Goal: Communication & Community: Answer question/provide support

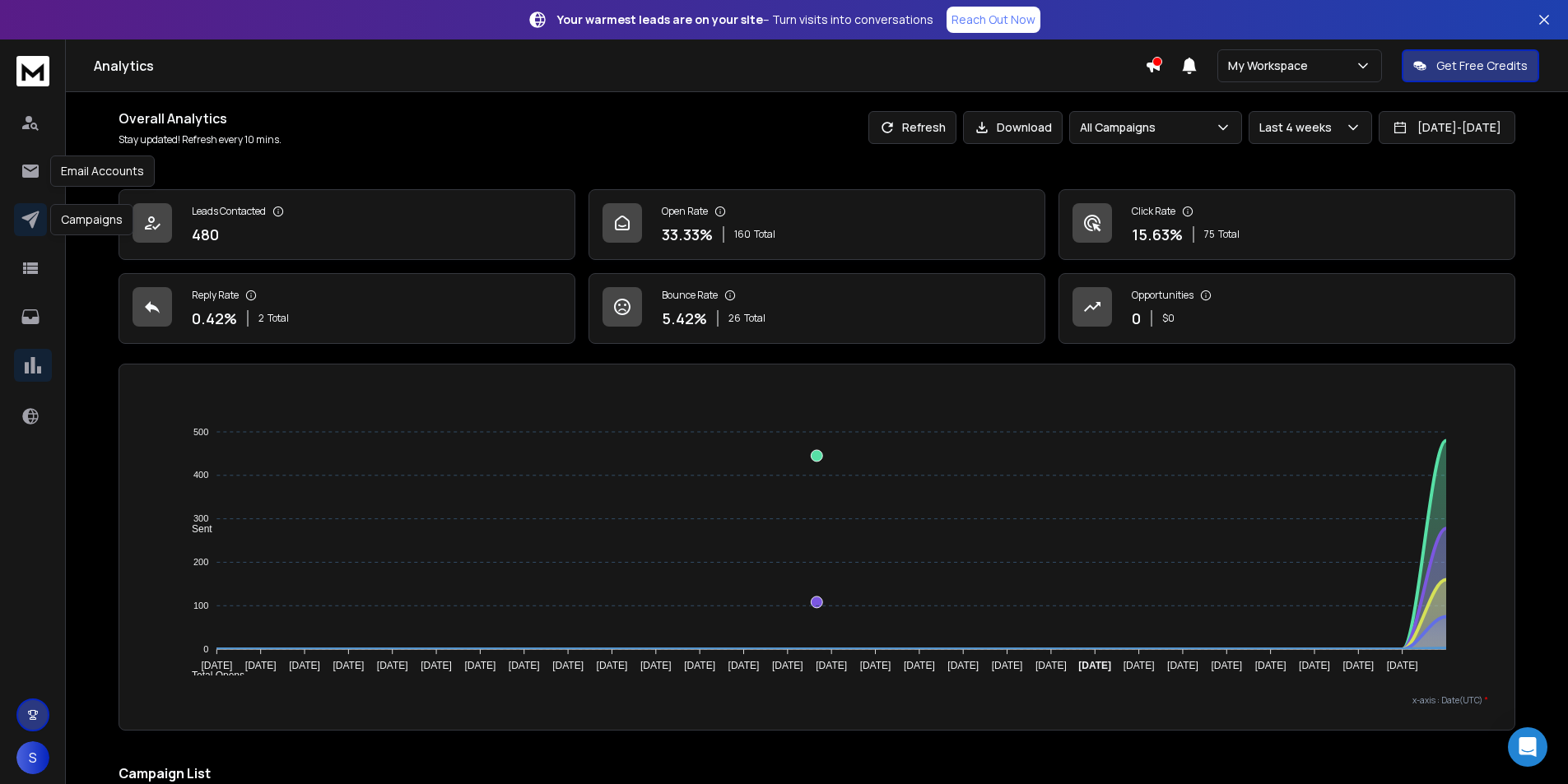
click at [36, 206] on link at bounding box center [31, 220] width 33 height 33
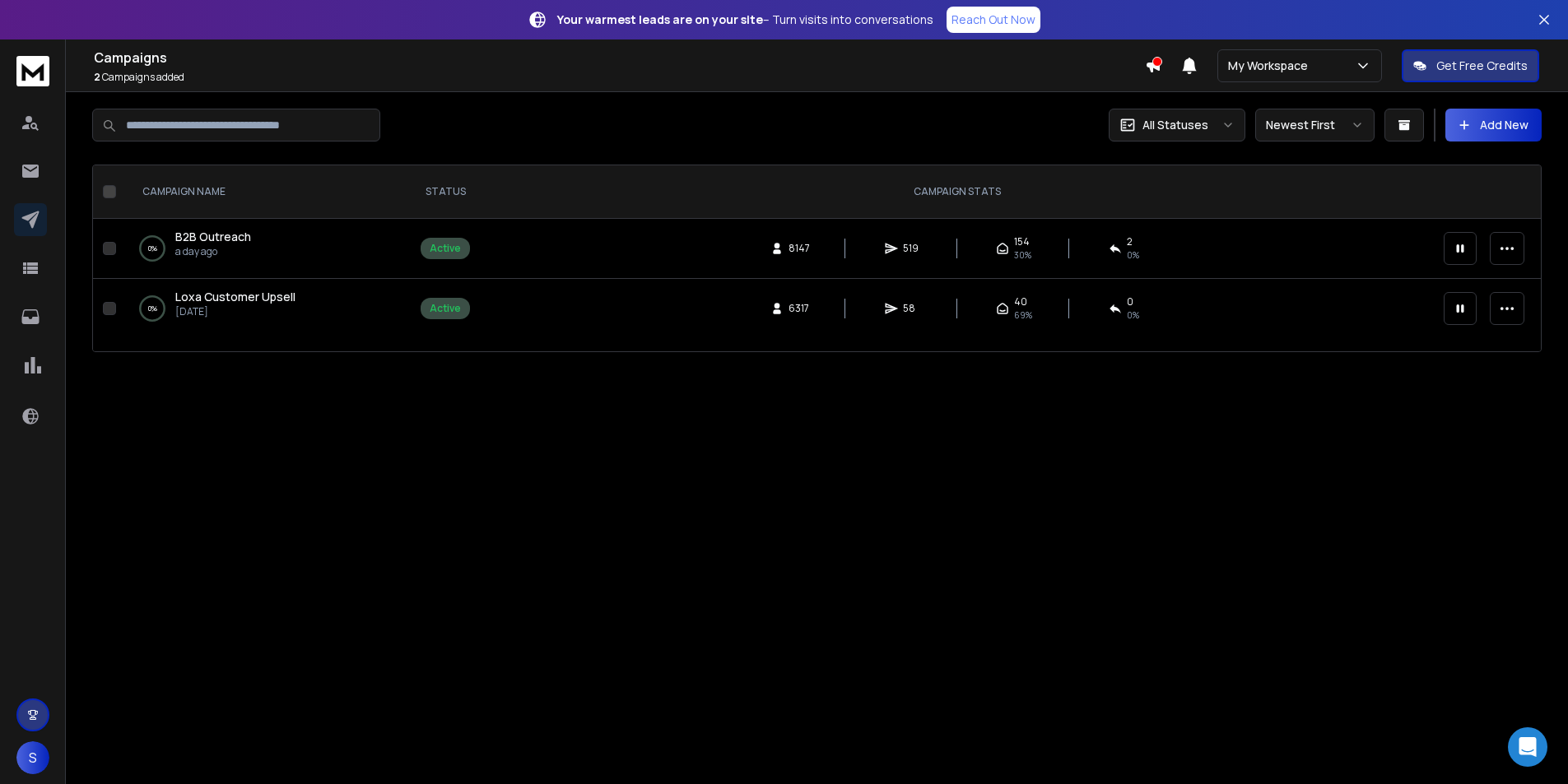
click at [301, 244] on div "0 % B2B Outreach a day ago" at bounding box center [266, 248] width 255 height 39
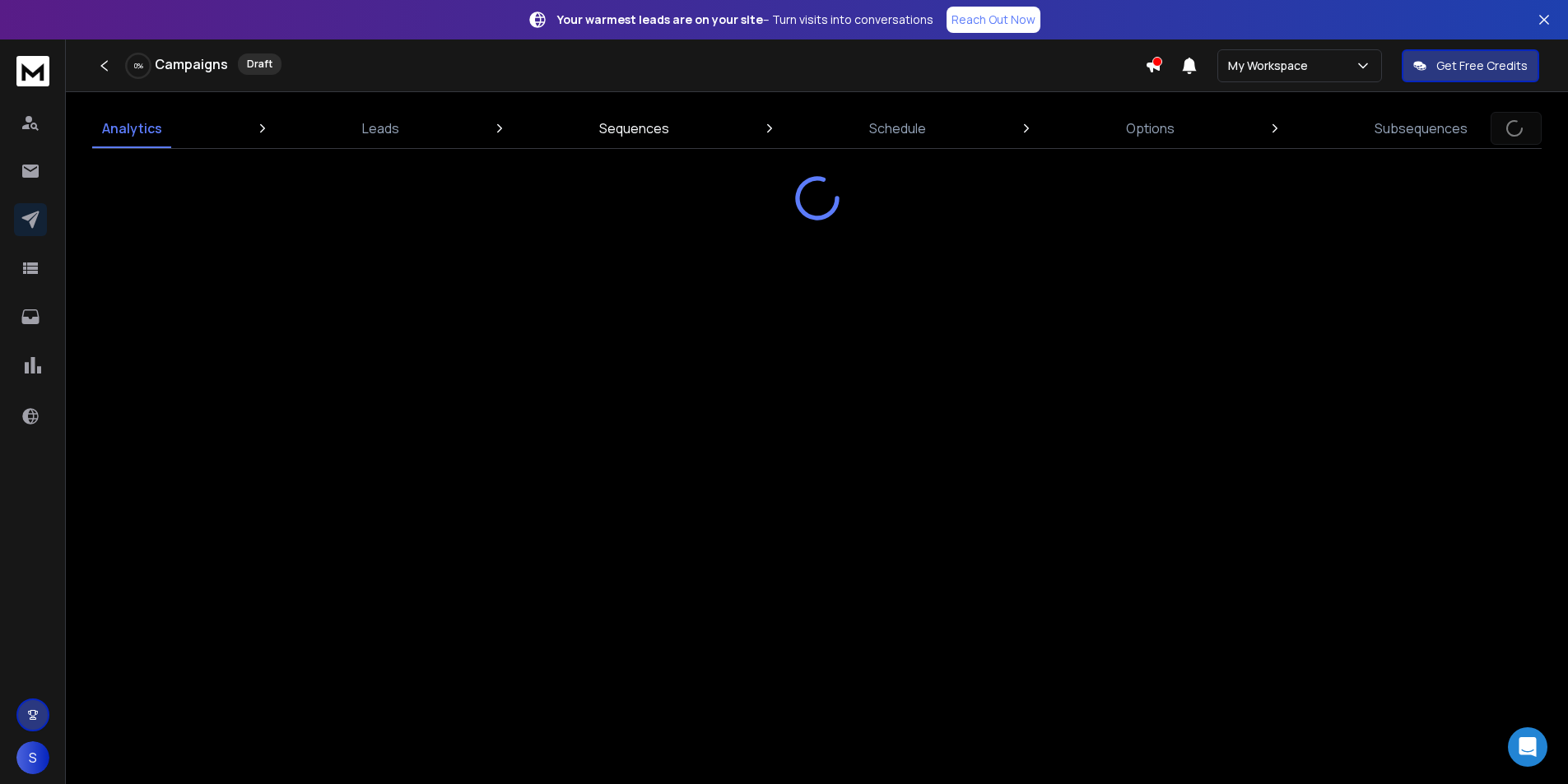
click at [636, 123] on p "Sequences" at bounding box center [634, 128] width 70 height 20
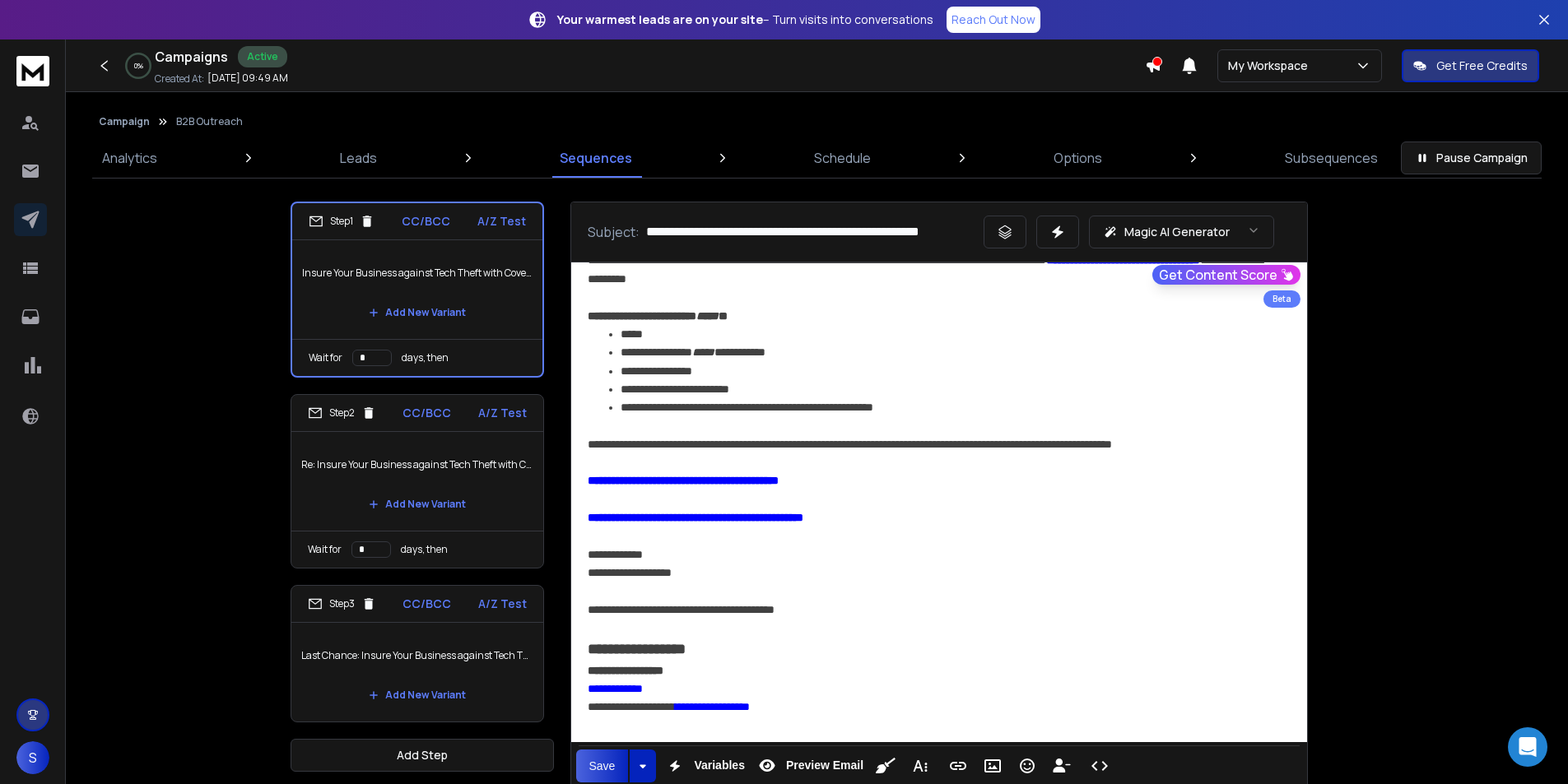
scroll to position [29, 0]
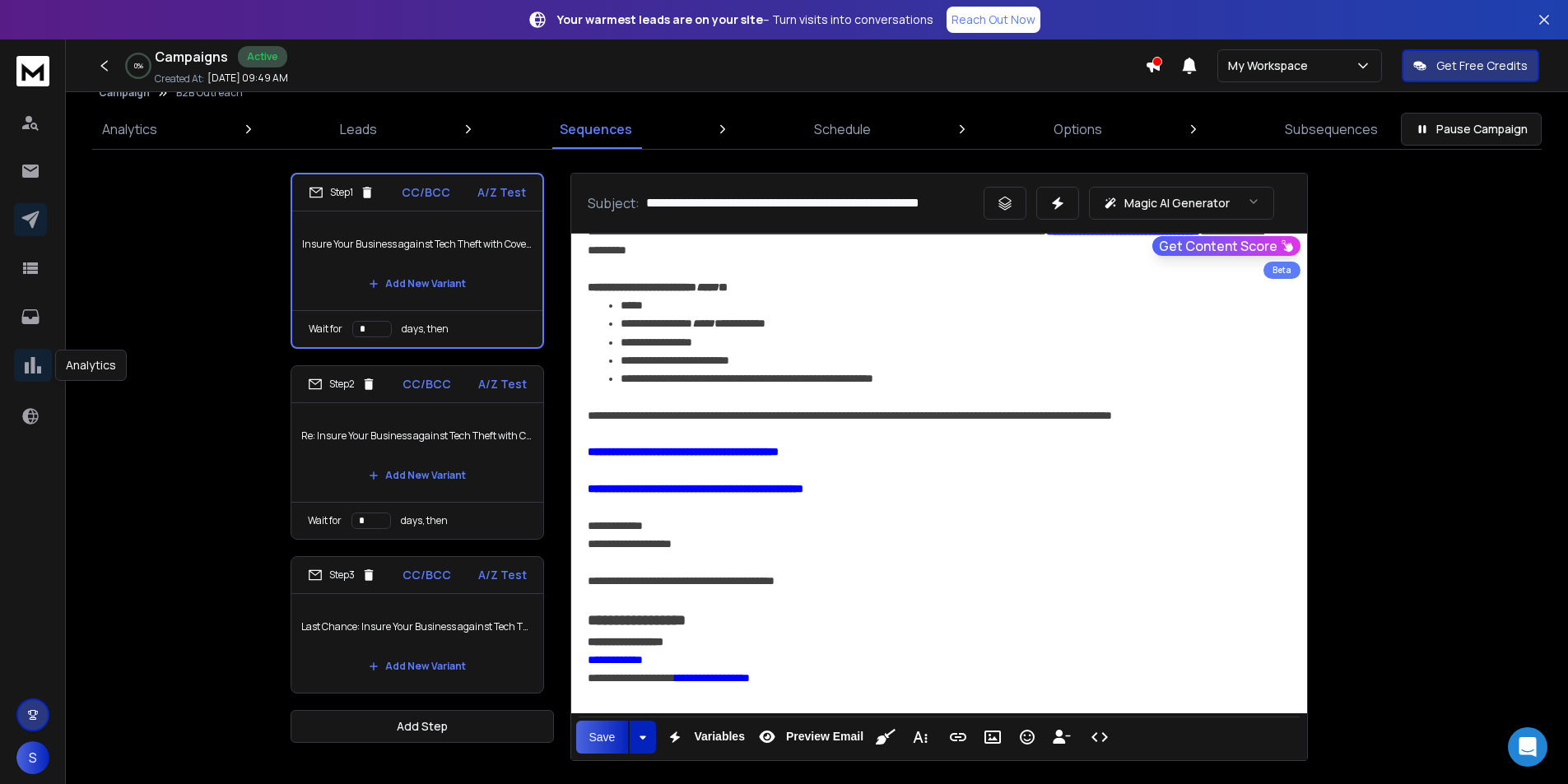
click at [42, 368] on icon at bounding box center [33, 365] width 25 height 25
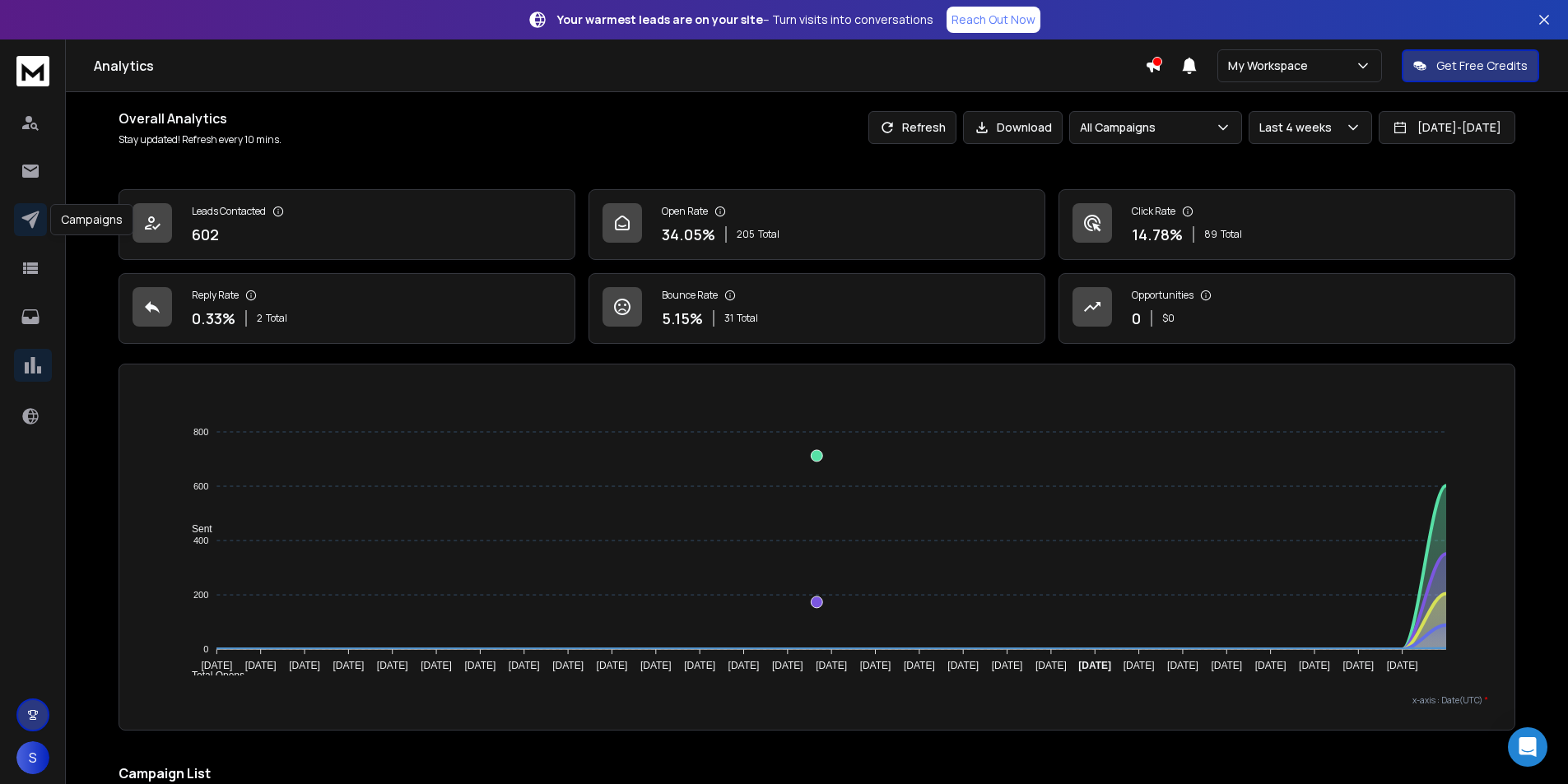
click at [27, 211] on icon at bounding box center [31, 220] width 20 height 20
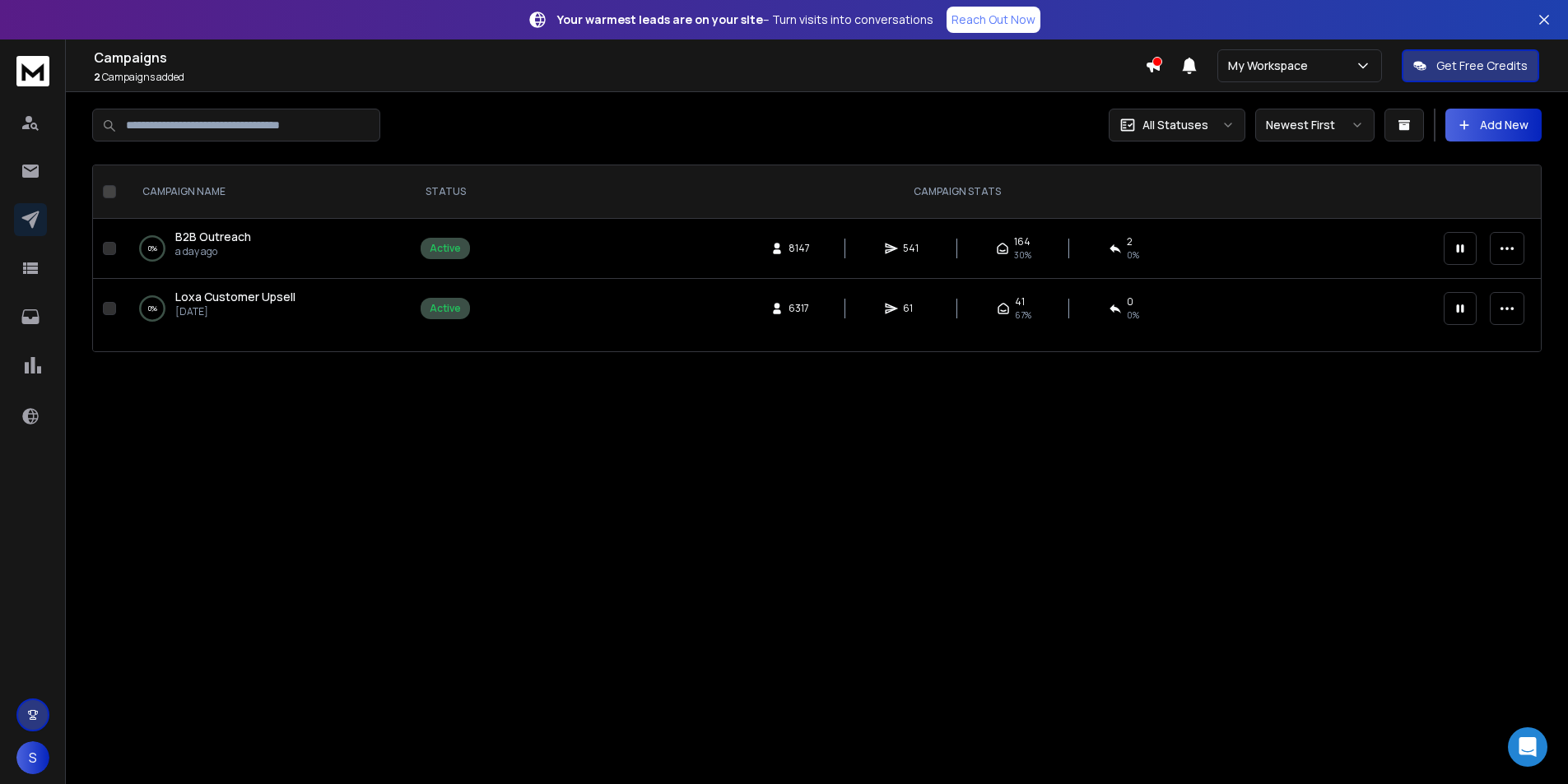
click at [556, 245] on div "8147 541 164 30 % 2 0 %" at bounding box center [957, 249] width 934 height 27
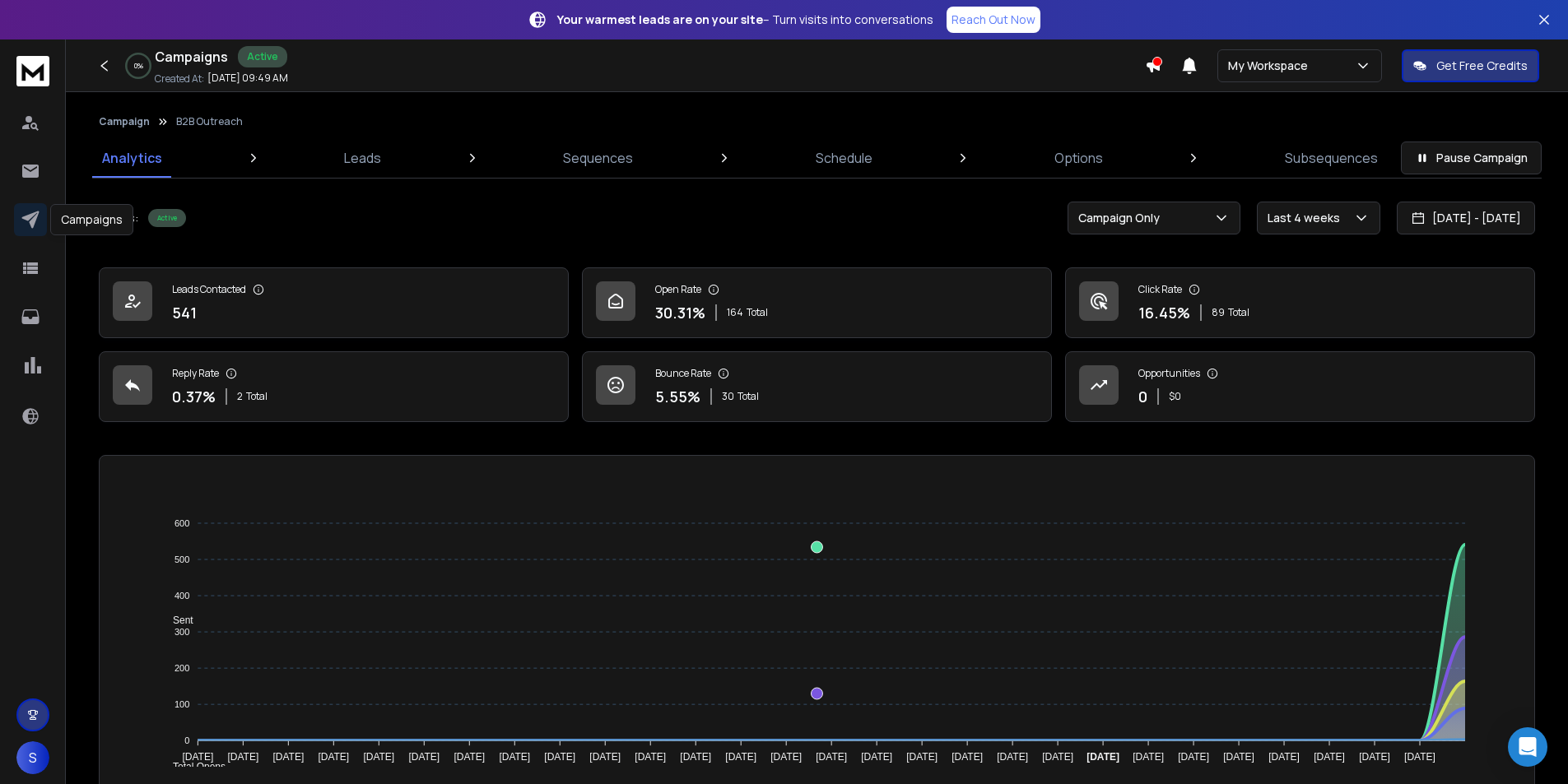
click at [28, 208] on link at bounding box center [31, 220] width 33 height 33
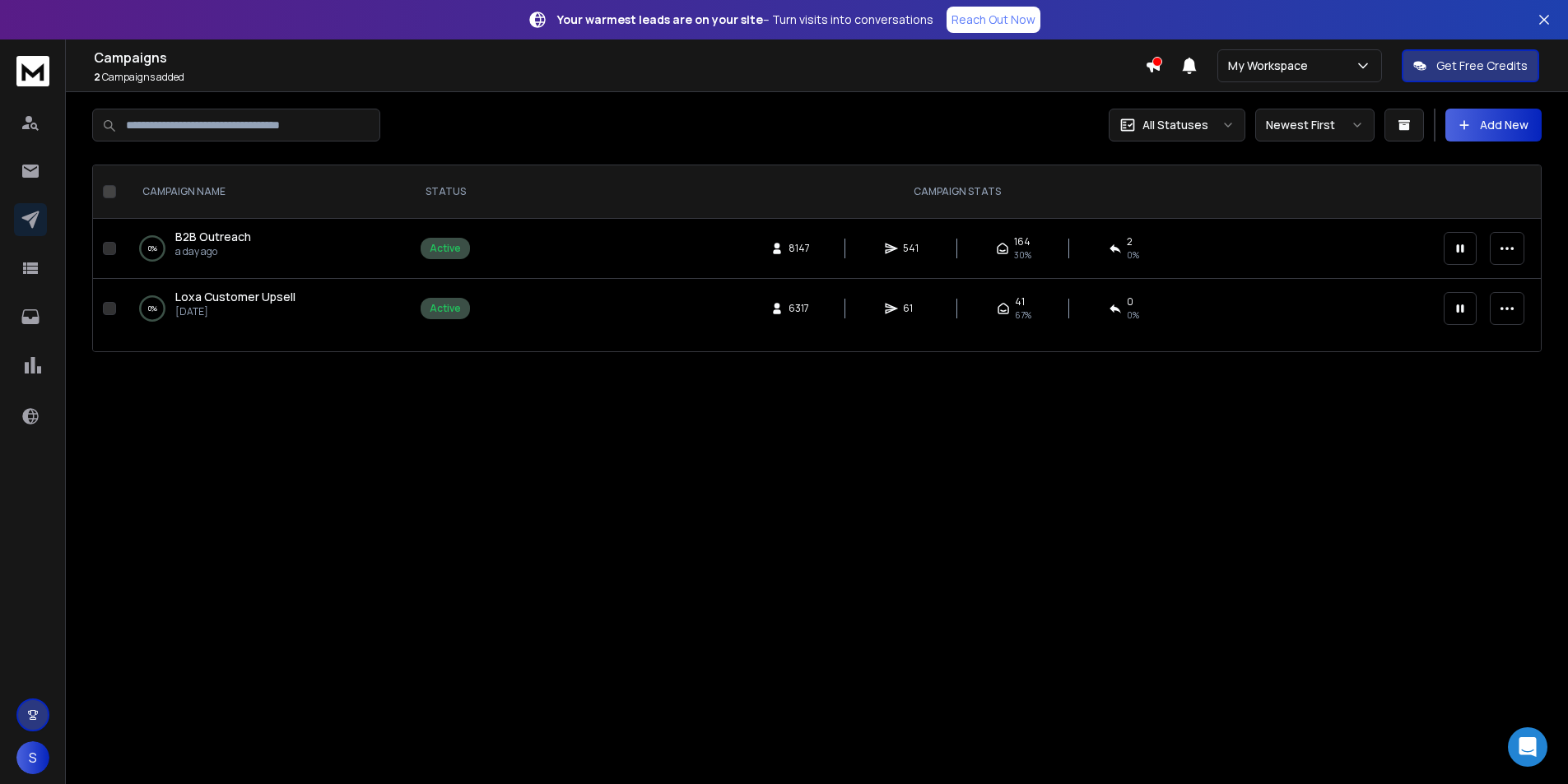
click at [635, 330] on td "6317 61 41 67 % 0 0 %" at bounding box center [956, 309] width 953 height 60
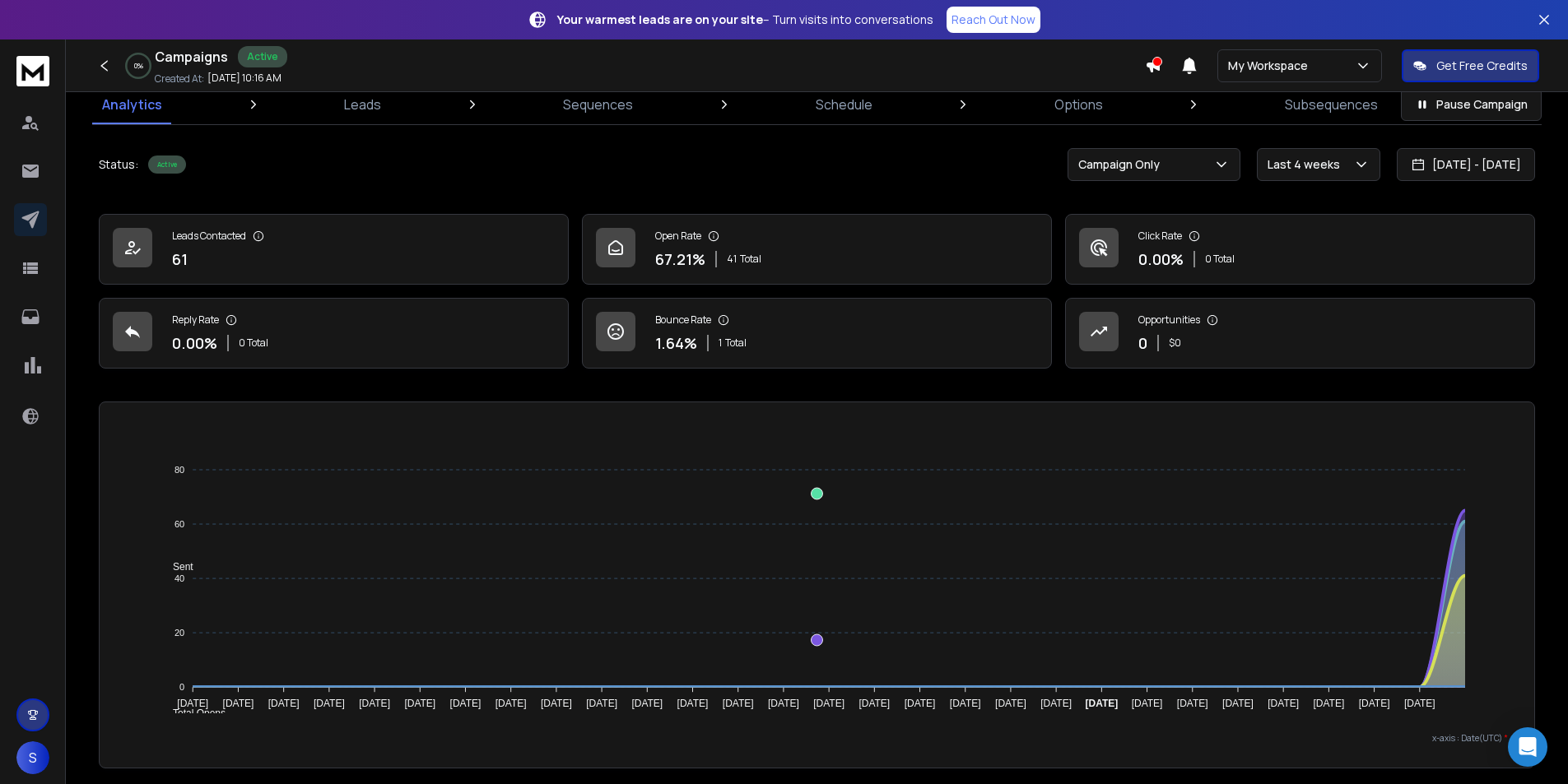
scroll to position [82, 0]
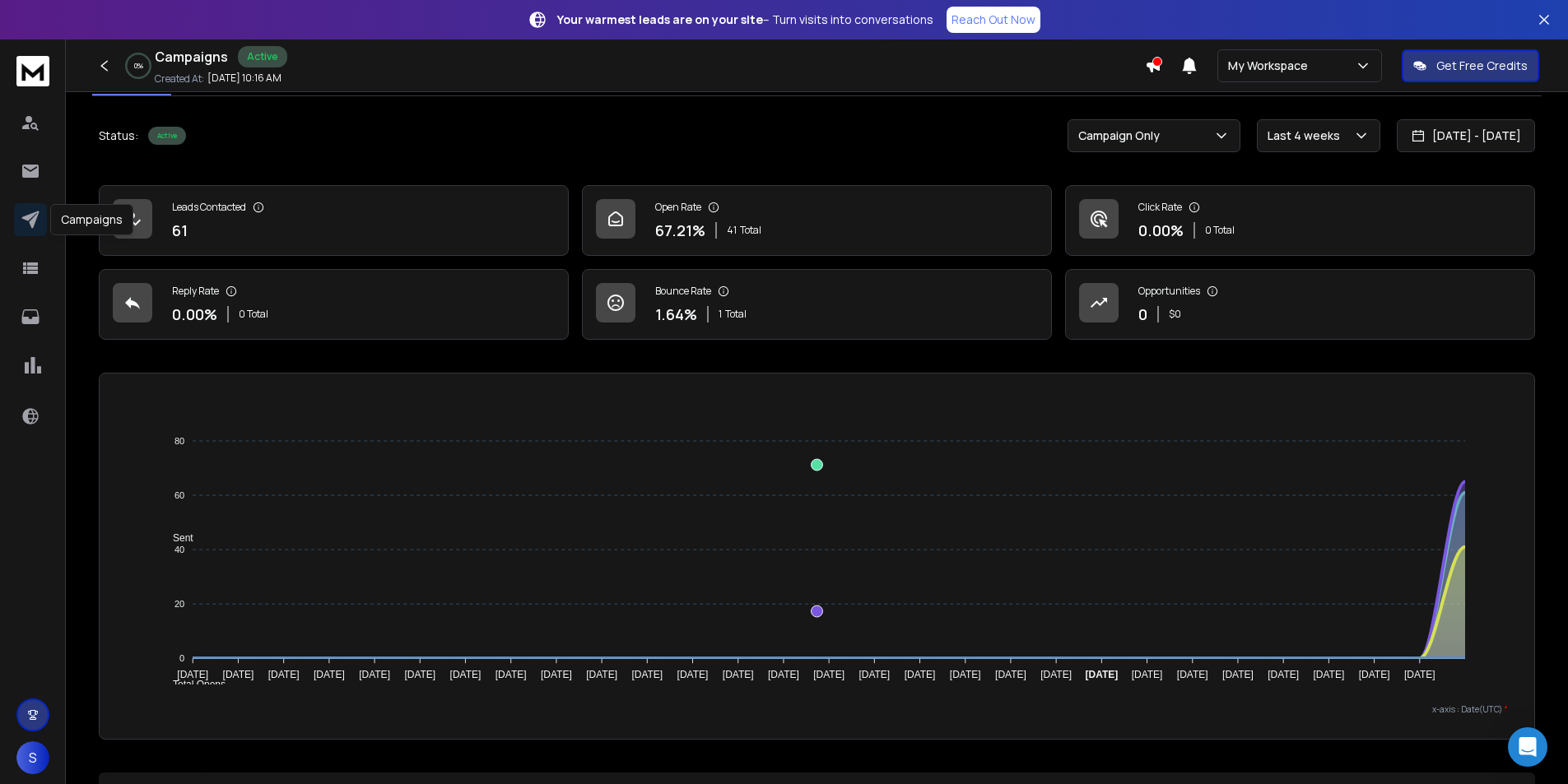
click at [37, 216] on icon at bounding box center [31, 220] width 20 height 20
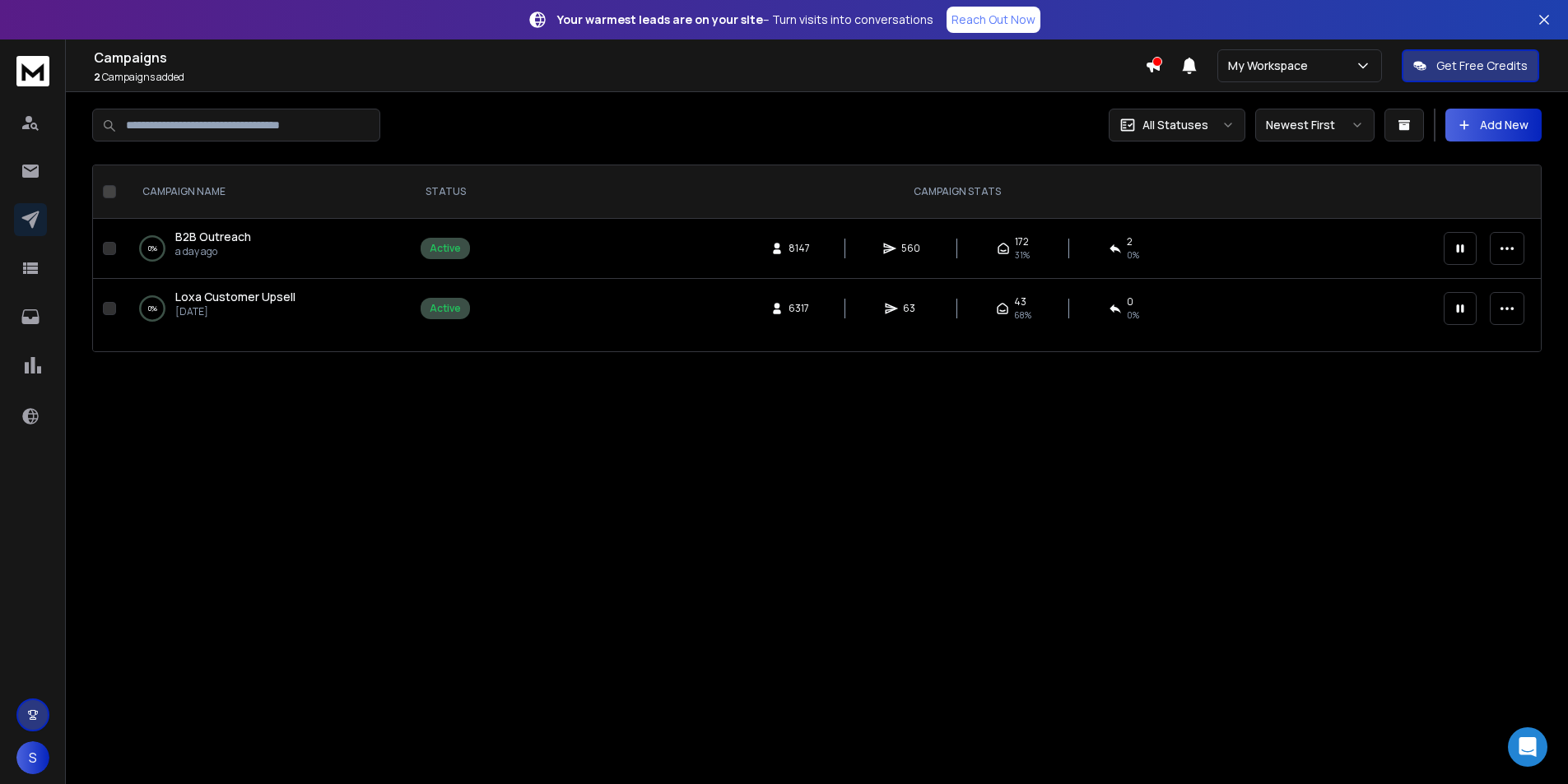
click at [336, 306] on div "0 % Loxa Customer Upsell 6 days ago" at bounding box center [266, 308] width 255 height 39
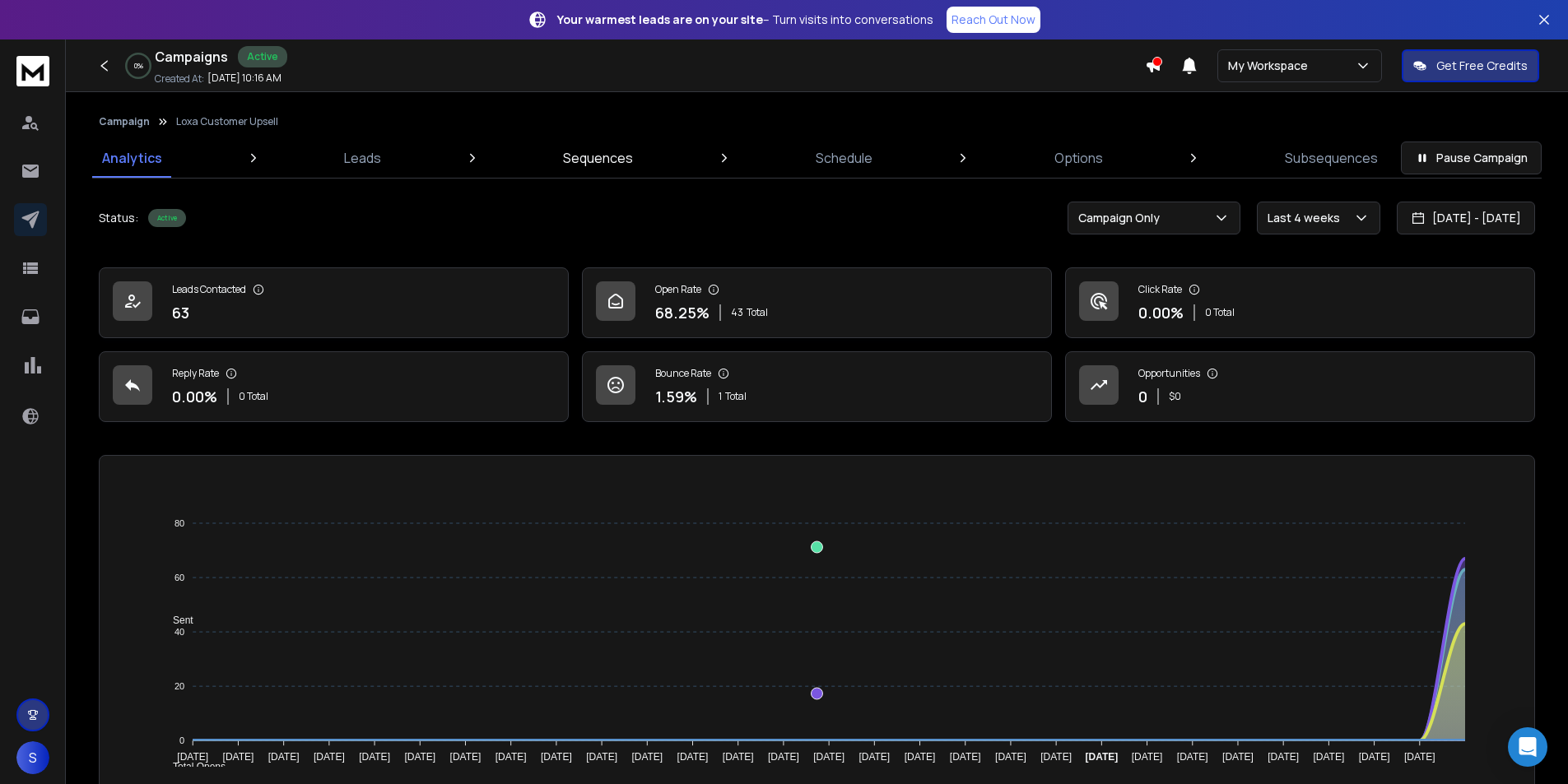
click at [600, 173] on link "Sequences" at bounding box center [598, 157] width 90 height 39
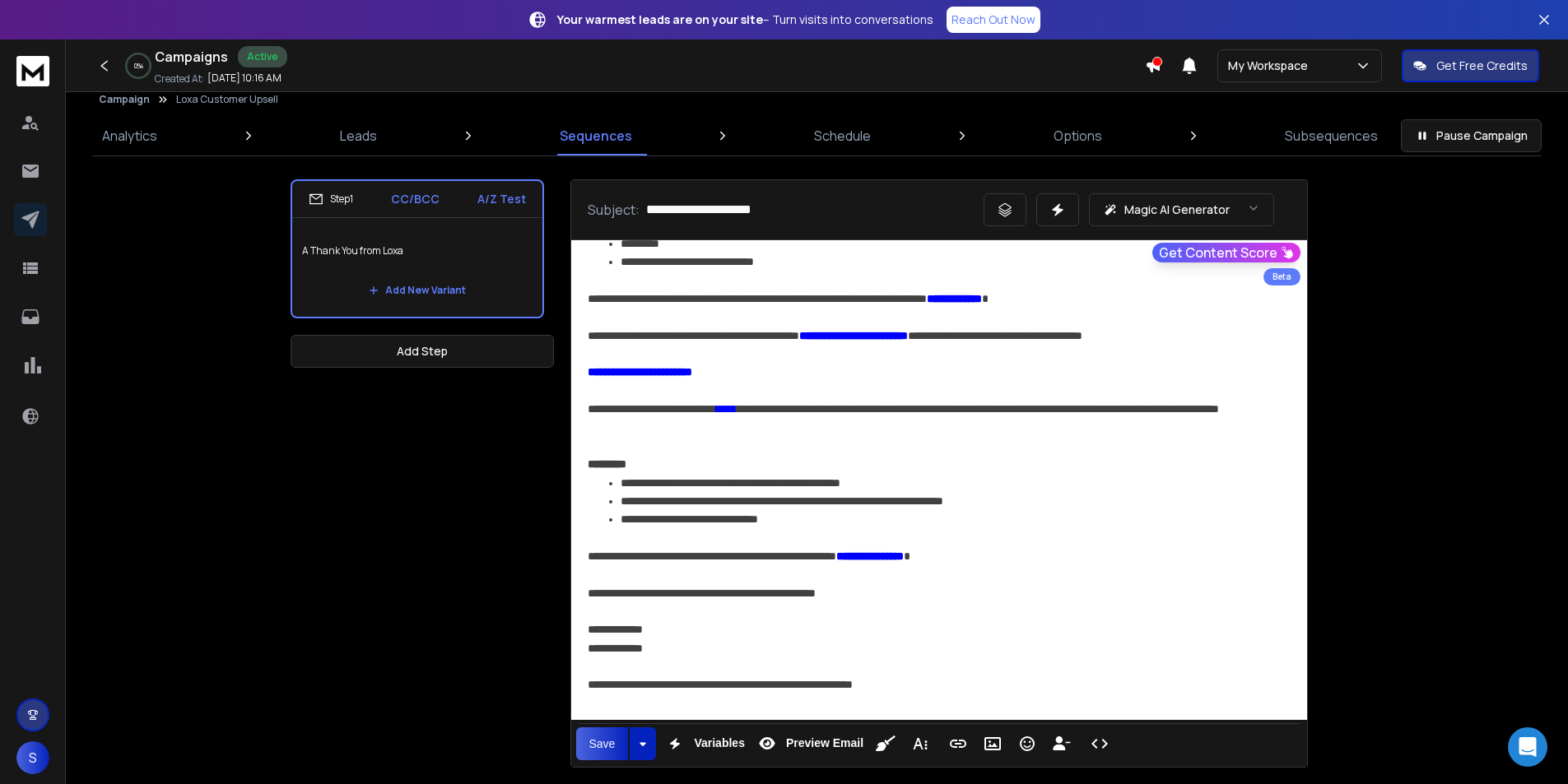
scroll to position [29, 0]
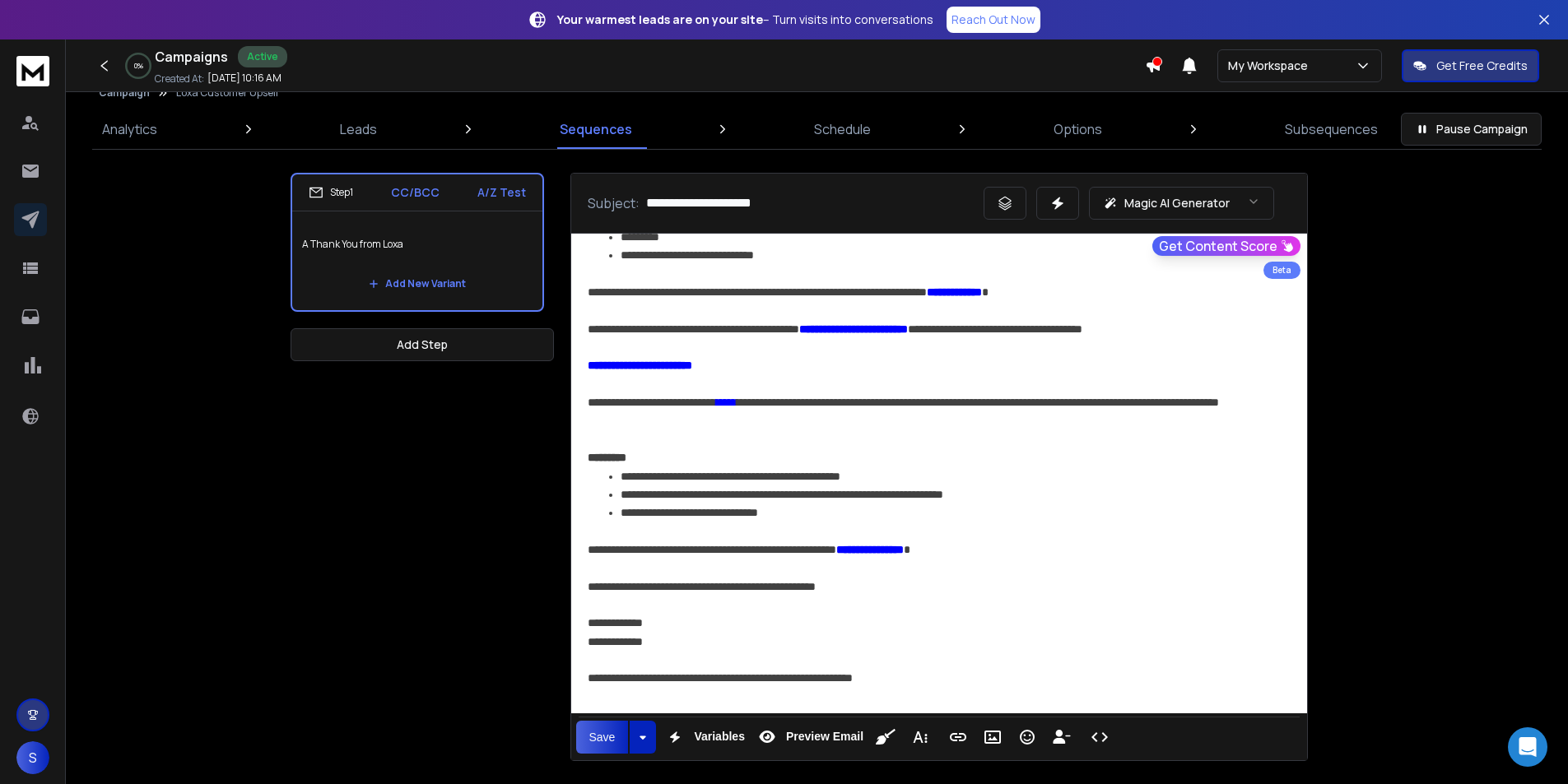
click at [921, 677] on div "**********" at bounding box center [933, 677] width 690 height 18
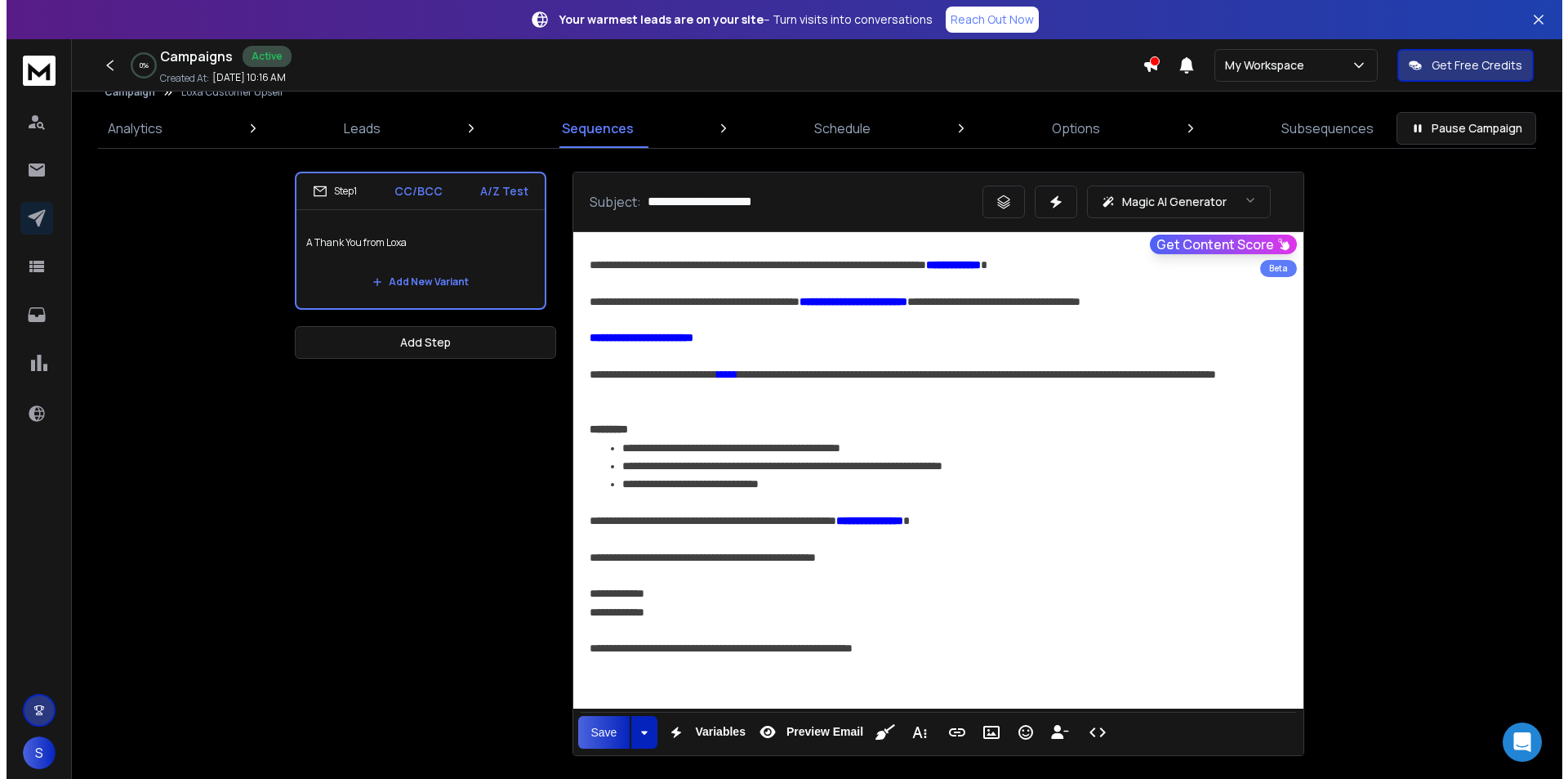
scroll to position [425, 0]
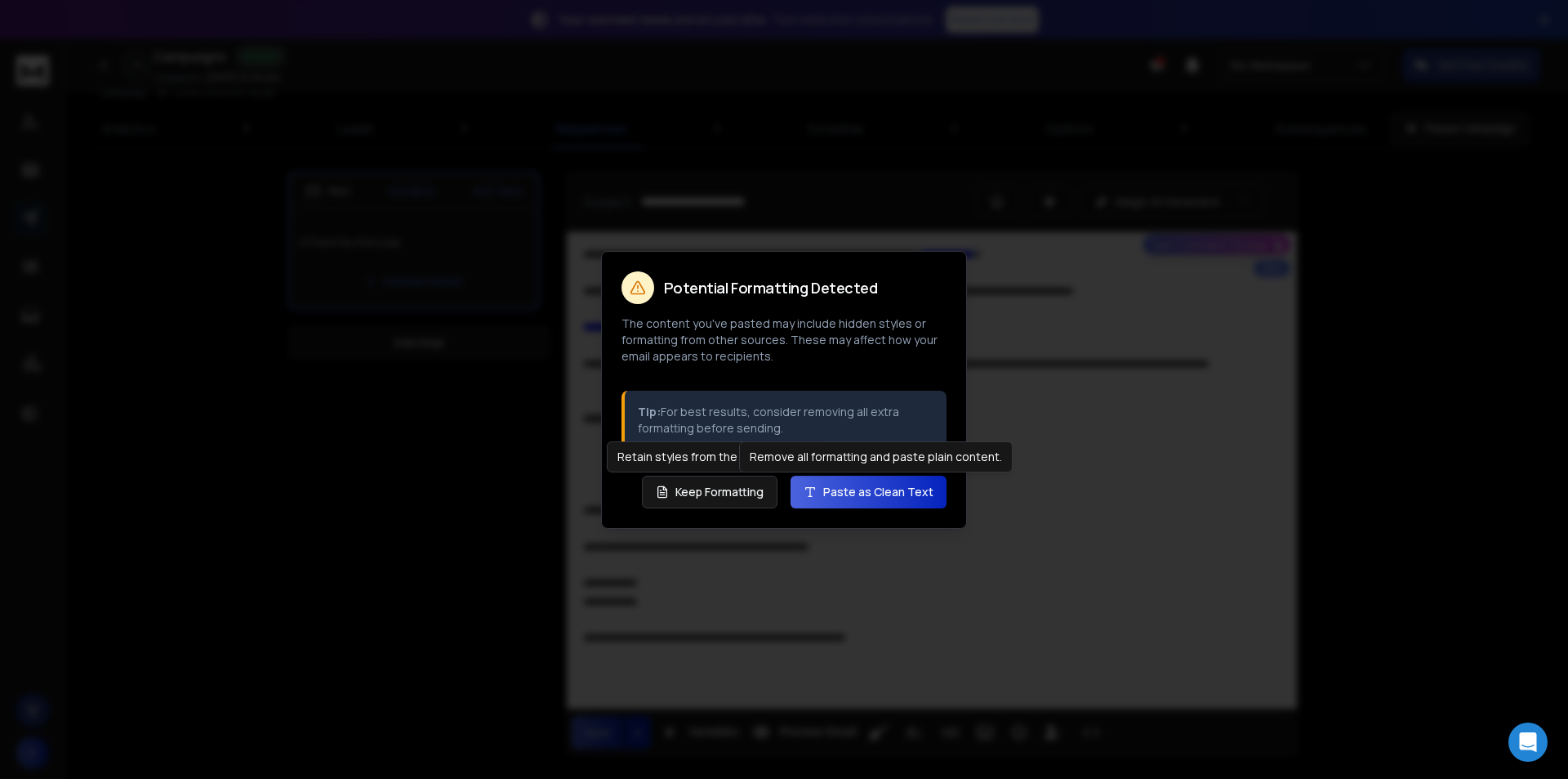
click at [866, 493] on button "Paste as Clean Text" at bounding box center [869, 492] width 156 height 33
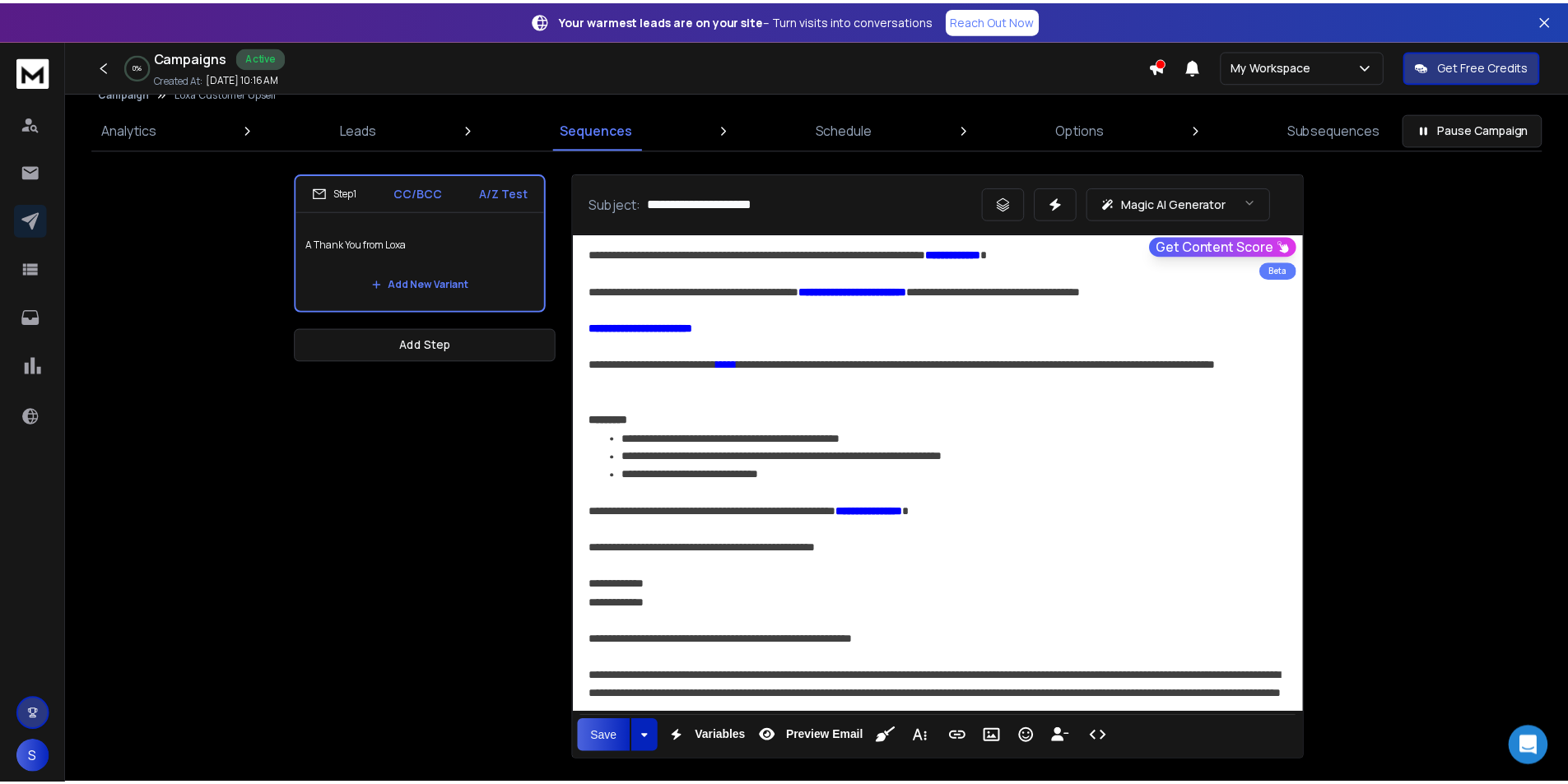
scroll to position [484, 0]
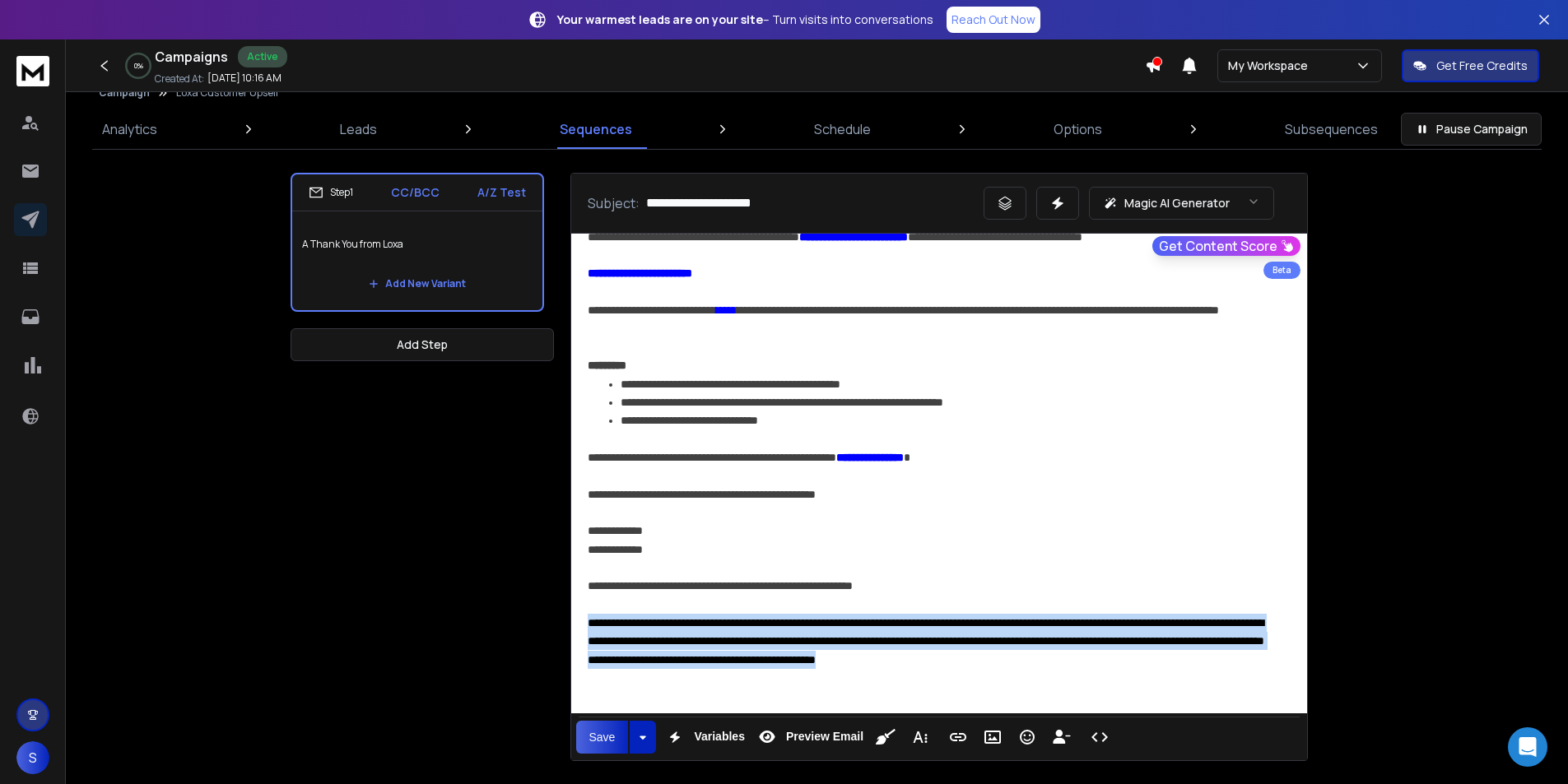
drag, startPoint x: 670, startPoint y: 684, endPoint x: 568, endPoint y: 624, distance: 118.3
click at [568, 624] on div "**********" at bounding box center [817, 467] width 1053 height 588
click at [914, 739] on icon "button" at bounding box center [920, 737] width 14 height 12
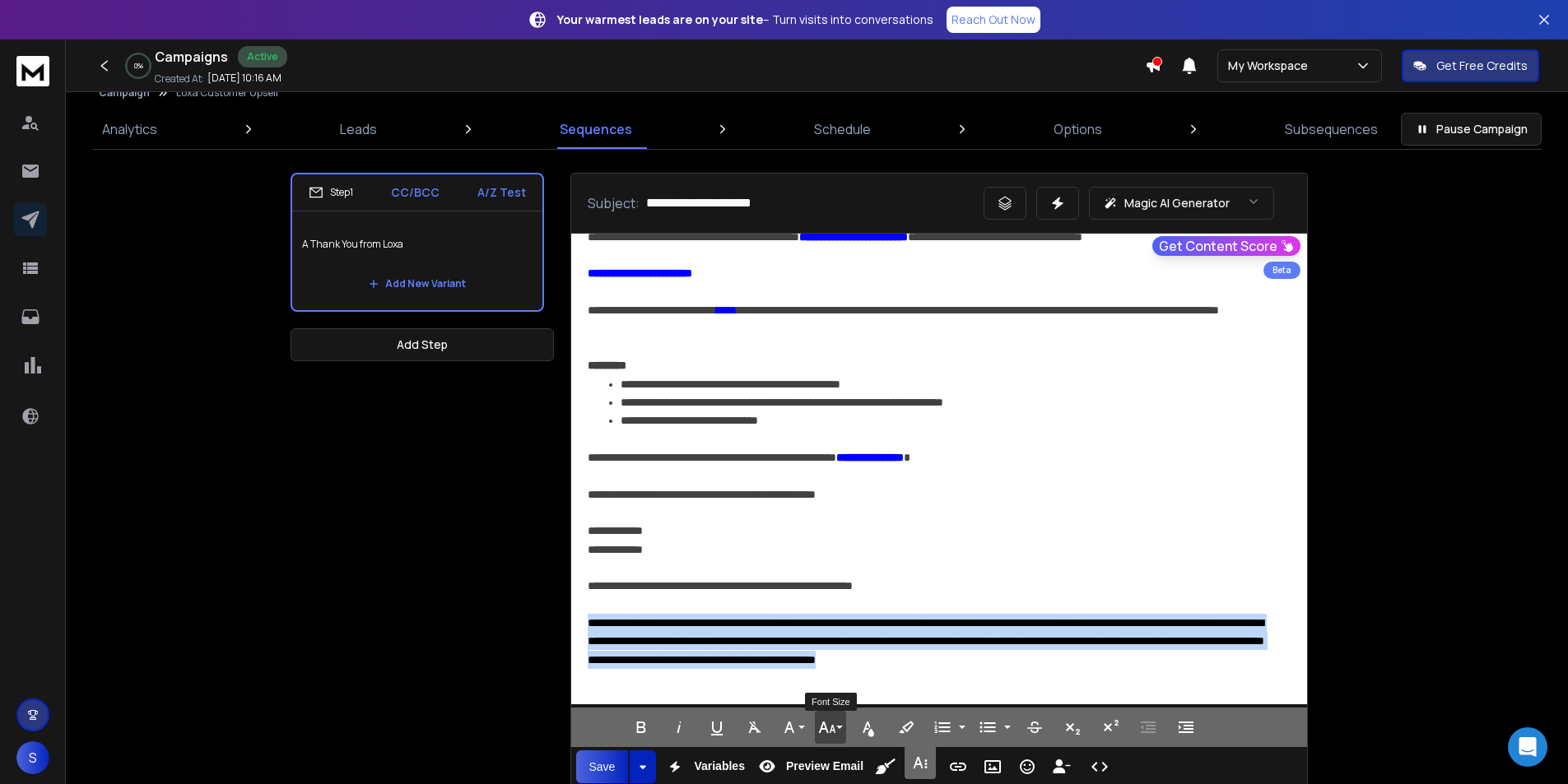
click at [838, 725] on button "Font Size" at bounding box center [830, 727] width 32 height 33
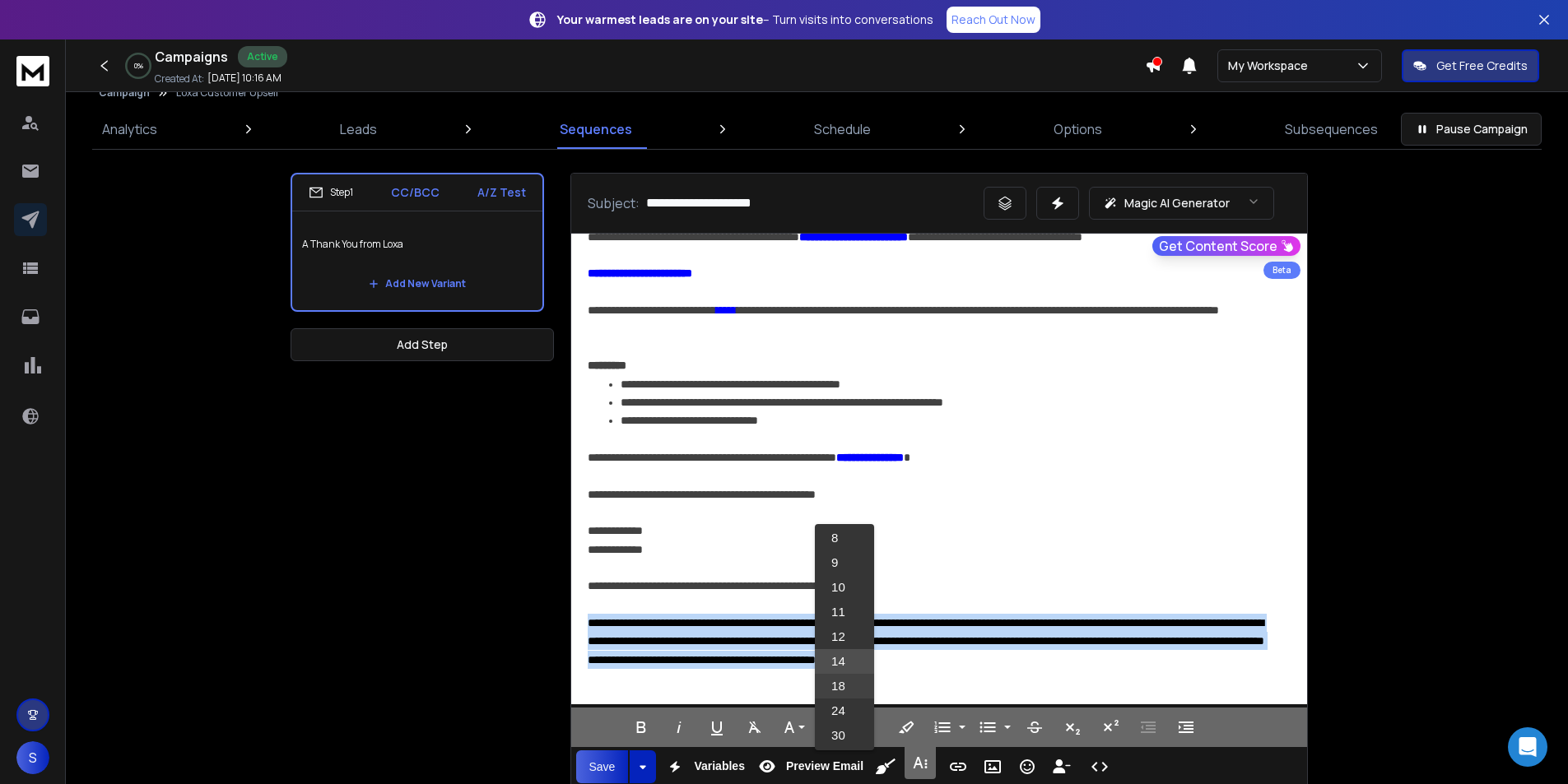
scroll to position [0, 0]
click at [849, 600] on link "10" at bounding box center [844, 593] width 59 height 25
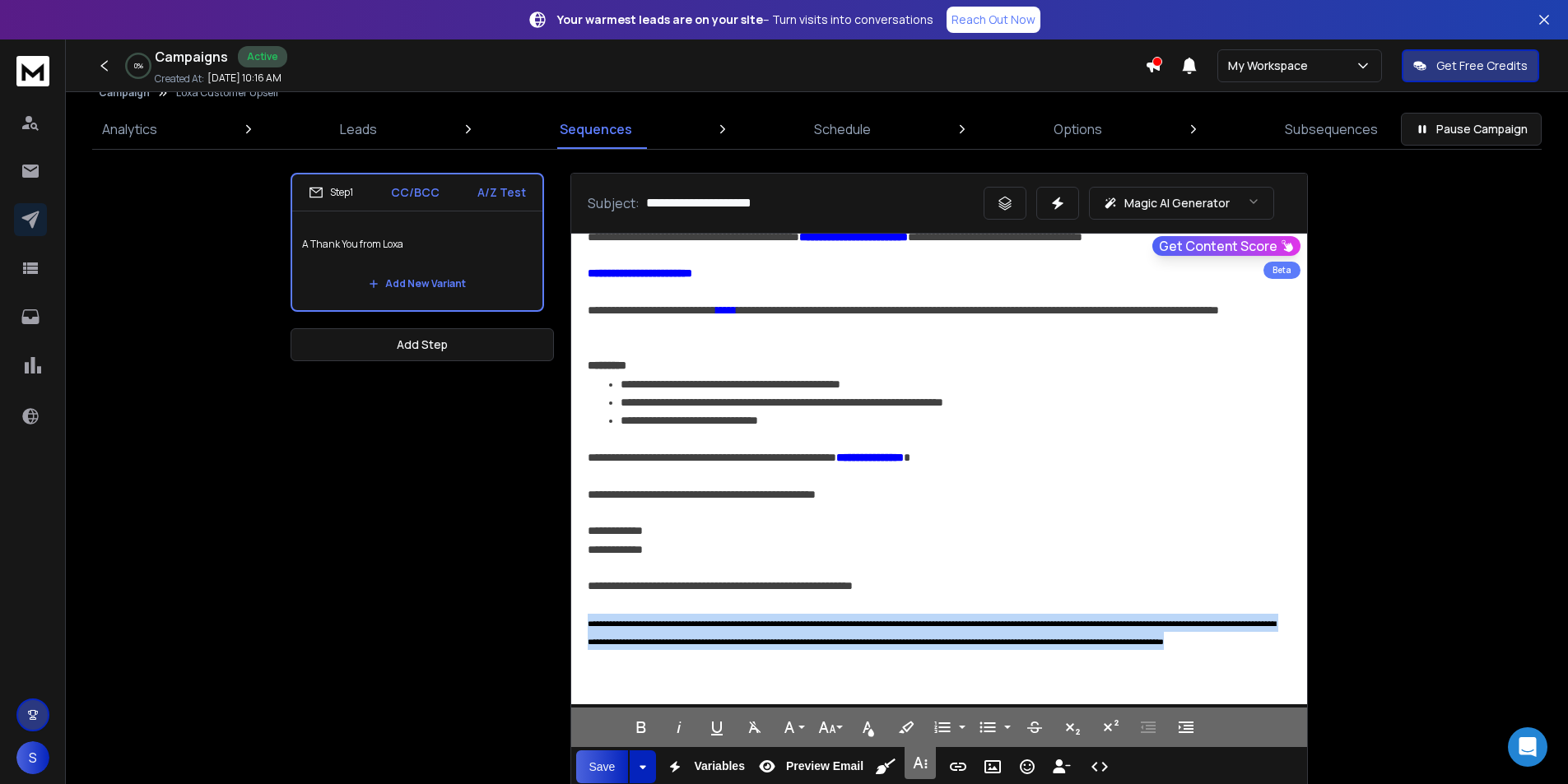
scroll to position [464, 0]
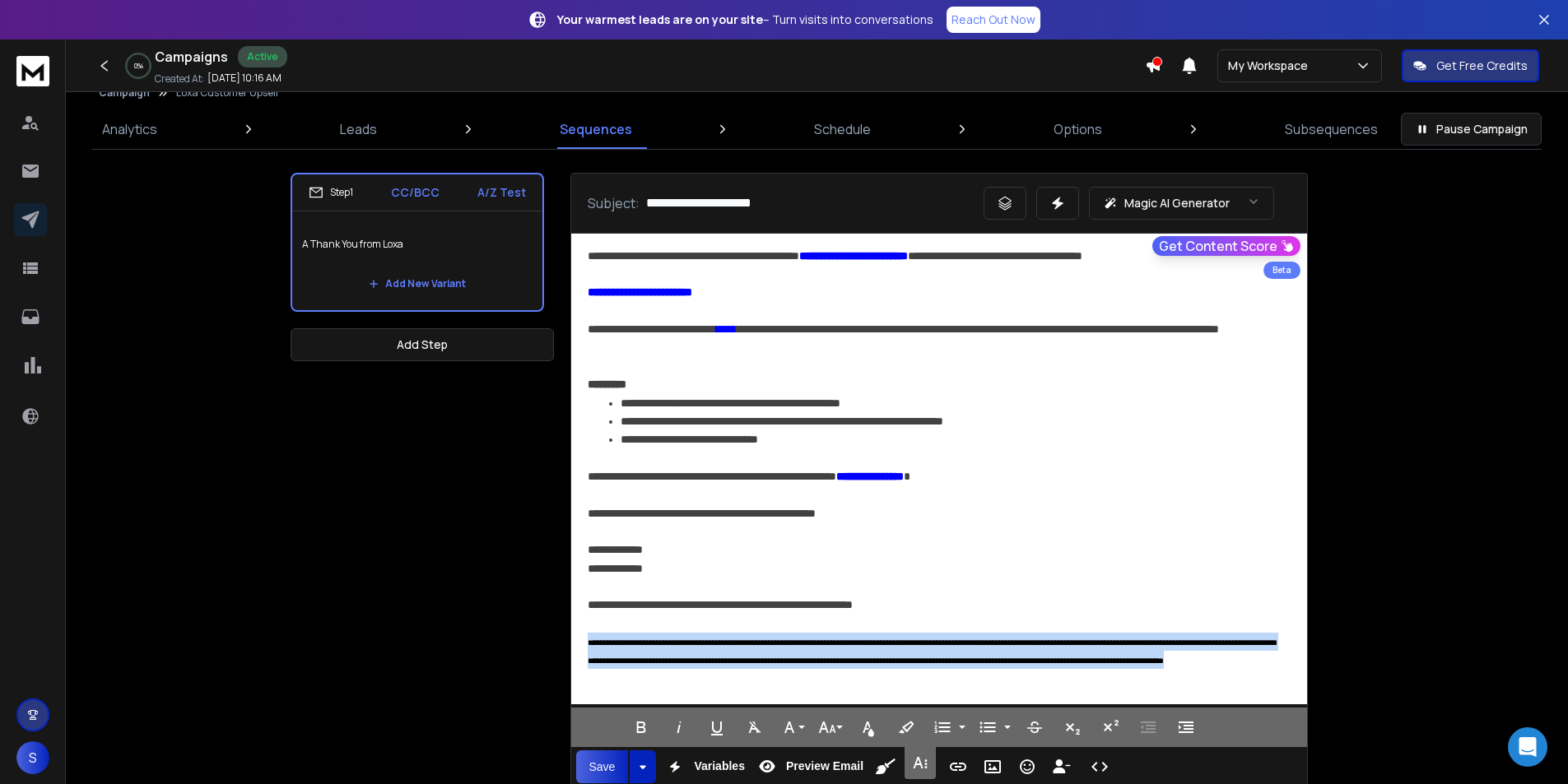
click at [774, 693] on div "**********" at bounding box center [938, 469] width 735 height 470
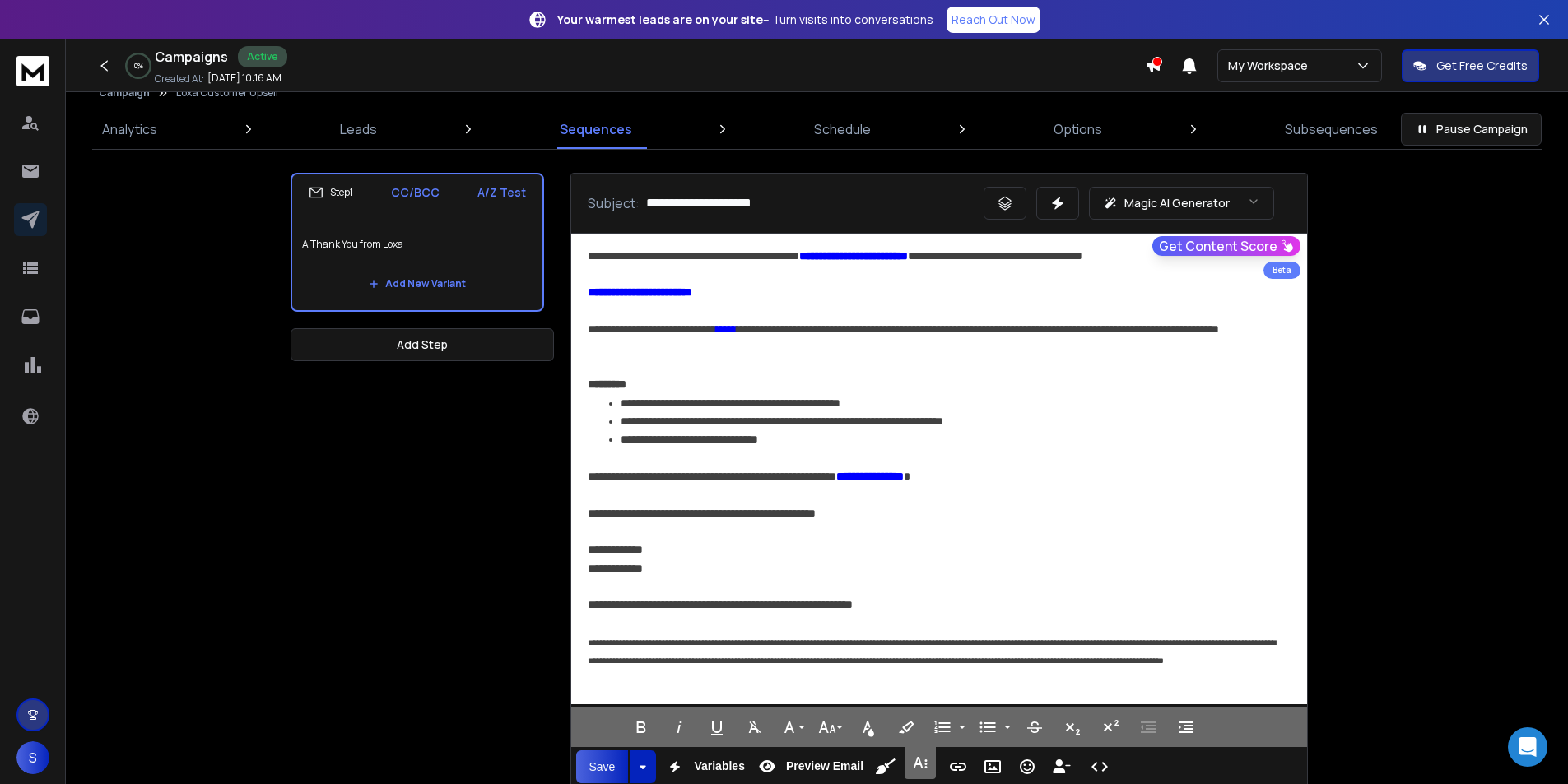
click at [1030, 625] on div at bounding box center [939, 623] width 703 height 18
click at [441, 635] on div "Step 1 CC/BCC A/Z Test A Thank You from Loxa Add New Variant Add Step" at bounding box center [422, 482] width 263 height 618
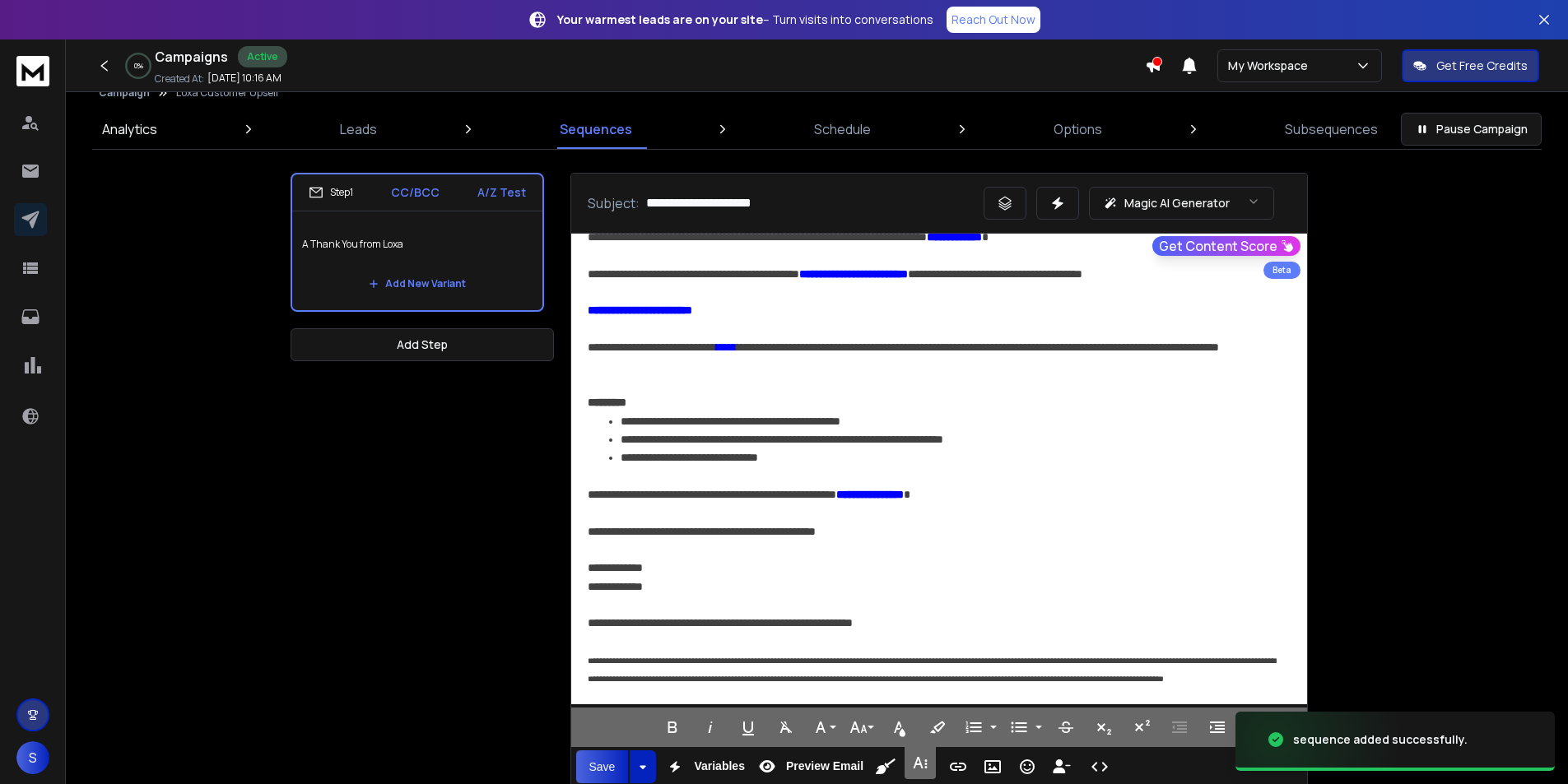
click at [142, 130] on p "Analytics" at bounding box center [130, 129] width 55 height 20
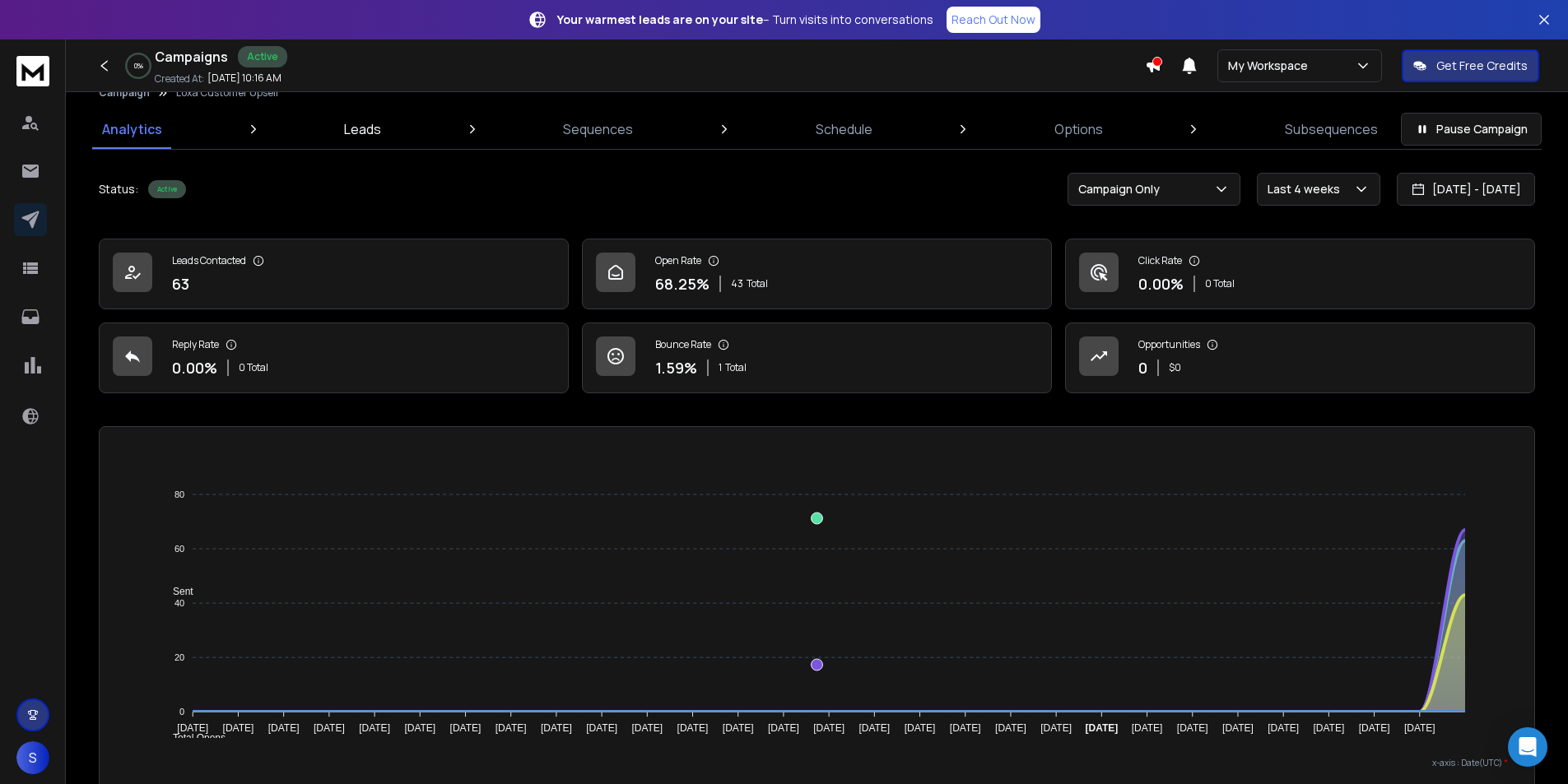
click at [352, 127] on p "Leads" at bounding box center [362, 129] width 37 height 20
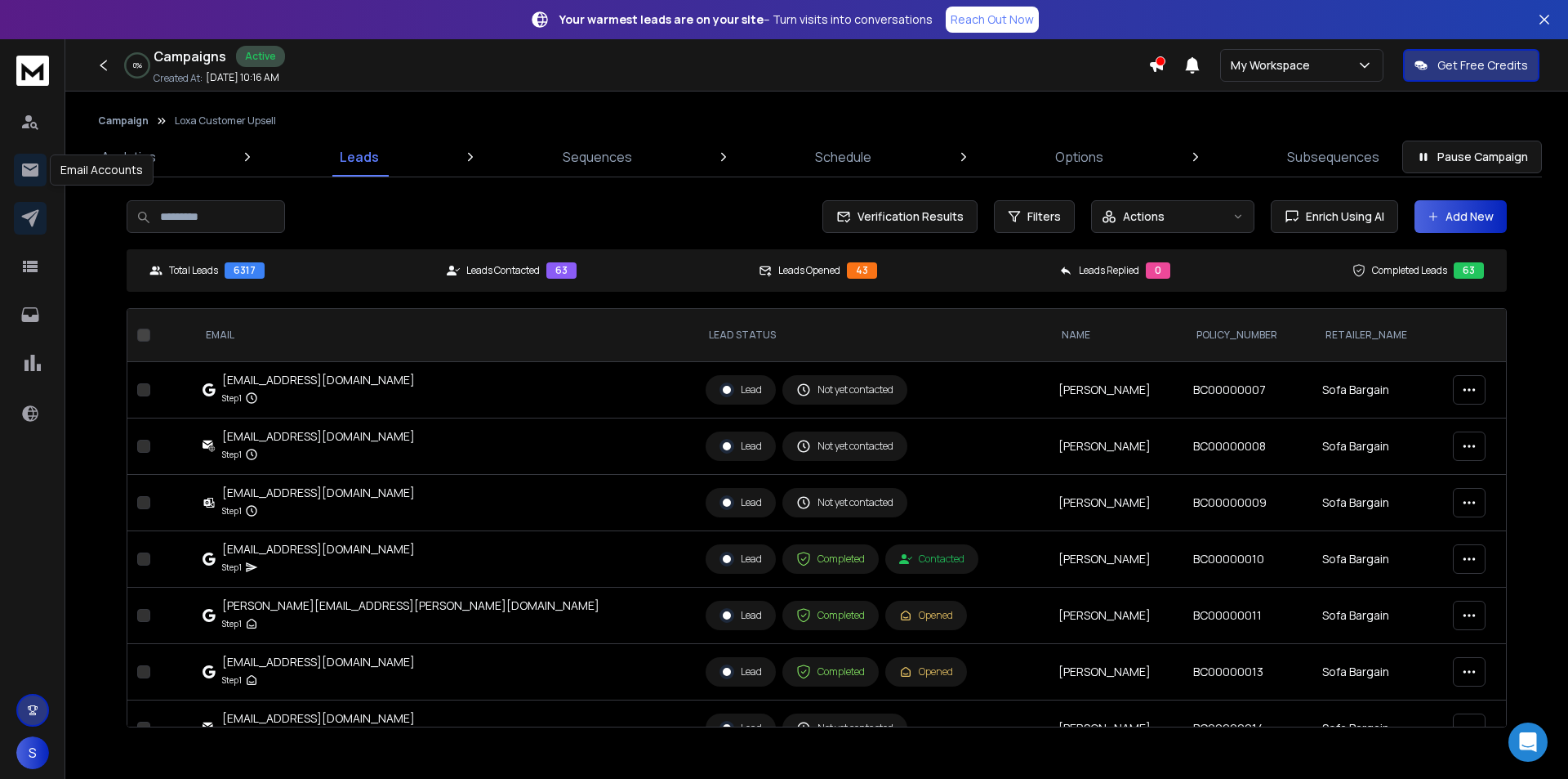
click at [35, 167] on icon at bounding box center [31, 170] width 20 height 20
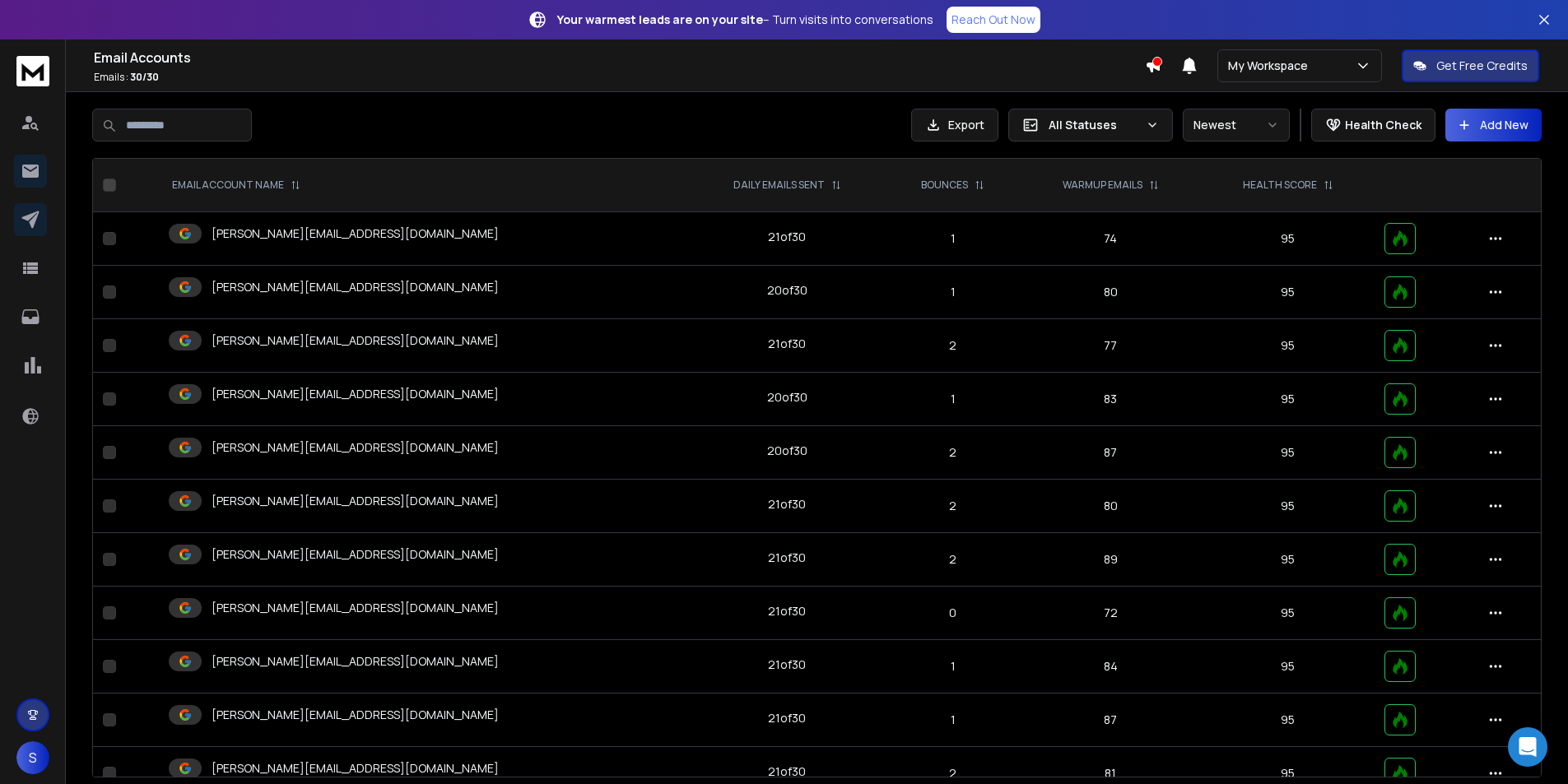
click at [37, 211] on icon at bounding box center [31, 220] width 20 height 20
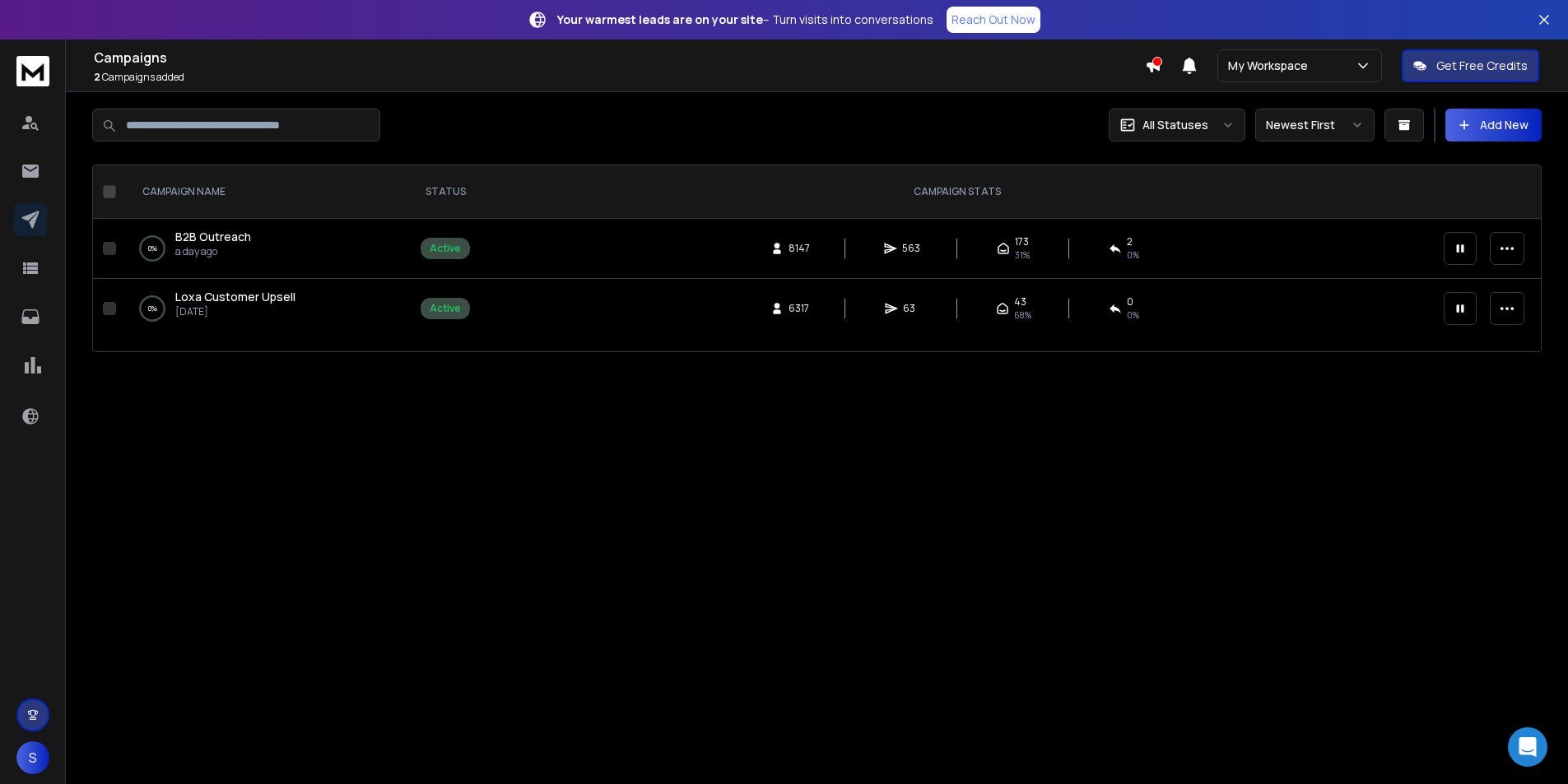
click at [273, 245] on div "0 % B2B Outreach a day ago" at bounding box center [266, 248] width 255 height 39
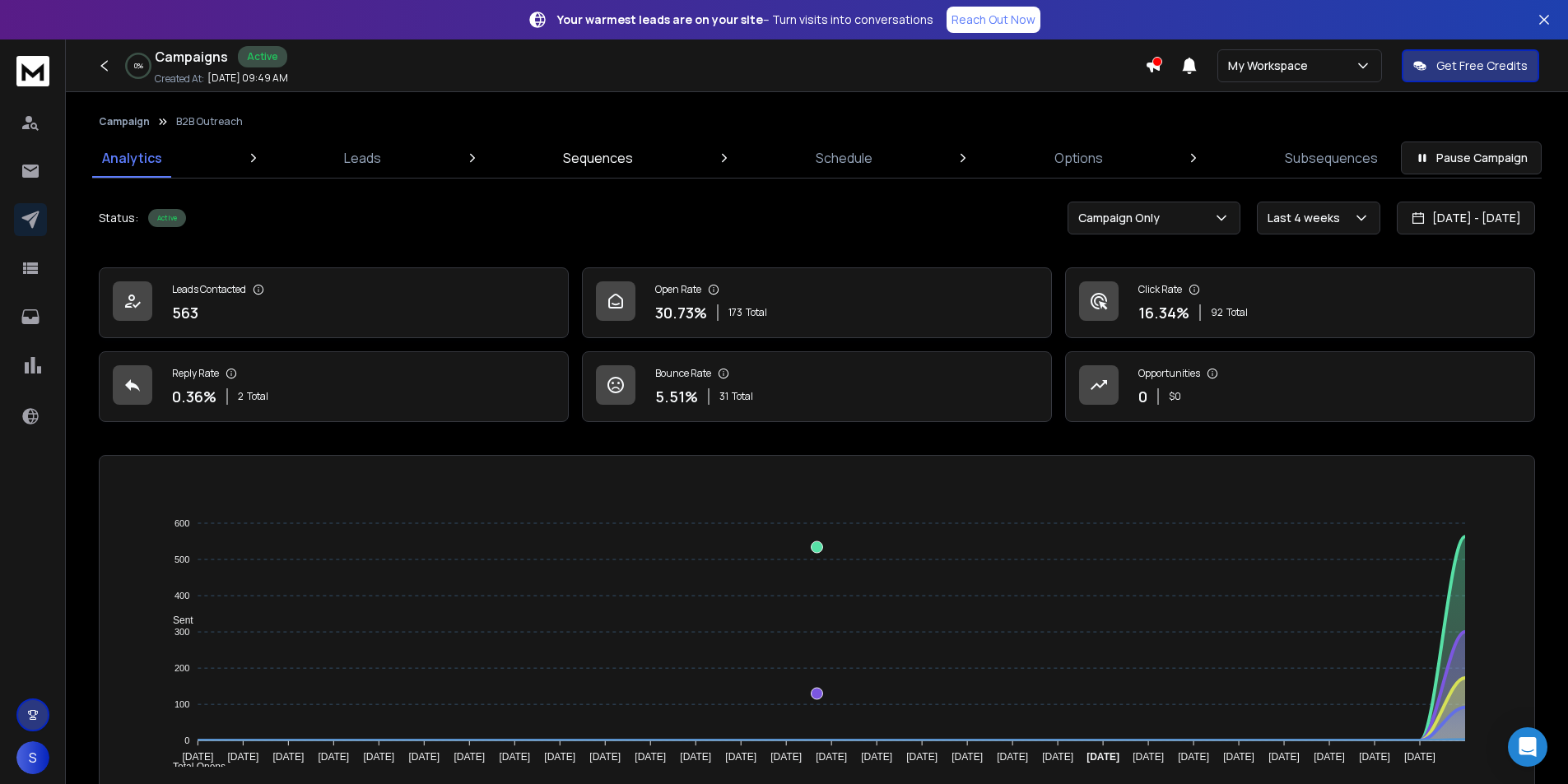
click at [600, 161] on p "Sequences" at bounding box center [598, 158] width 70 height 20
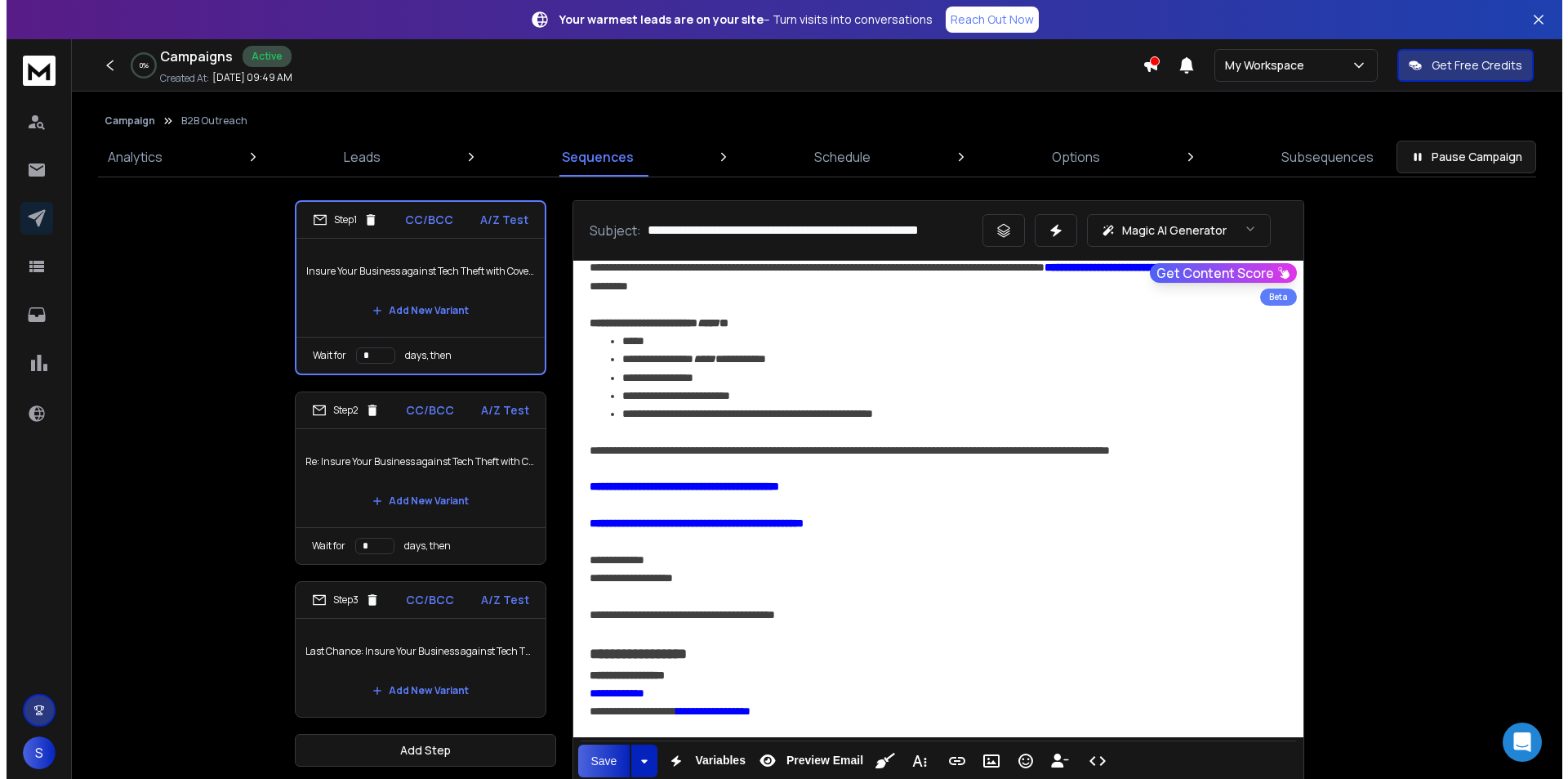
scroll to position [211, 0]
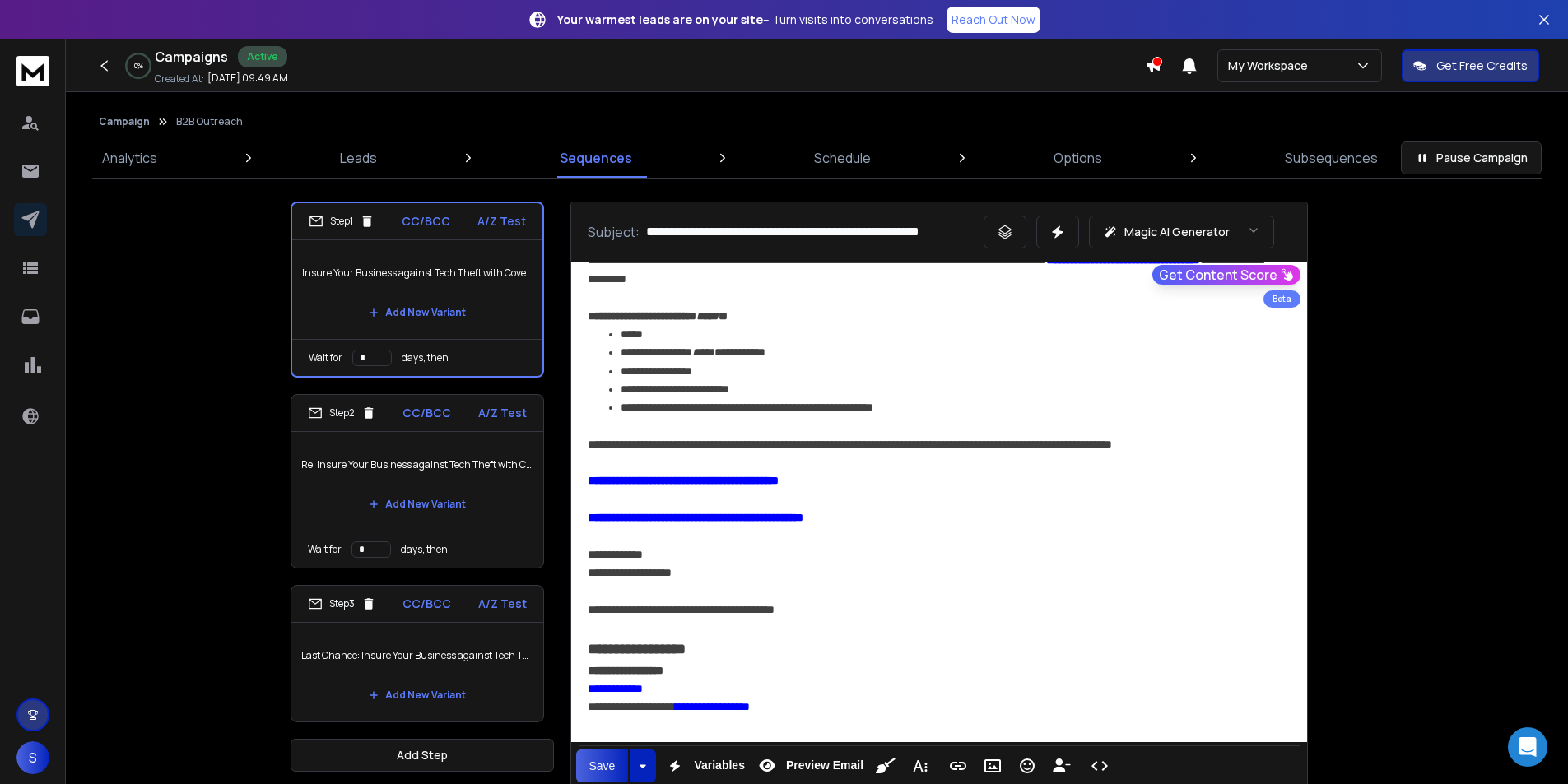
click at [899, 705] on div "**********" at bounding box center [933, 707] width 690 height 18
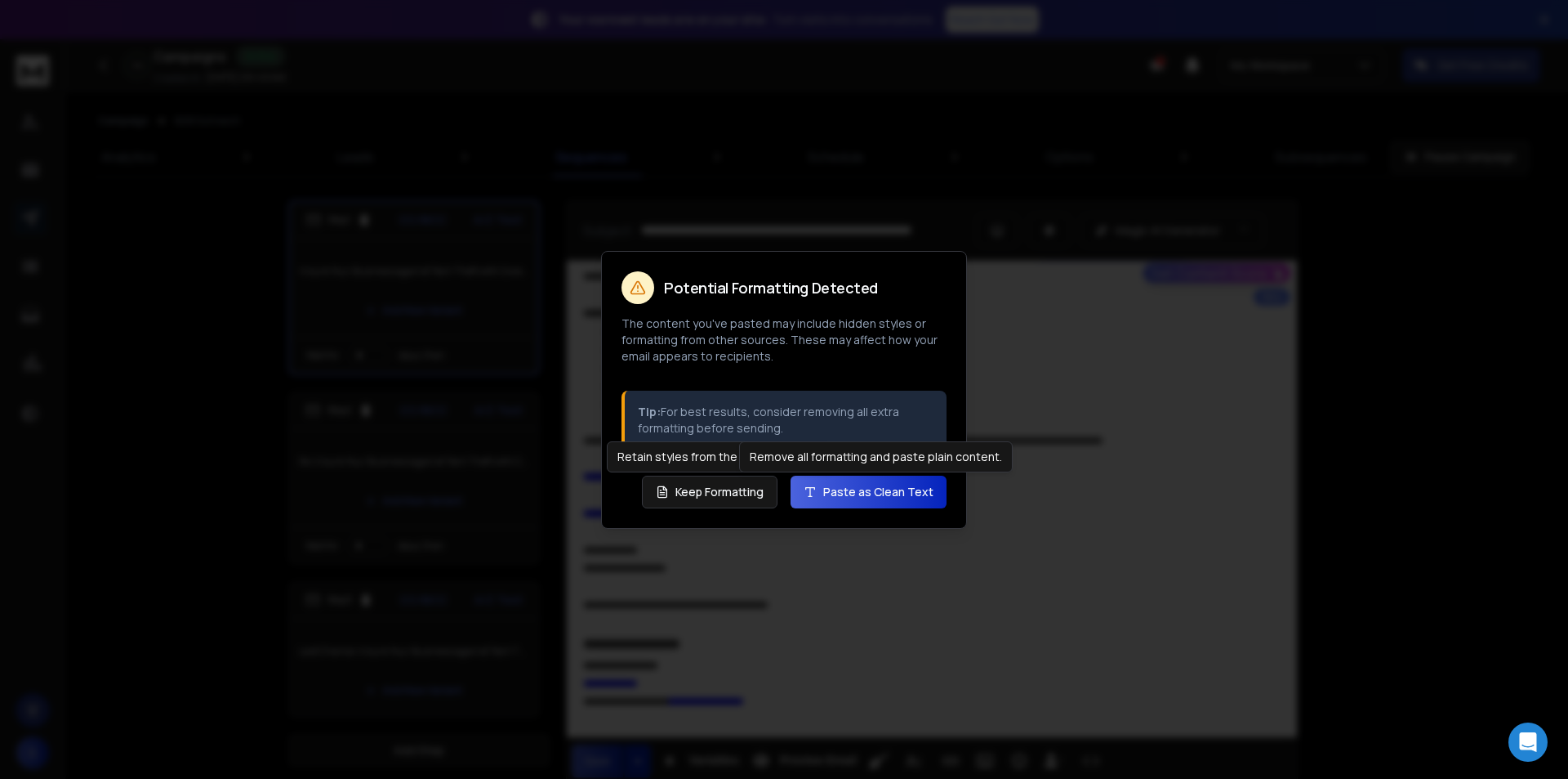
click at [908, 493] on button "Paste as Clean Text" at bounding box center [869, 492] width 156 height 33
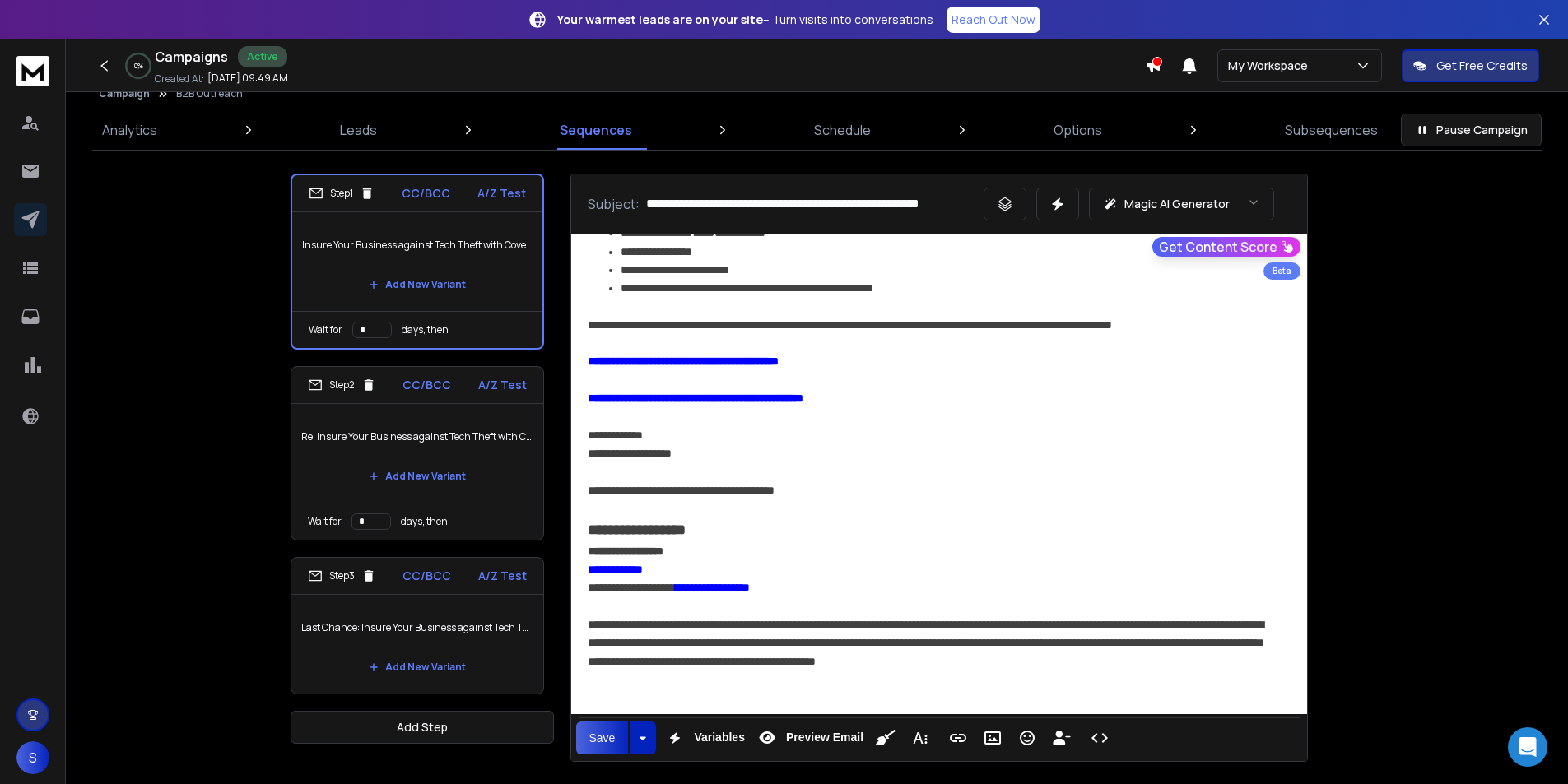
scroll to position [29, 0]
click at [738, 636] on div "**********" at bounding box center [933, 651] width 690 height 74
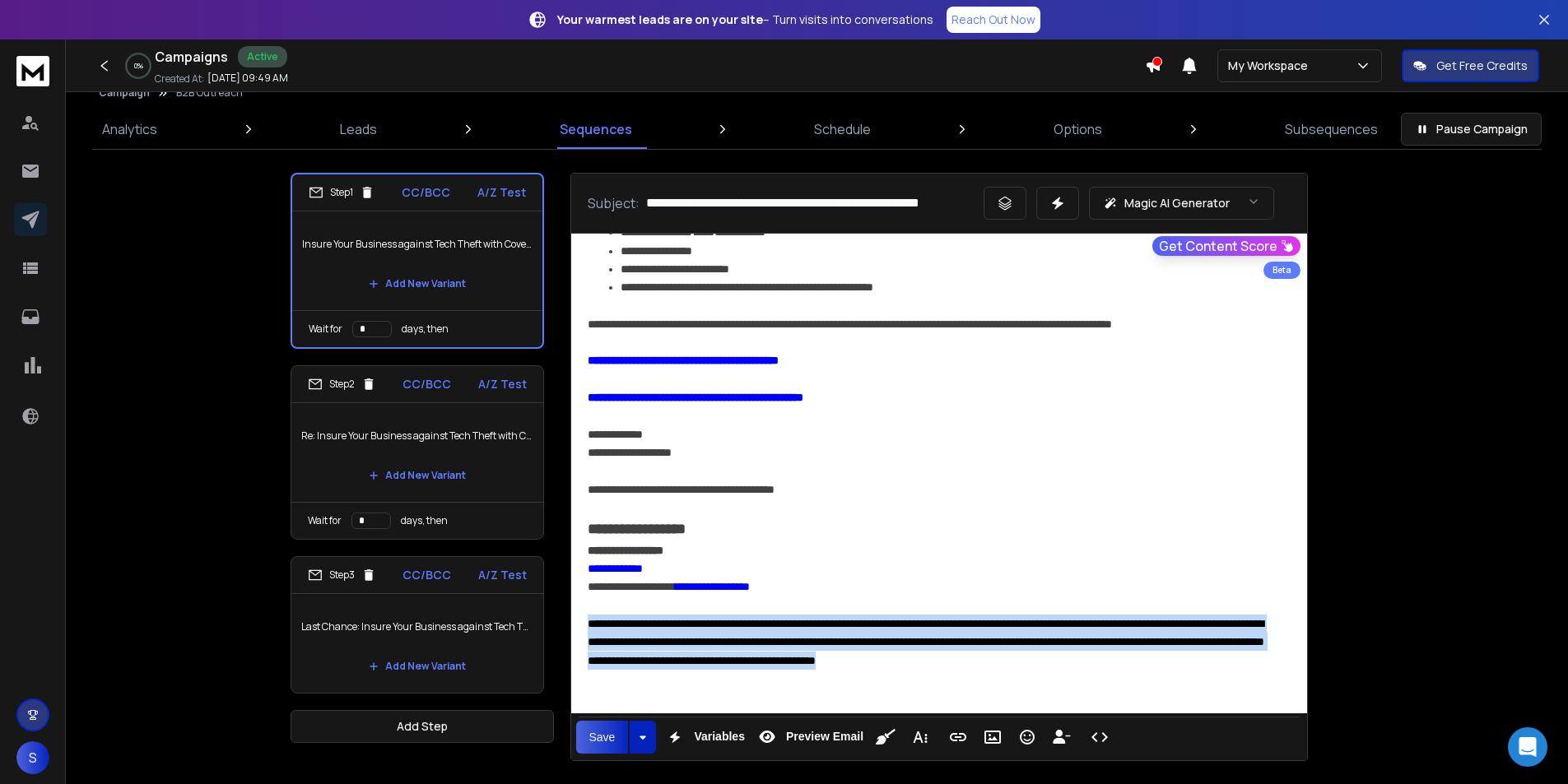
click at [738, 636] on div "**********" at bounding box center [933, 651] width 690 height 74
click at [928, 735] on icon "button" at bounding box center [920, 737] width 20 height 20
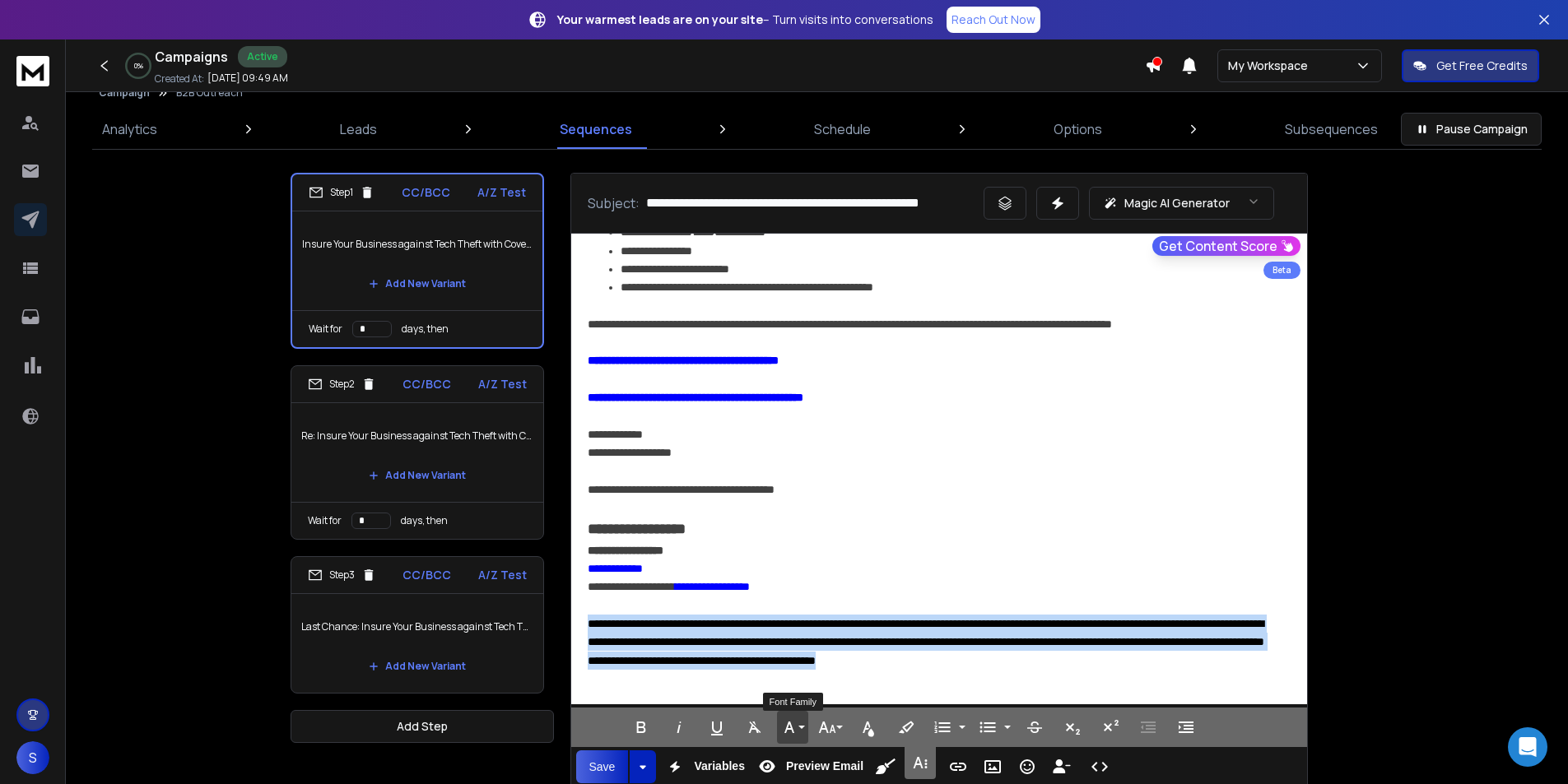
click at [787, 731] on icon "button" at bounding box center [789, 727] width 10 height 12
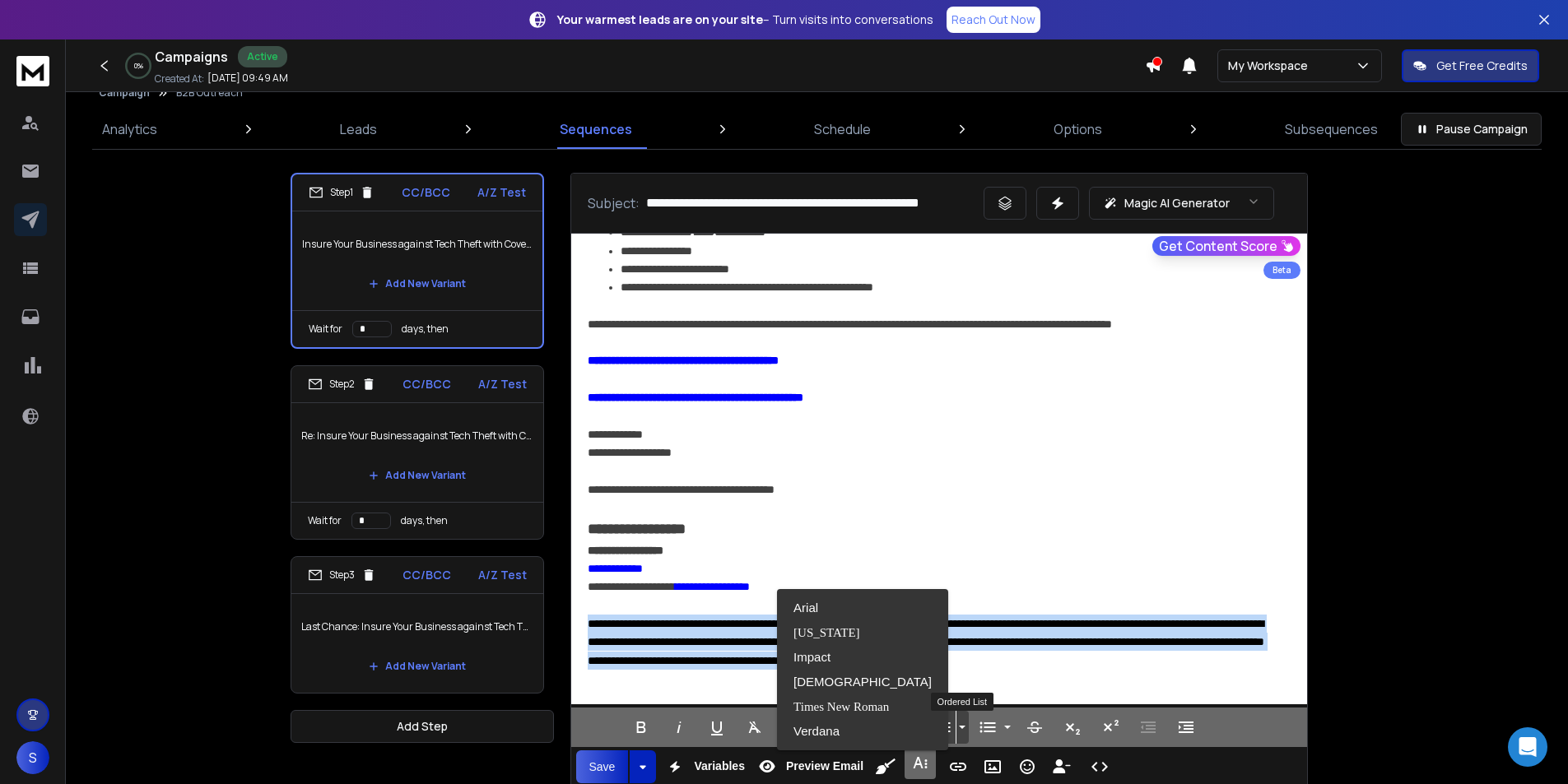
click at [960, 722] on button "button" at bounding box center [962, 727] width 13 height 33
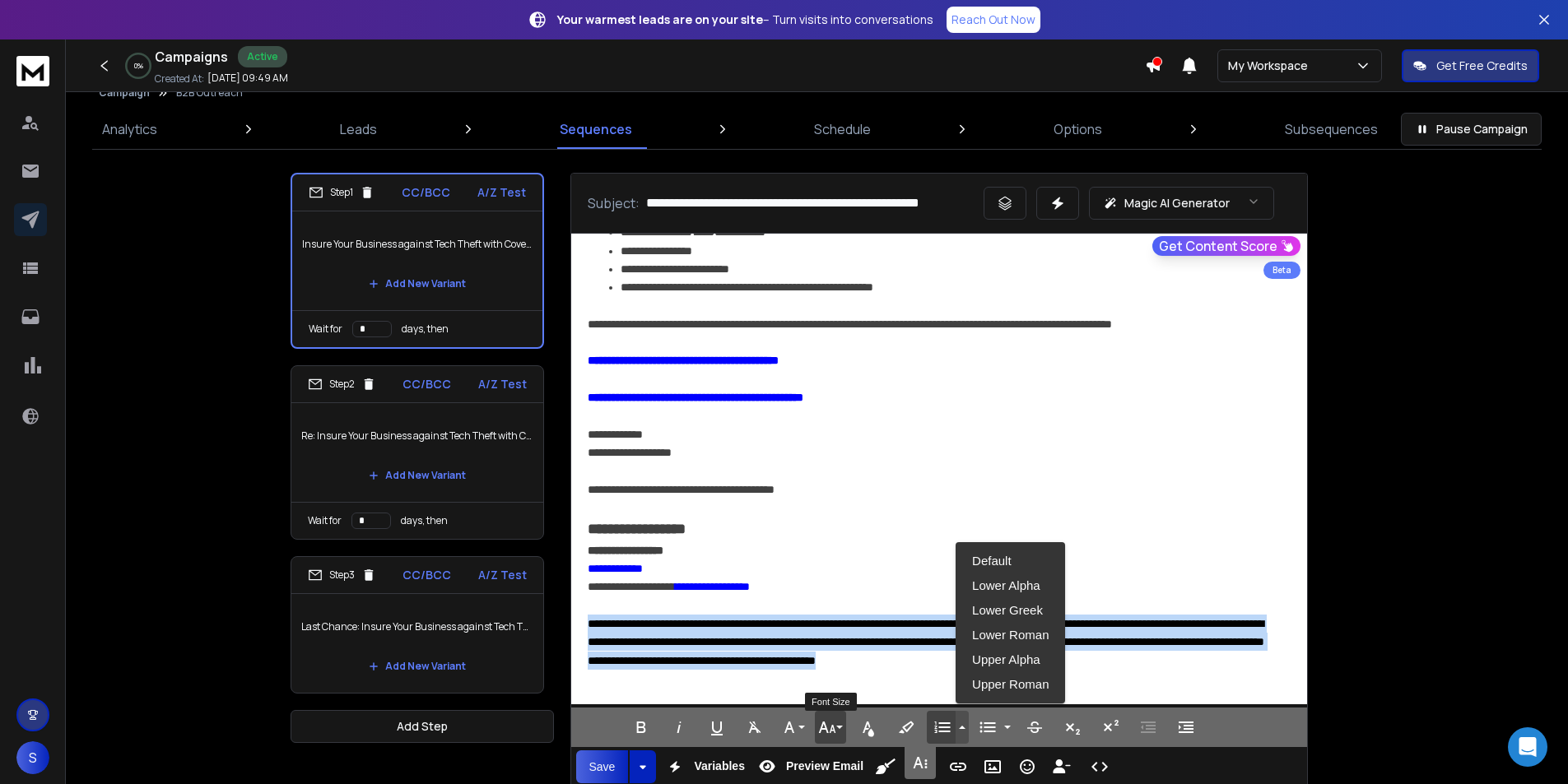
click at [840, 731] on button "Font Size" at bounding box center [830, 727] width 32 height 33
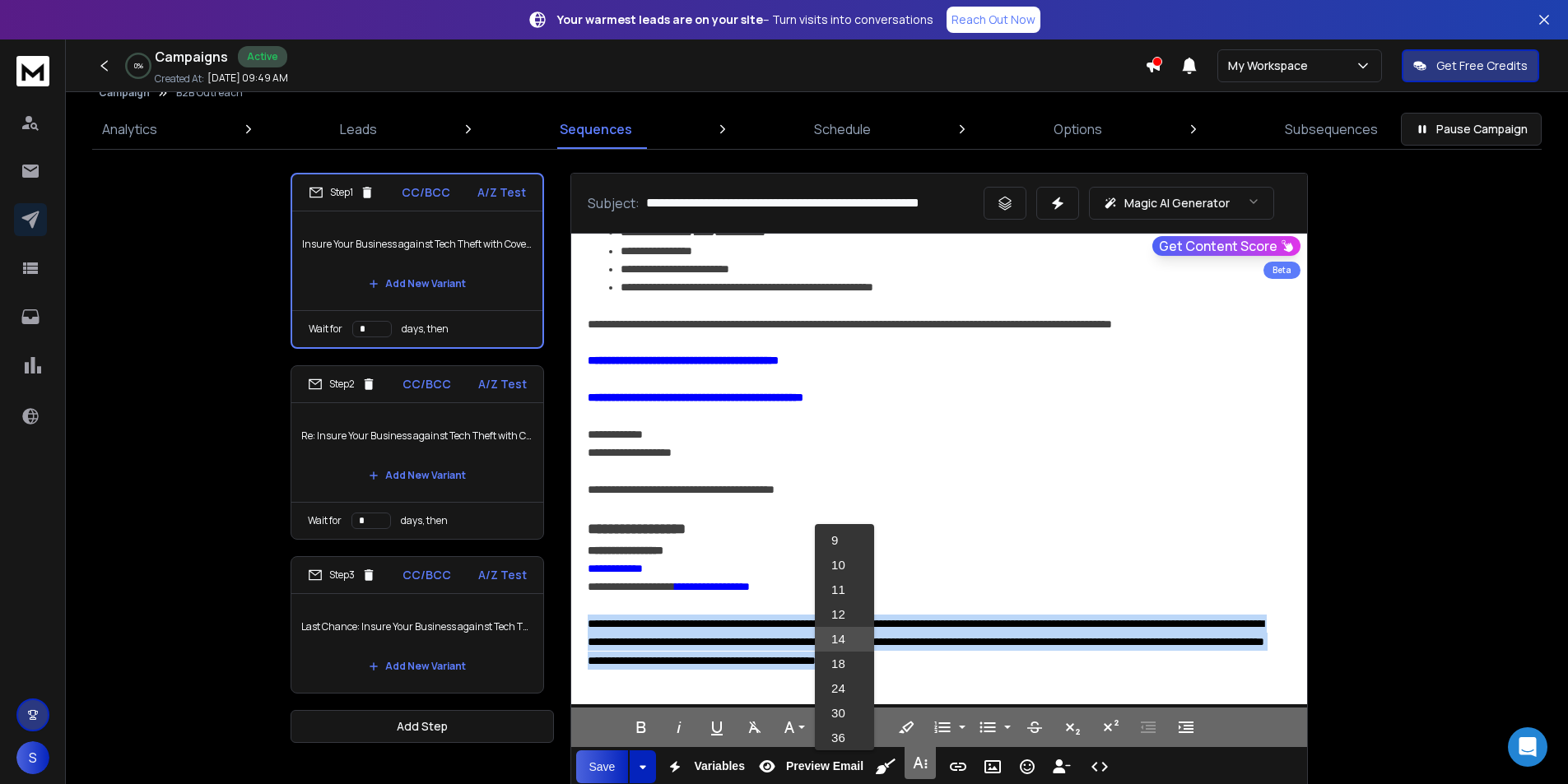
scroll to position [0, 0]
click at [847, 597] on link "10" at bounding box center [844, 593] width 59 height 25
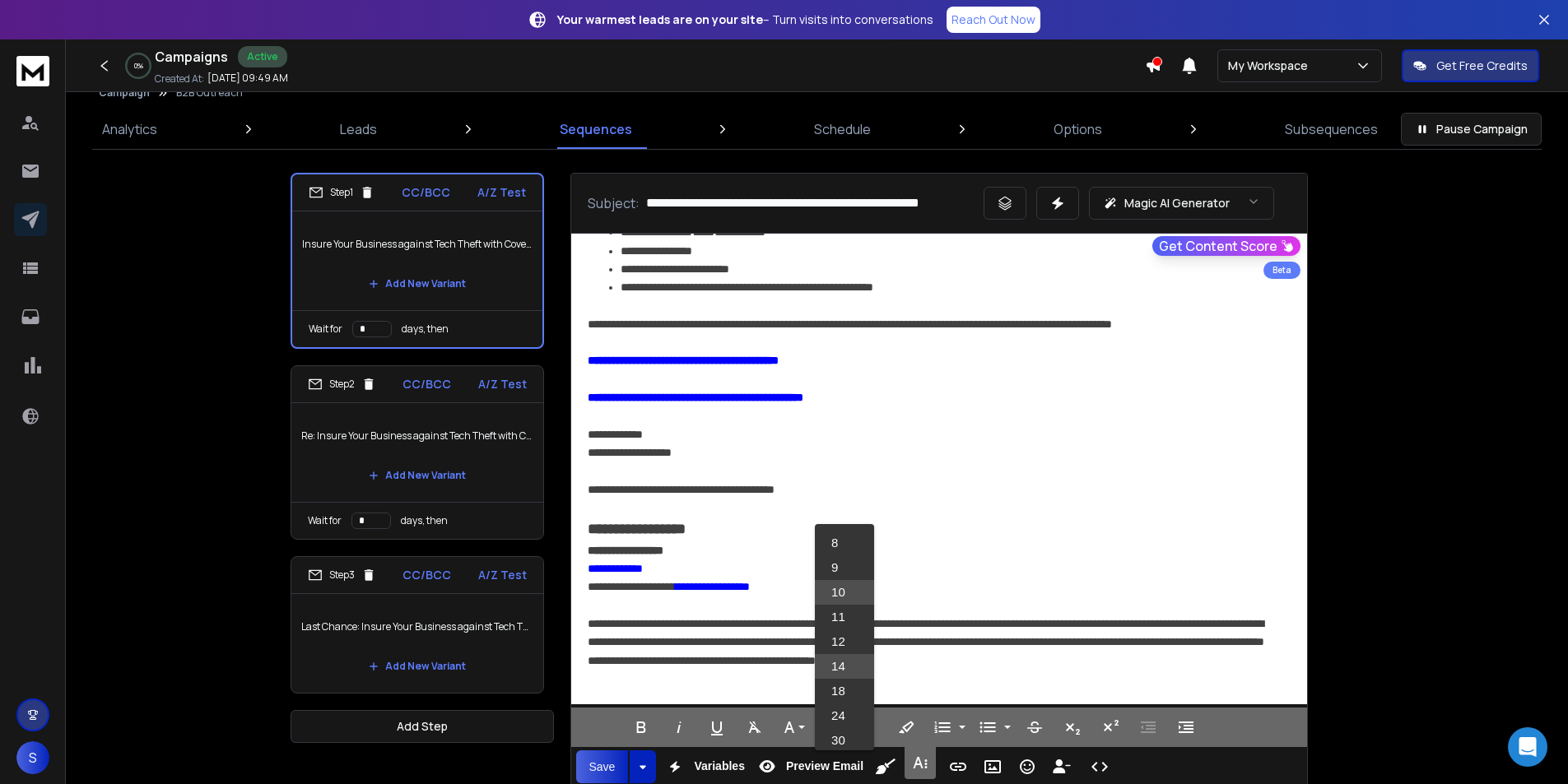
scroll to position [286, 0]
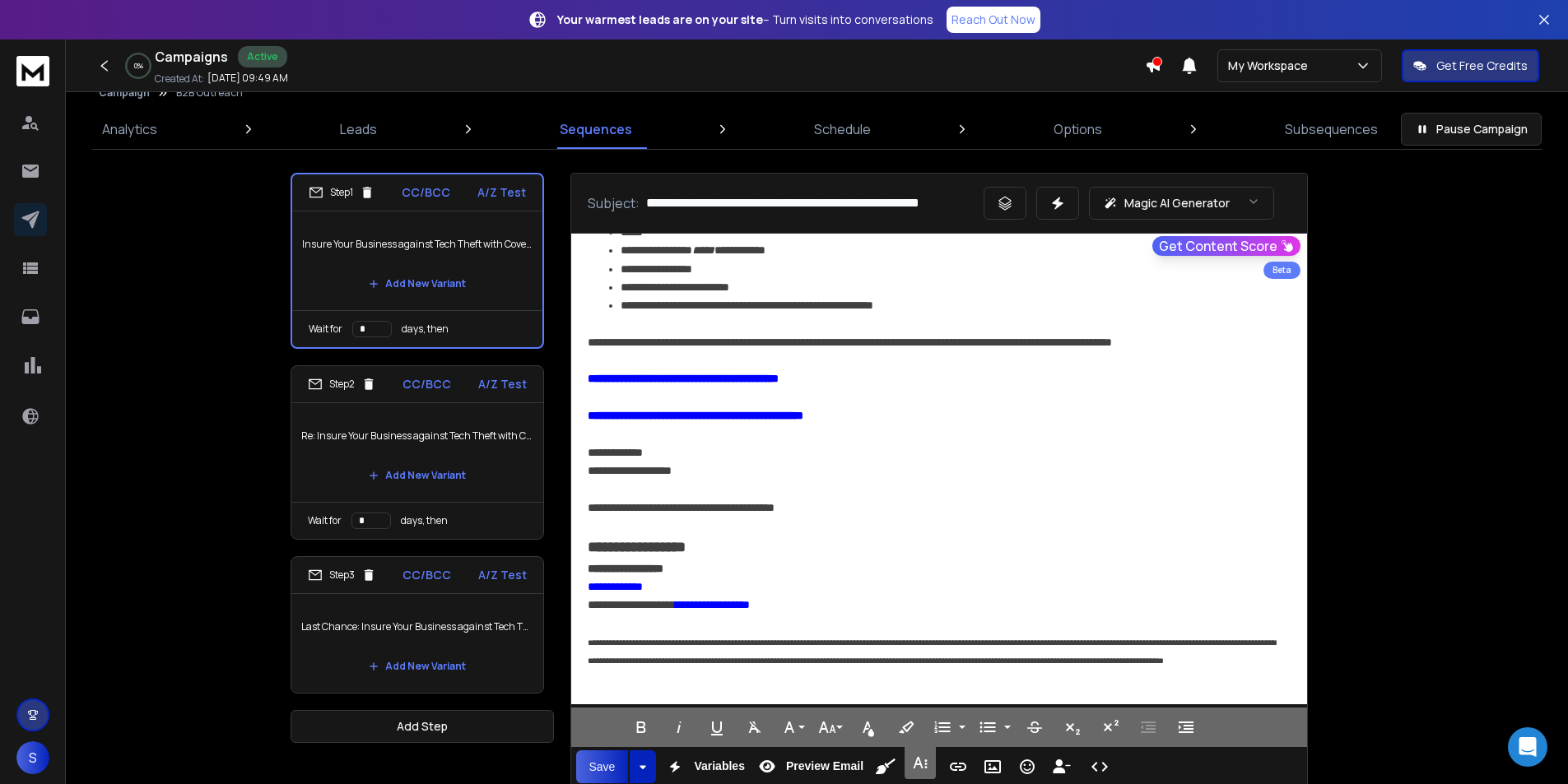
click at [747, 669] on div "**********" at bounding box center [933, 660] width 690 height 55
click at [506, 444] on p "Re: Insure Your Business against Tech Theft with CoverCloud" at bounding box center [417, 435] width 232 height 46
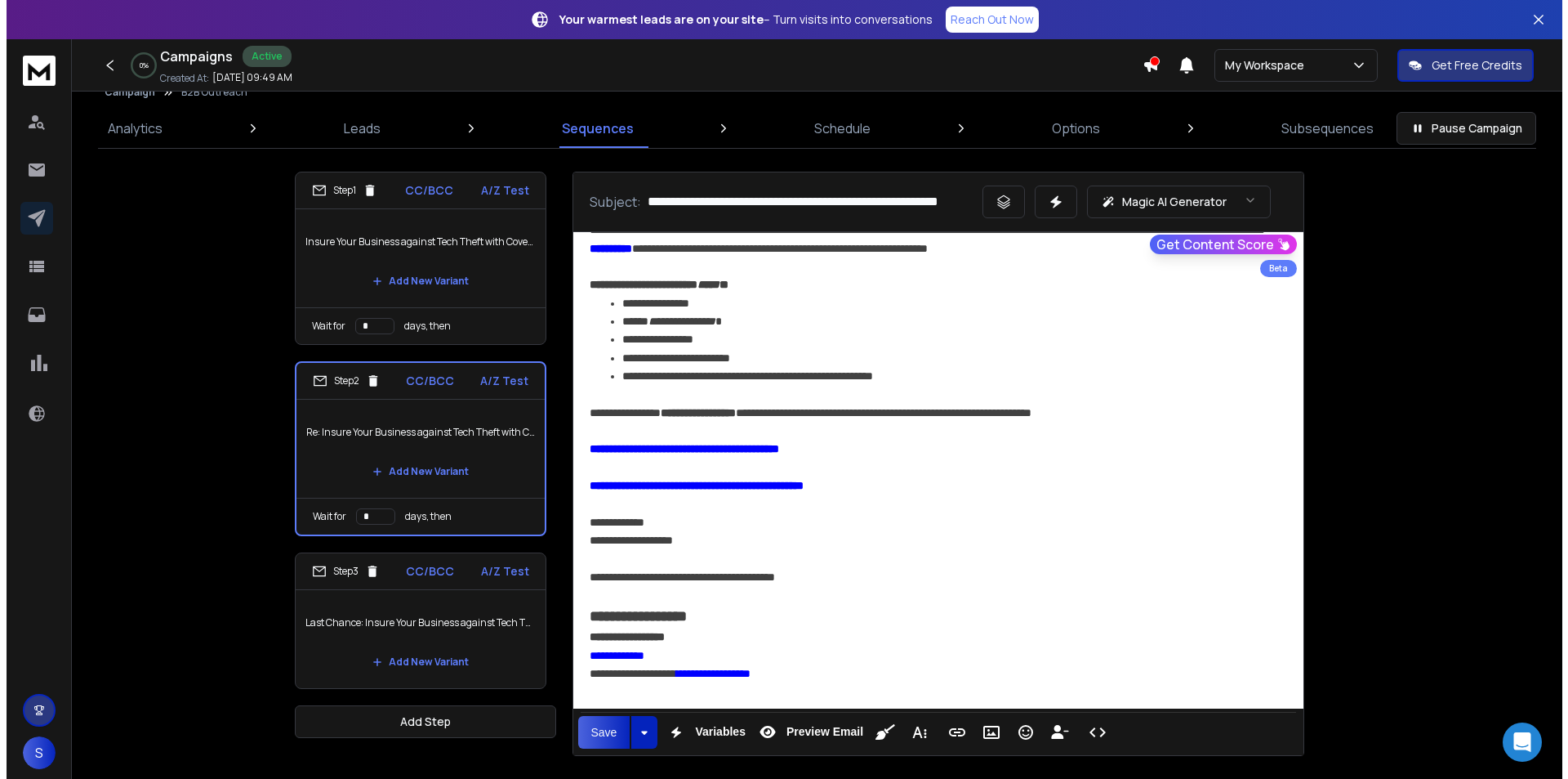
scroll to position [102, 0]
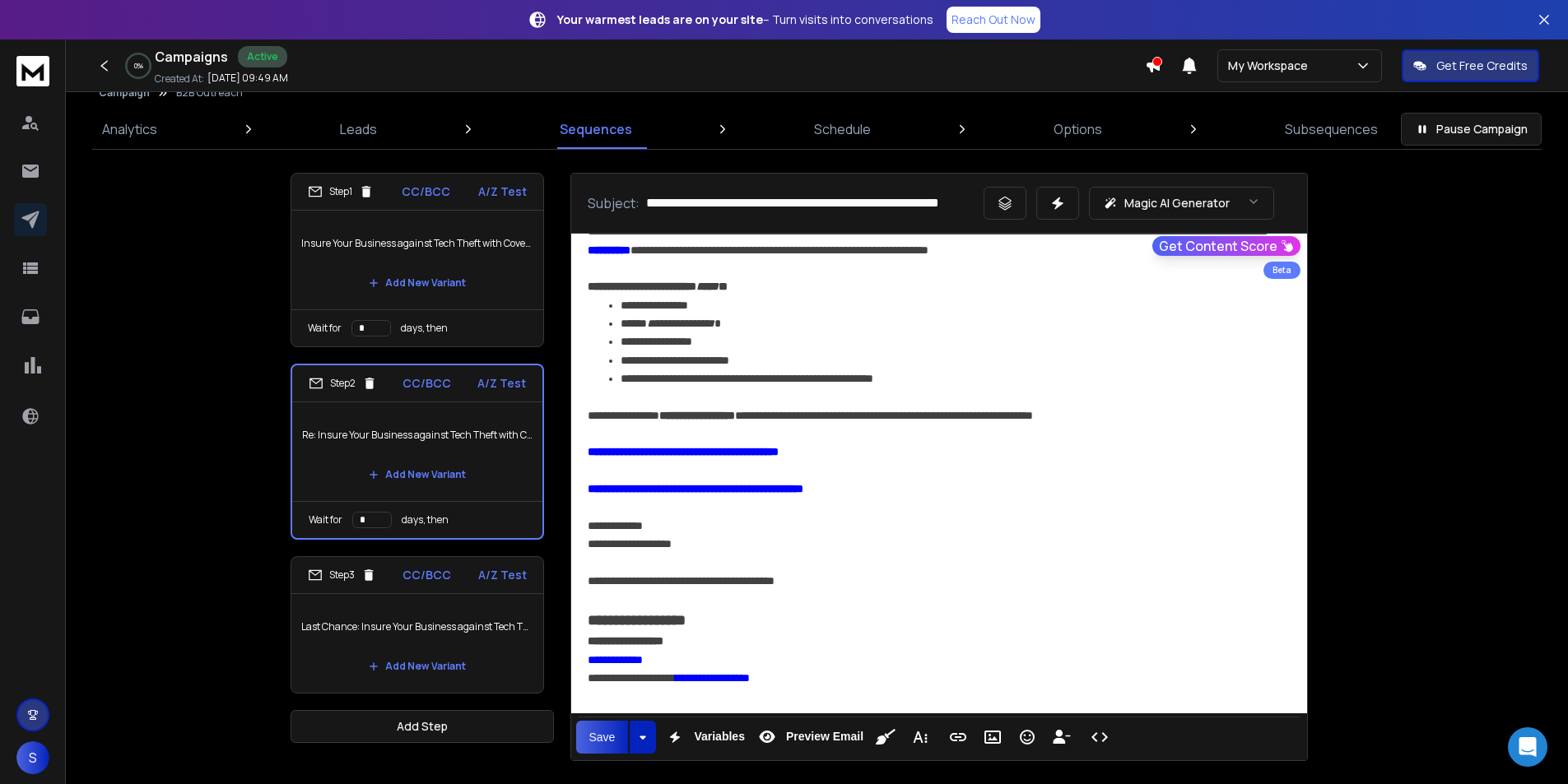
click at [883, 687] on div "**********" at bounding box center [938, 469] width 735 height 470
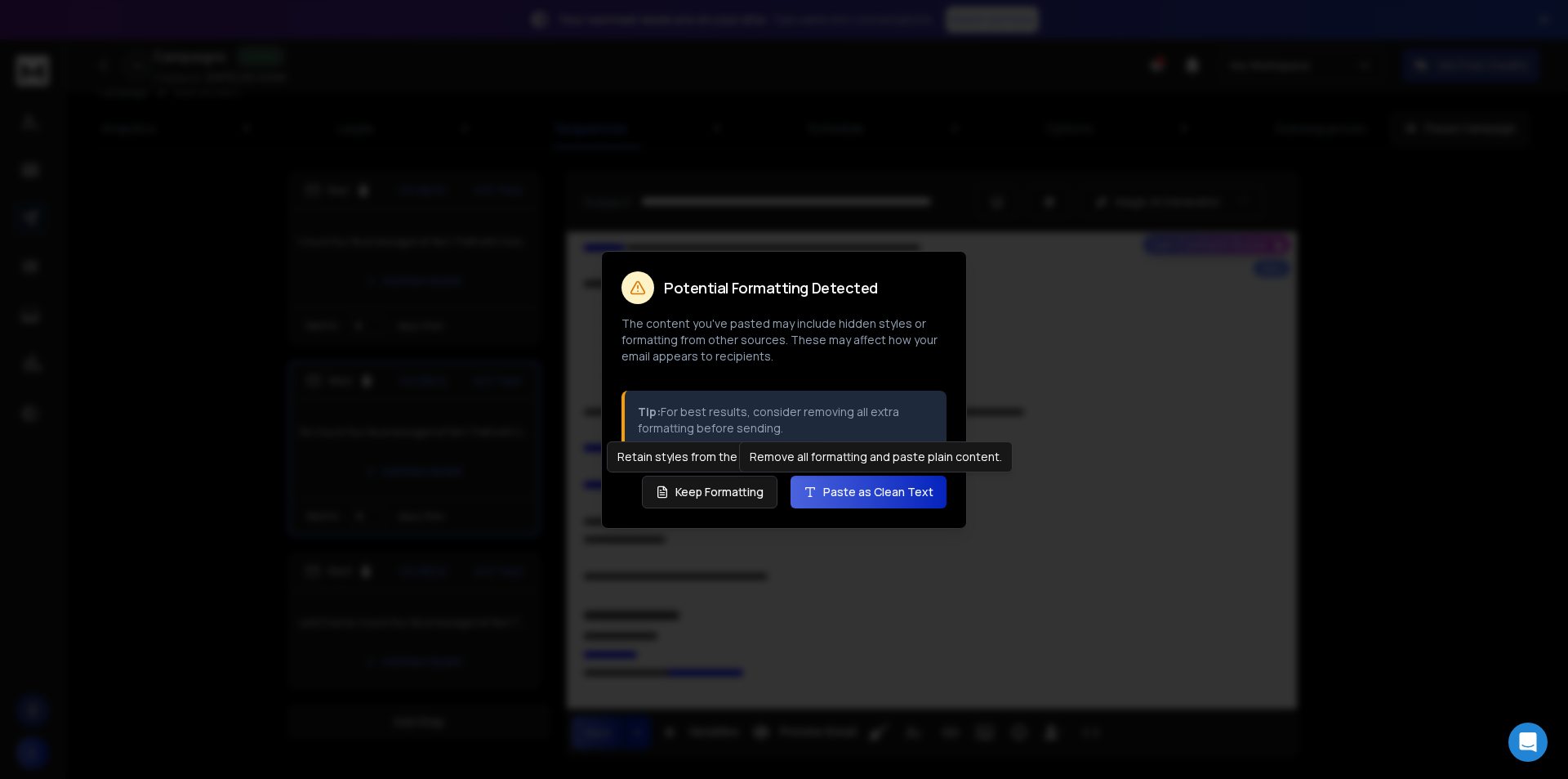
click at [887, 496] on button "Paste as Clean Text" at bounding box center [869, 492] width 156 height 33
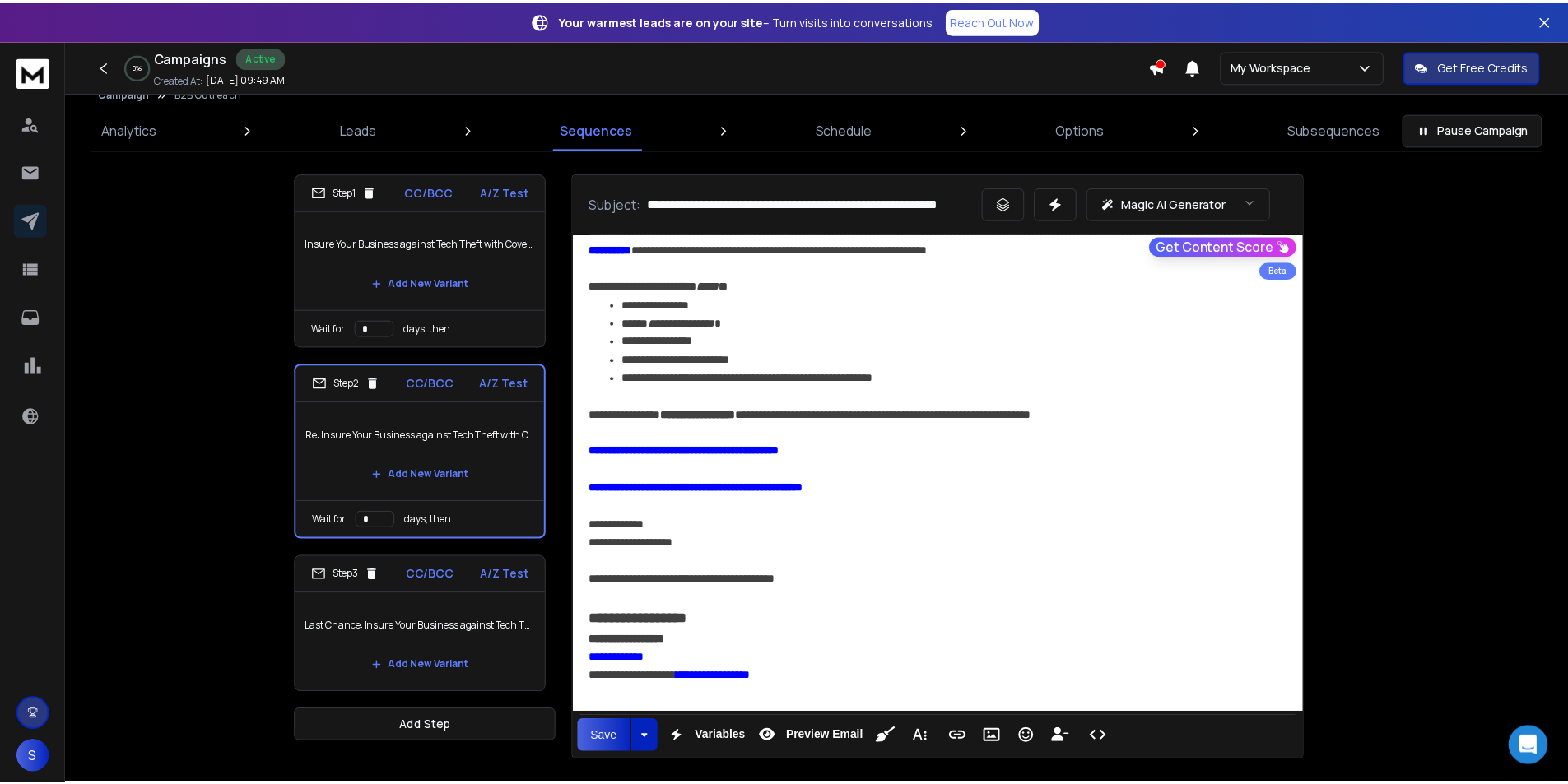
scroll to position [194, 0]
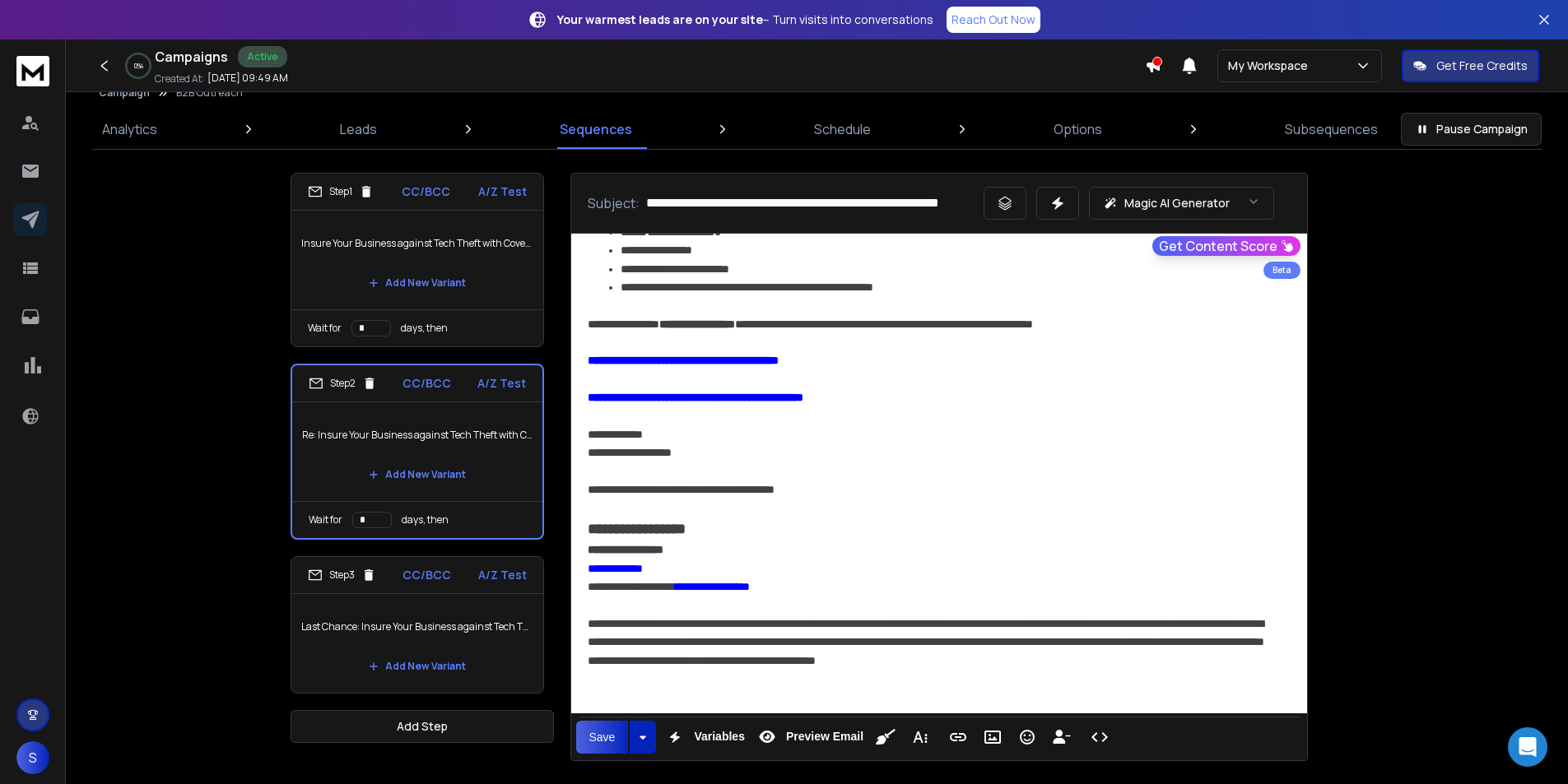
click at [787, 632] on div "**********" at bounding box center [933, 651] width 690 height 74
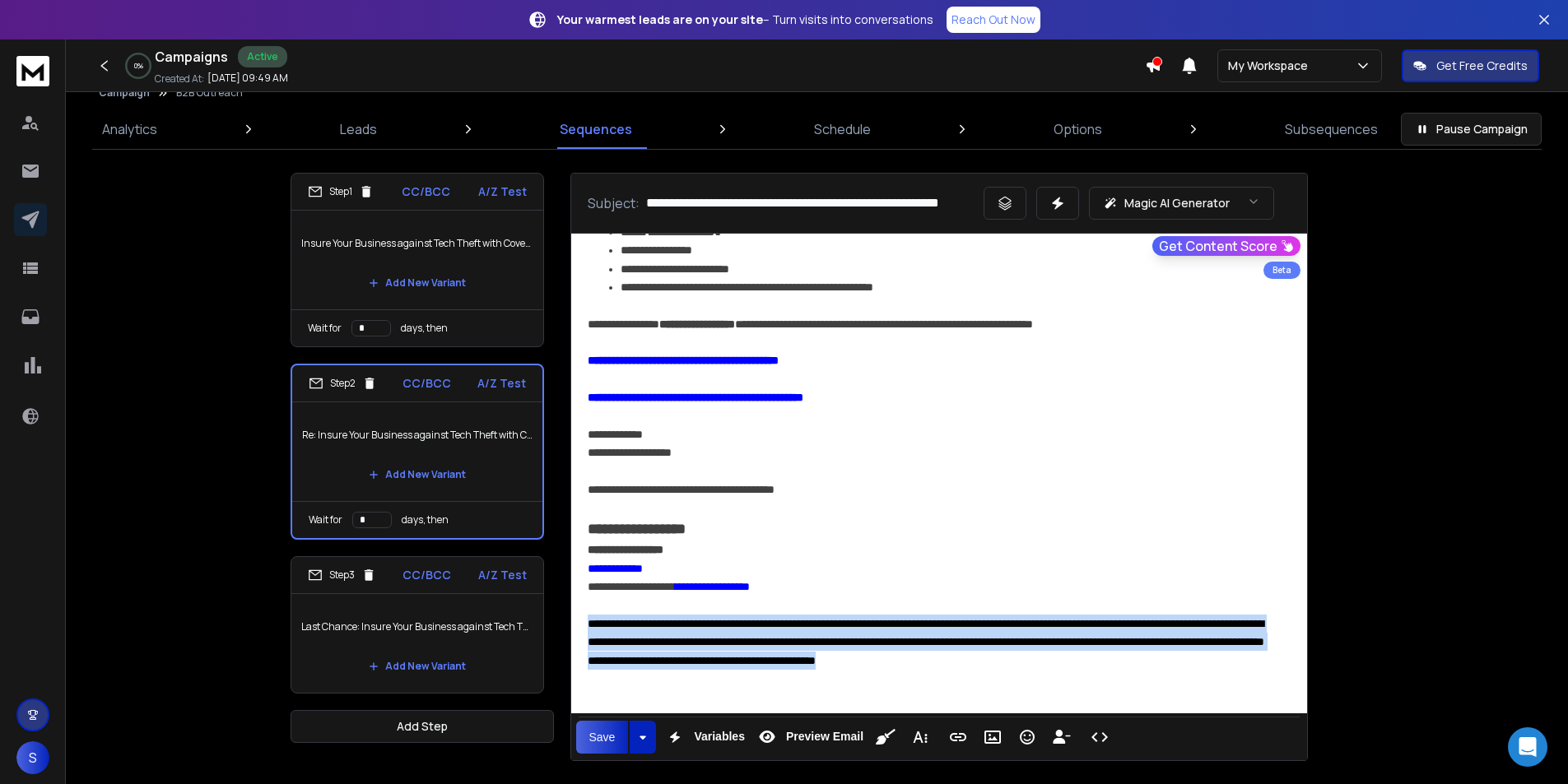
click at [787, 632] on div "**********" at bounding box center [933, 651] width 690 height 74
click at [914, 732] on icon "button" at bounding box center [920, 737] width 20 height 20
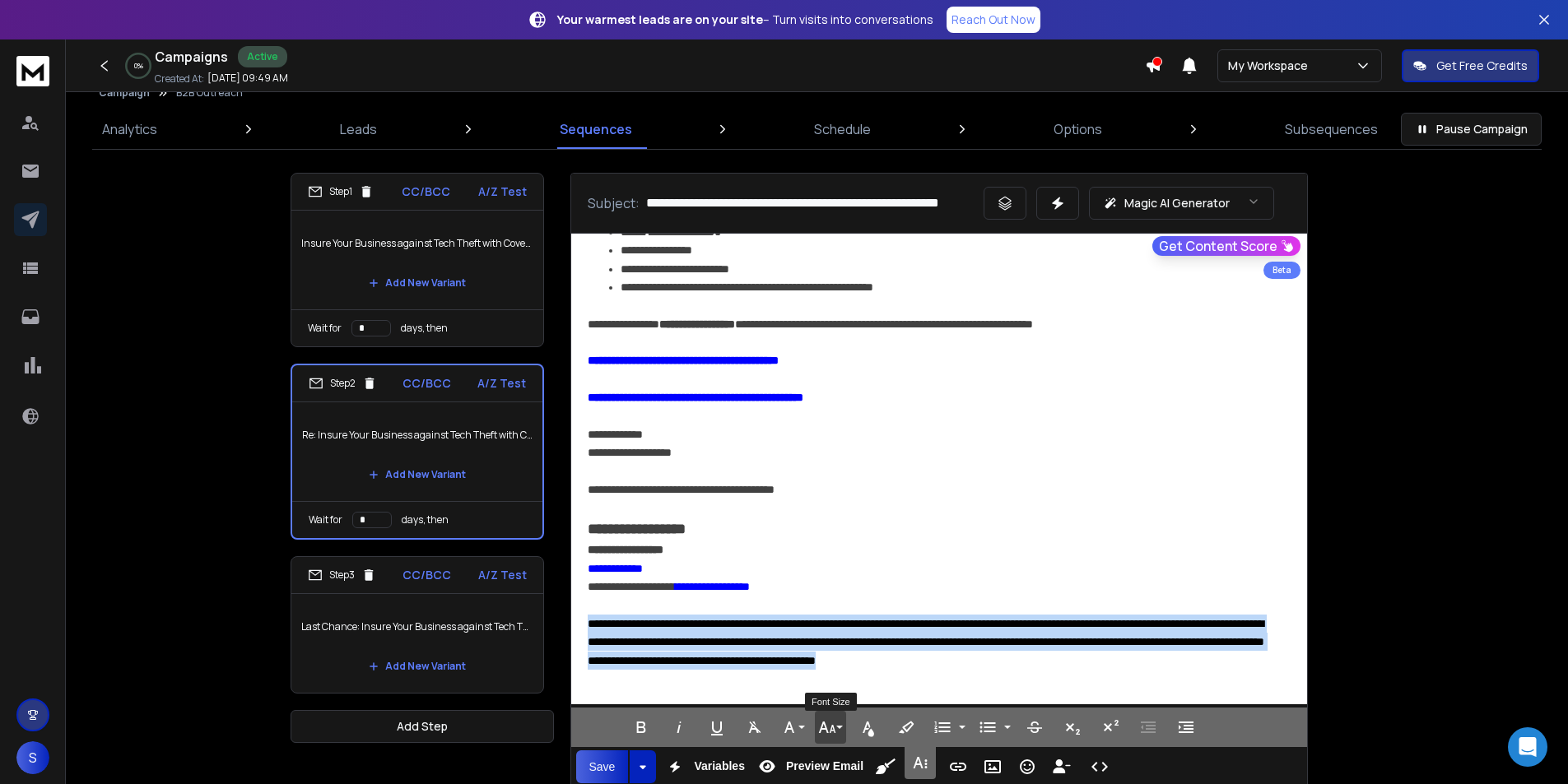
click at [836, 732] on icon "button" at bounding box center [827, 727] width 20 height 20
click at [845, 543] on link "10" at bounding box center [844, 542] width 59 height 25
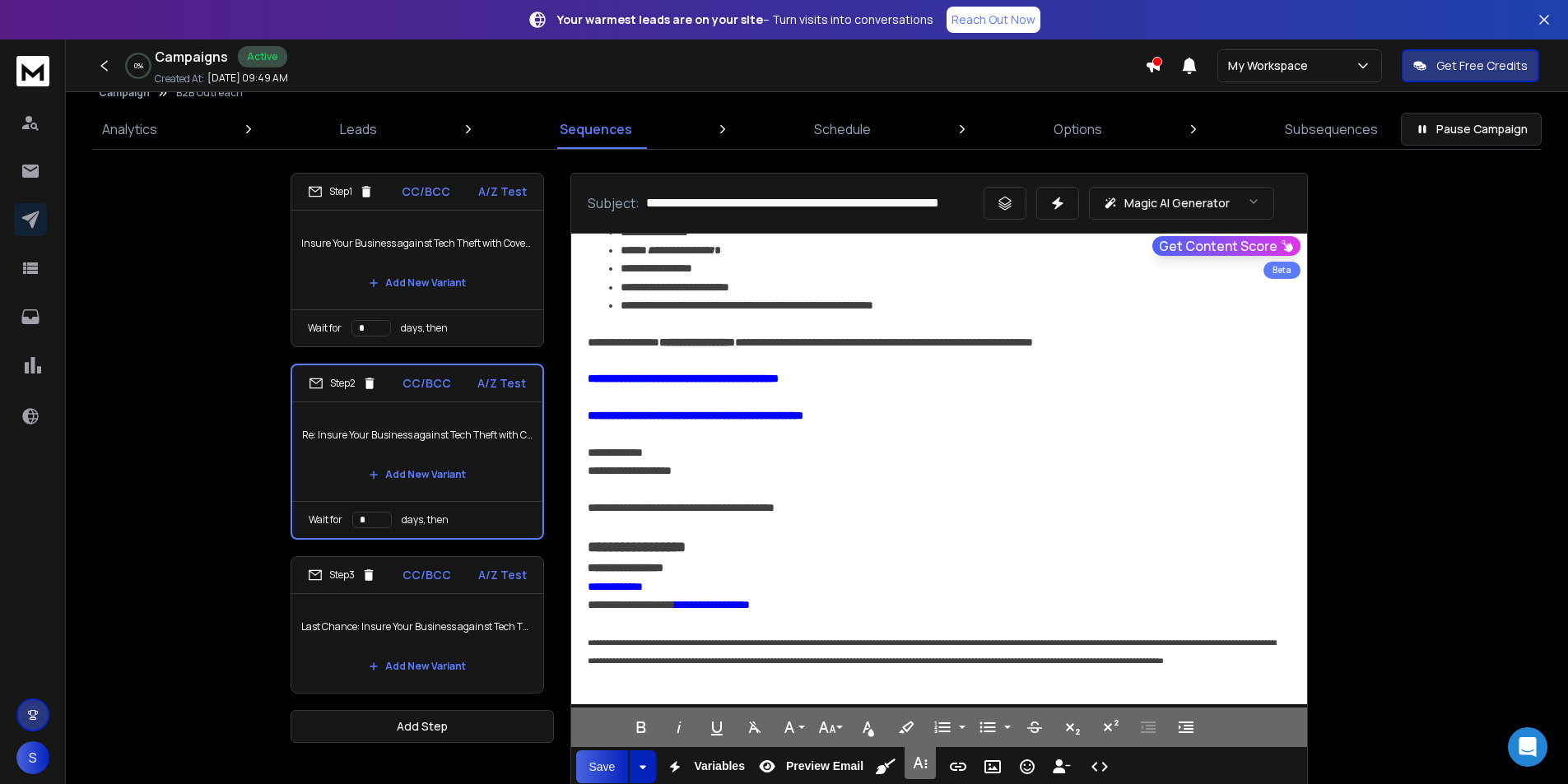
scroll to position [175, 0]
click at [466, 632] on p "Last Chance: Insure Your Business against Tech Theft with CoverCloud" at bounding box center [417, 626] width 232 height 46
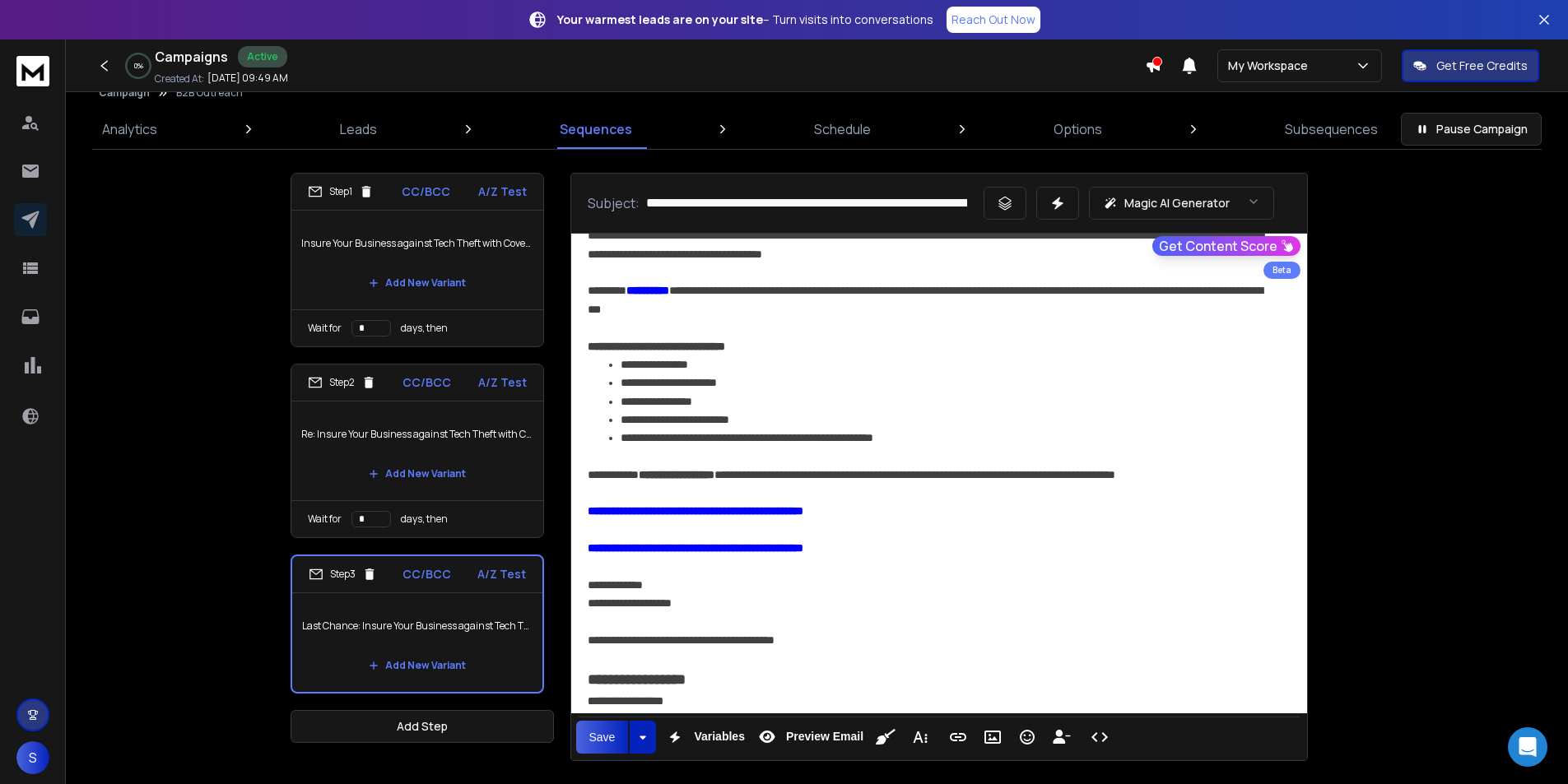
scroll to position [157, 0]
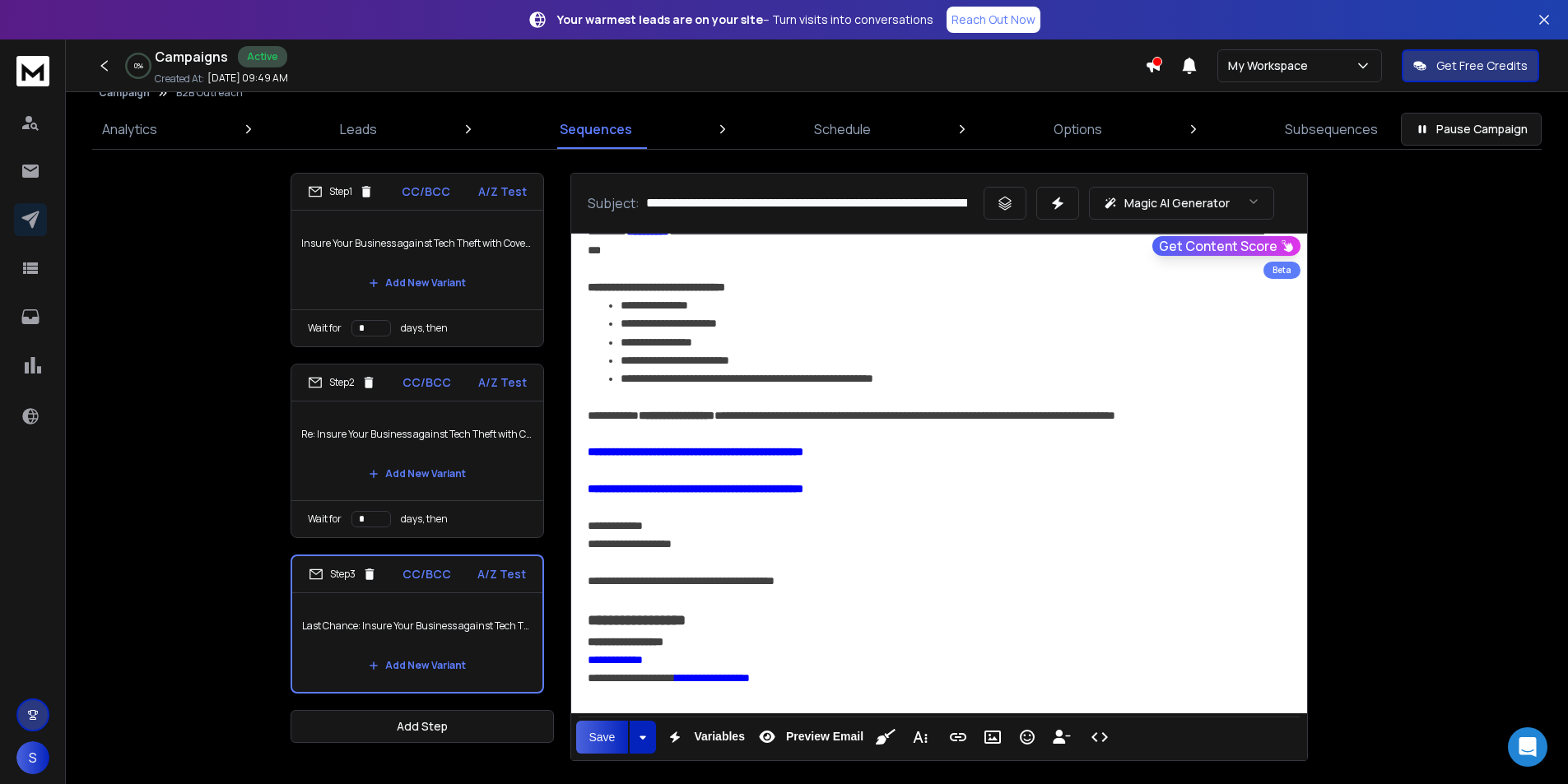
click at [840, 689] on div "**********" at bounding box center [938, 469] width 735 height 470
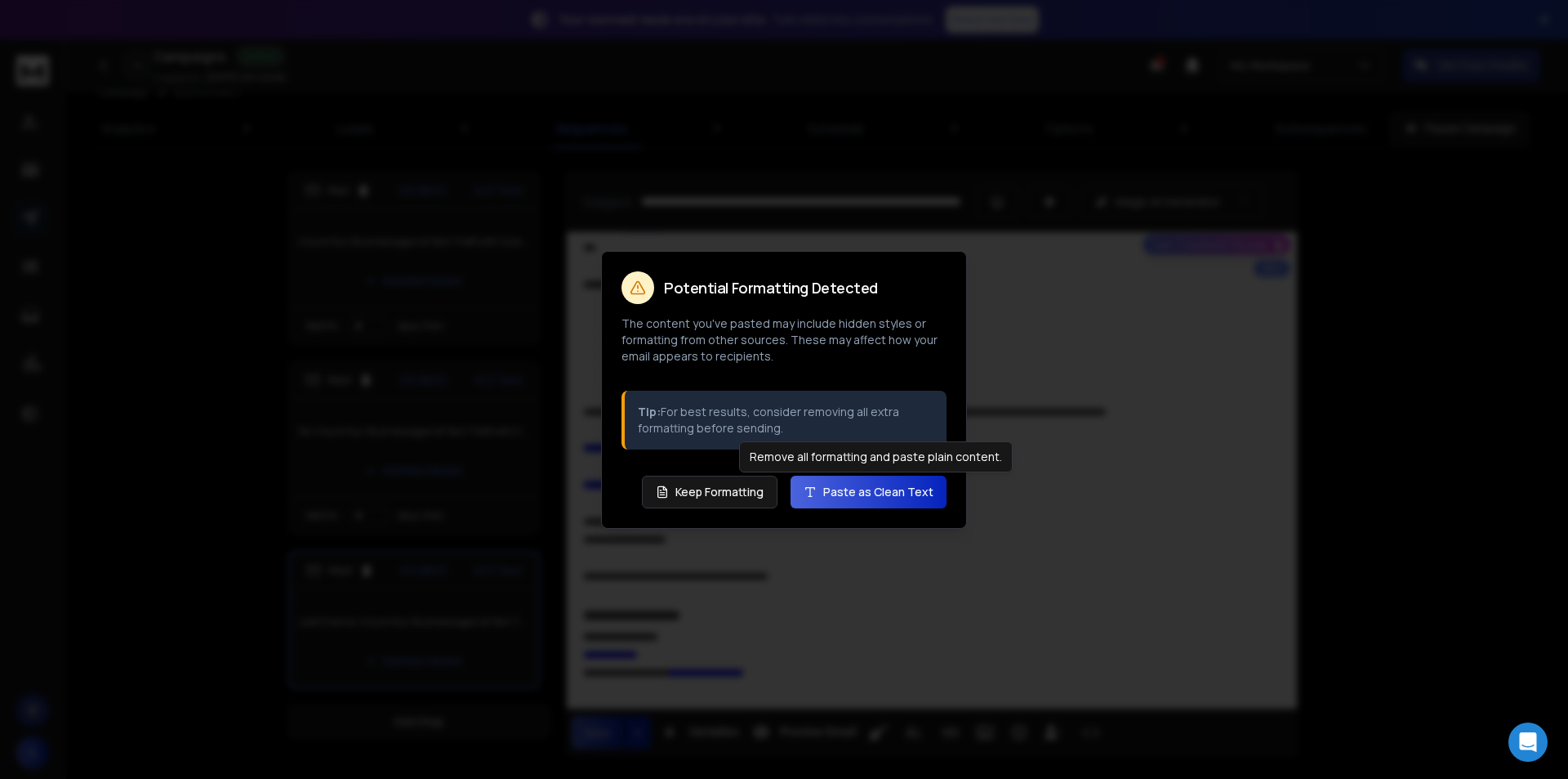
click at [860, 505] on button "Paste as Clean Text" at bounding box center [869, 492] width 156 height 33
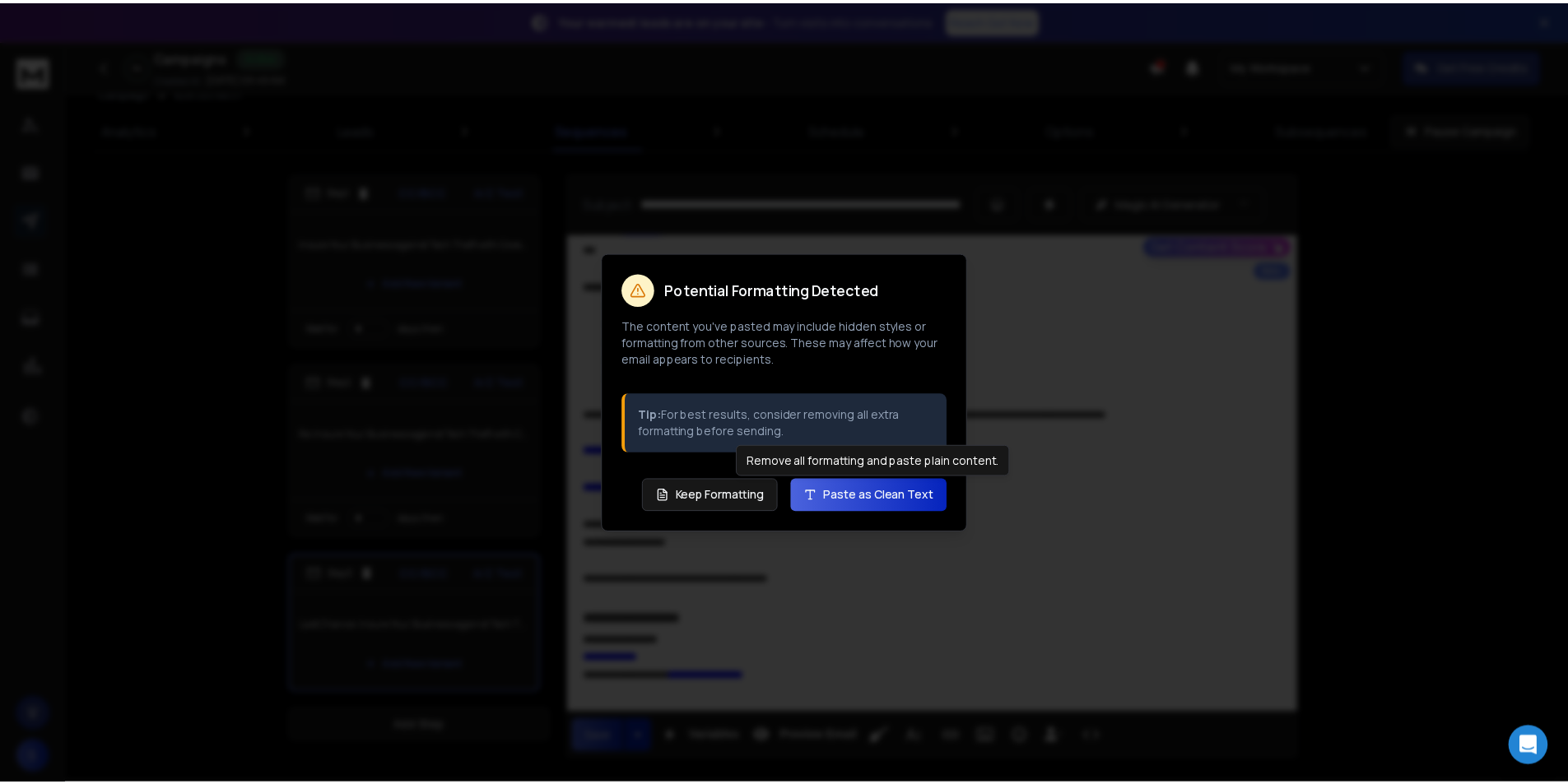
scroll to position [249, 0]
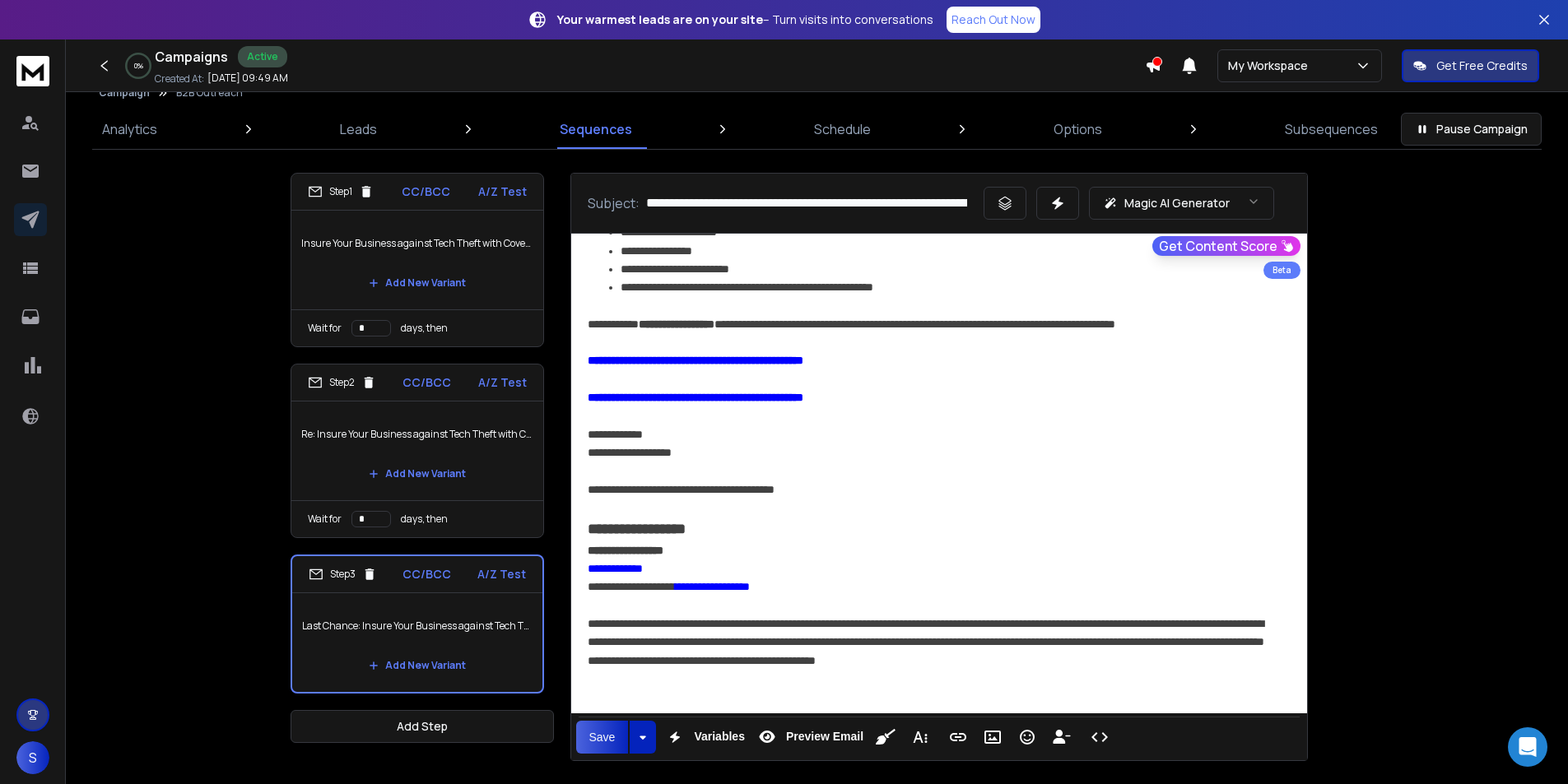
click at [736, 642] on div "**********" at bounding box center [933, 651] width 690 height 74
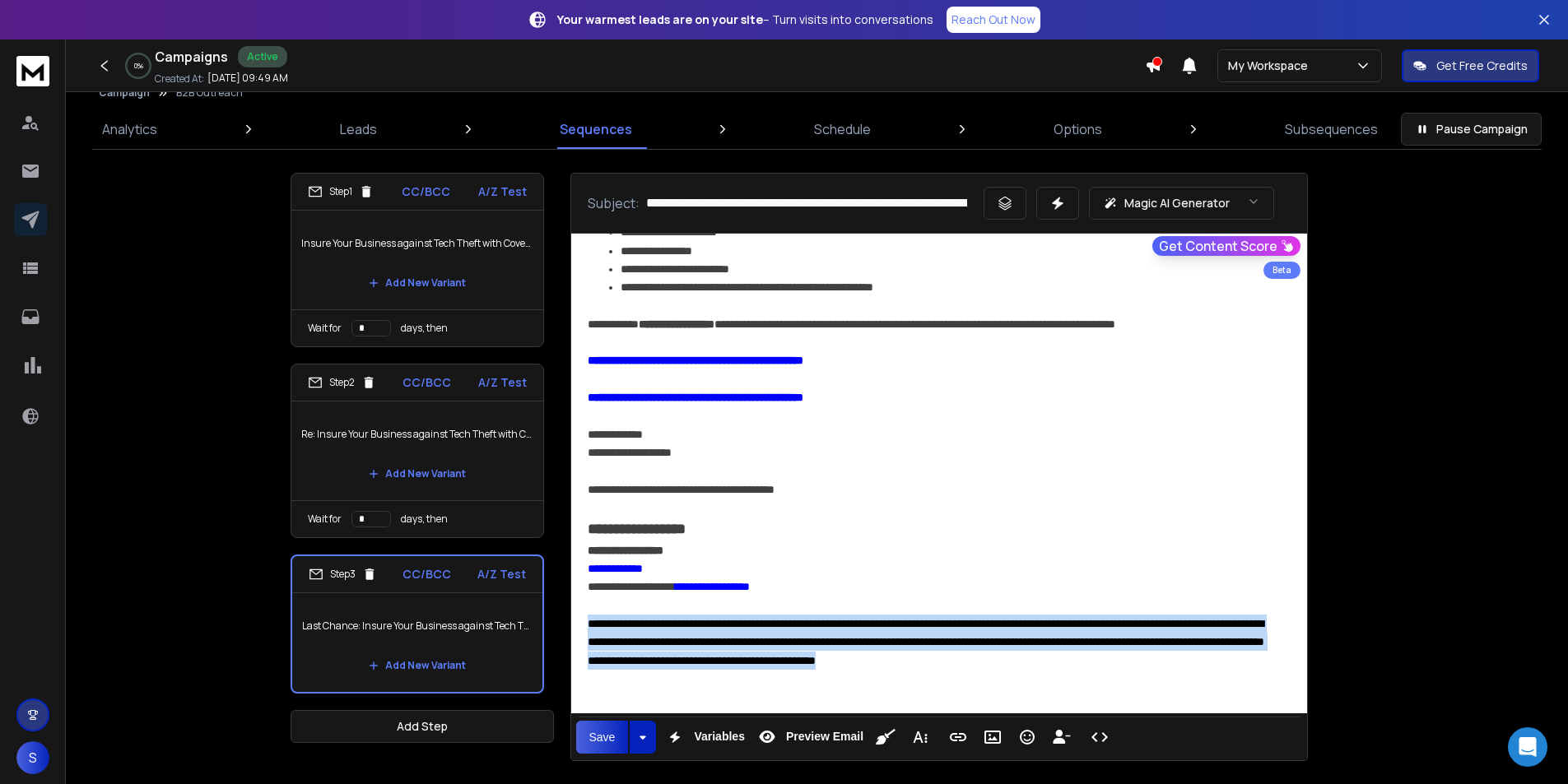
click at [736, 642] on div "**********" at bounding box center [933, 651] width 690 height 74
click at [912, 739] on icon "button" at bounding box center [920, 737] width 20 height 20
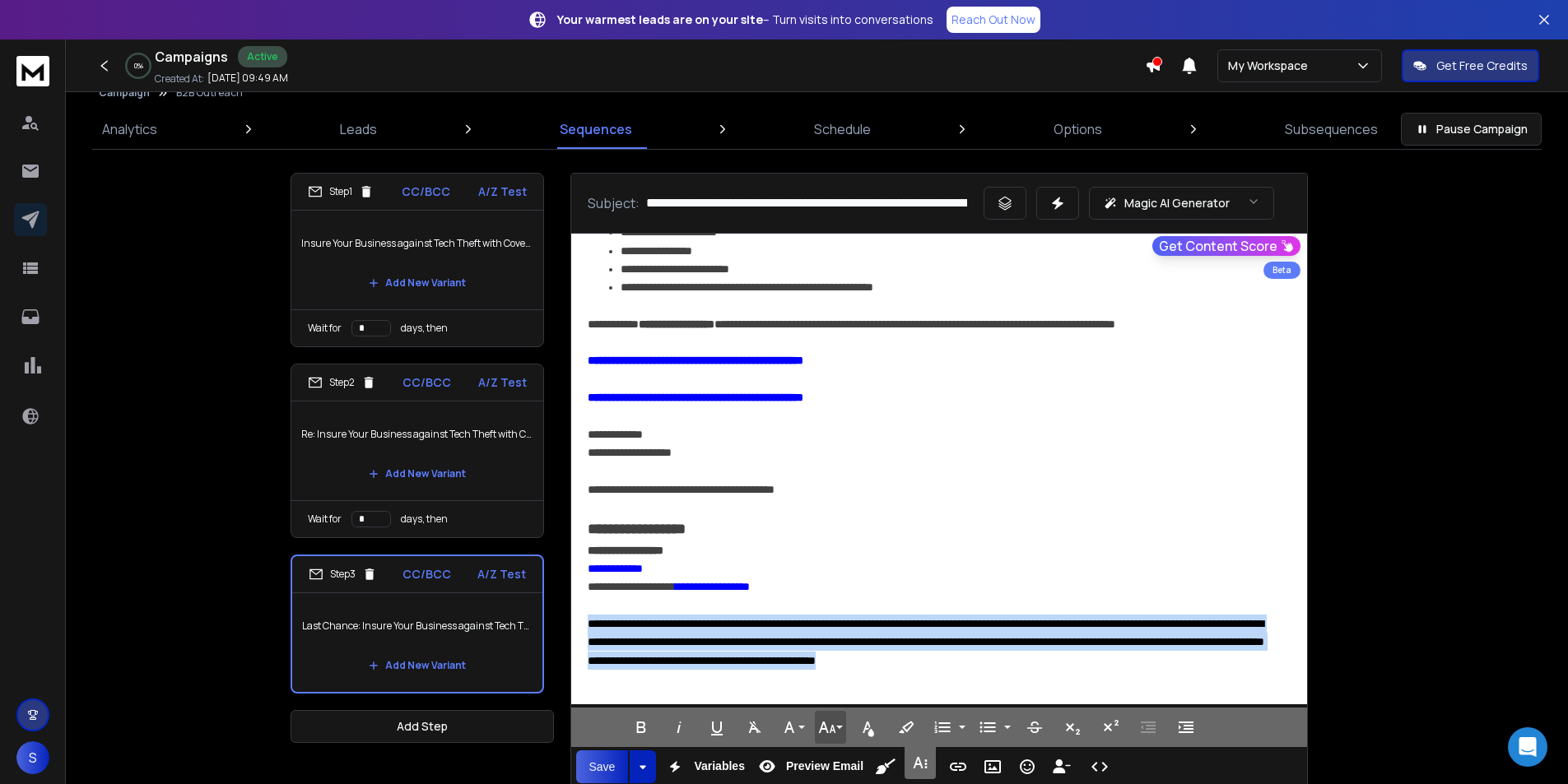
click at [832, 732] on icon "button" at bounding box center [827, 727] width 20 height 20
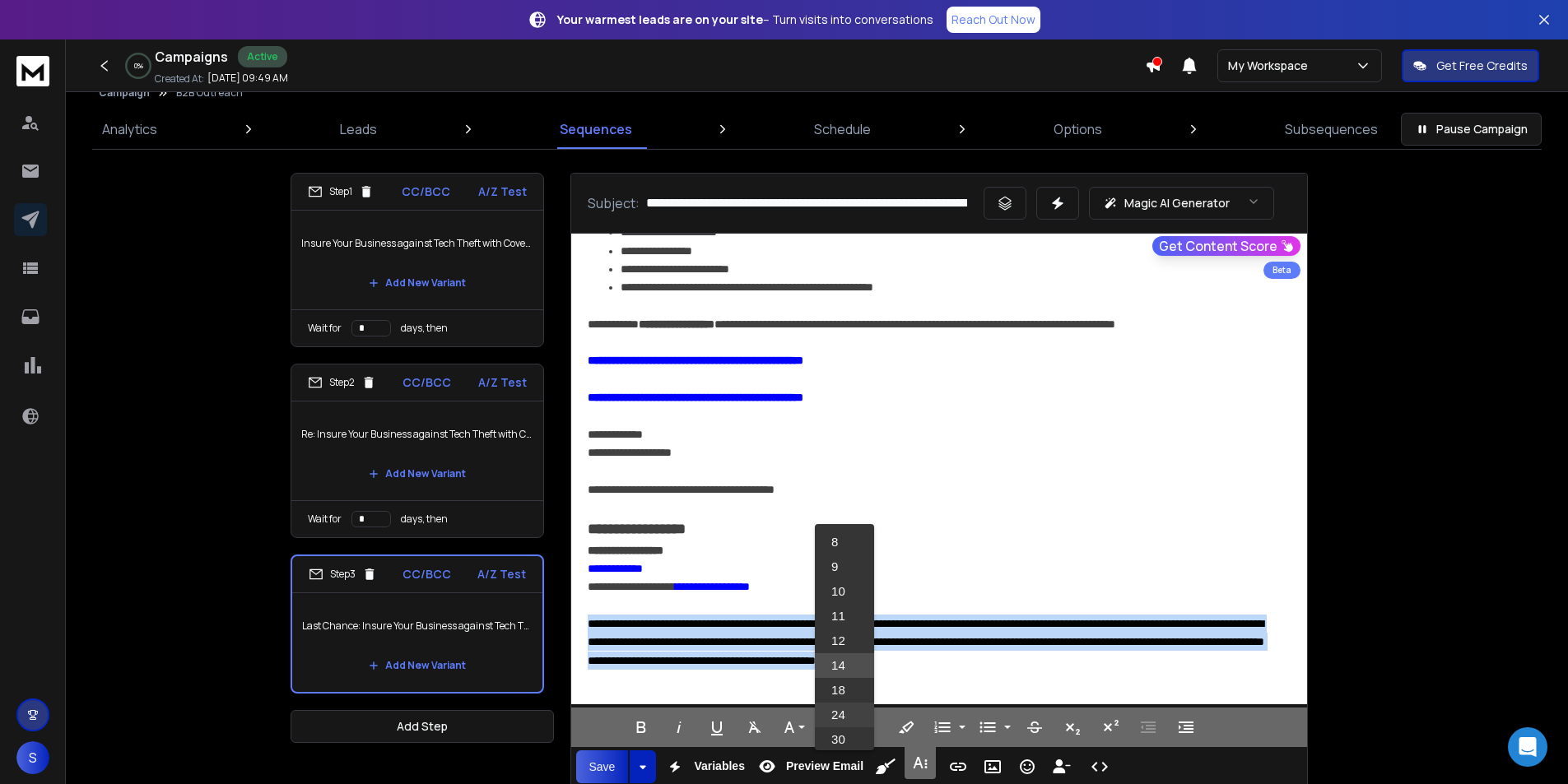
scroll to position [0, 0]
click at [848, 596] on link "10" at bounding box center [844, 593] width 59 height 25
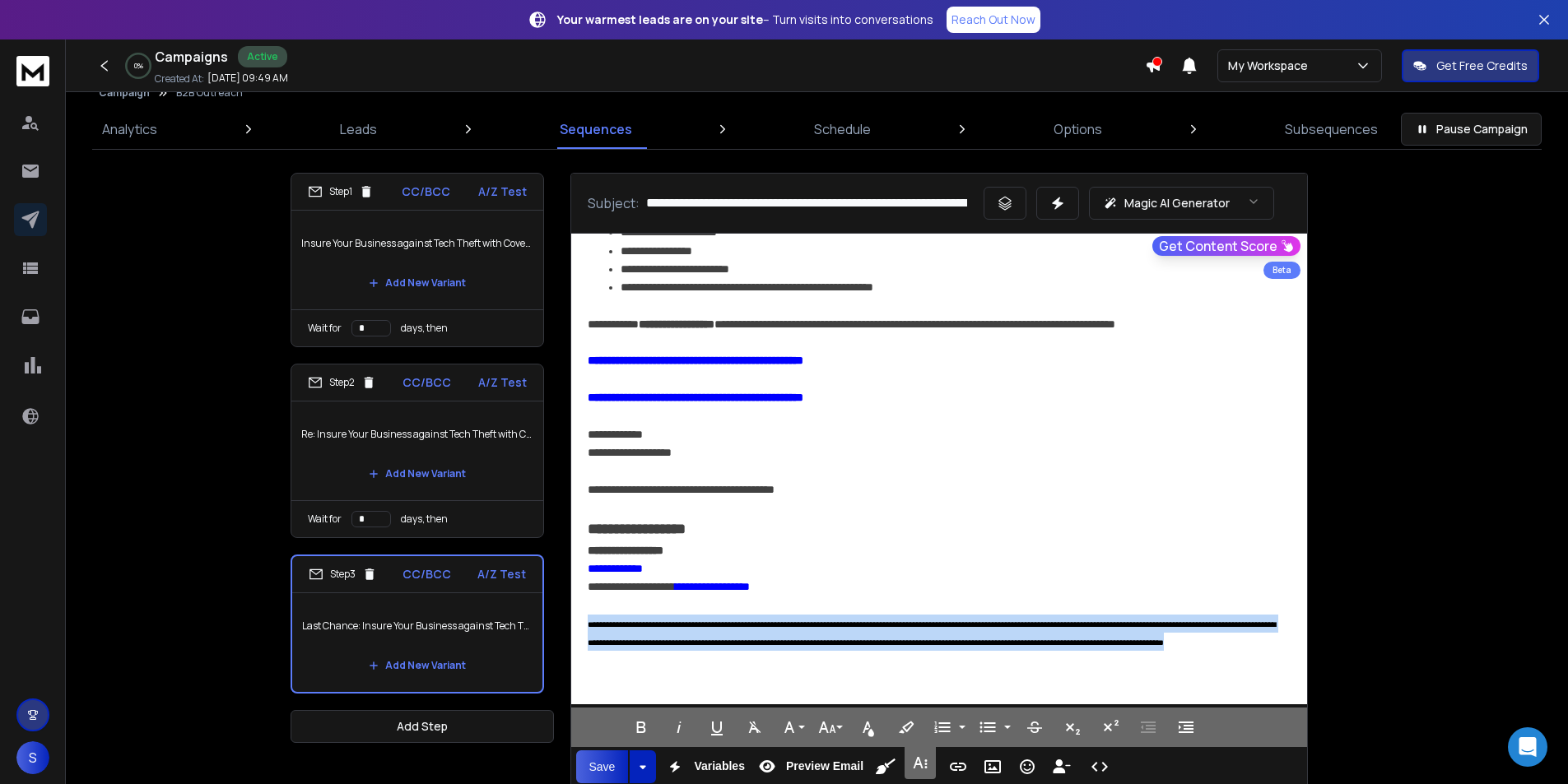
scroll to position [231, 0]
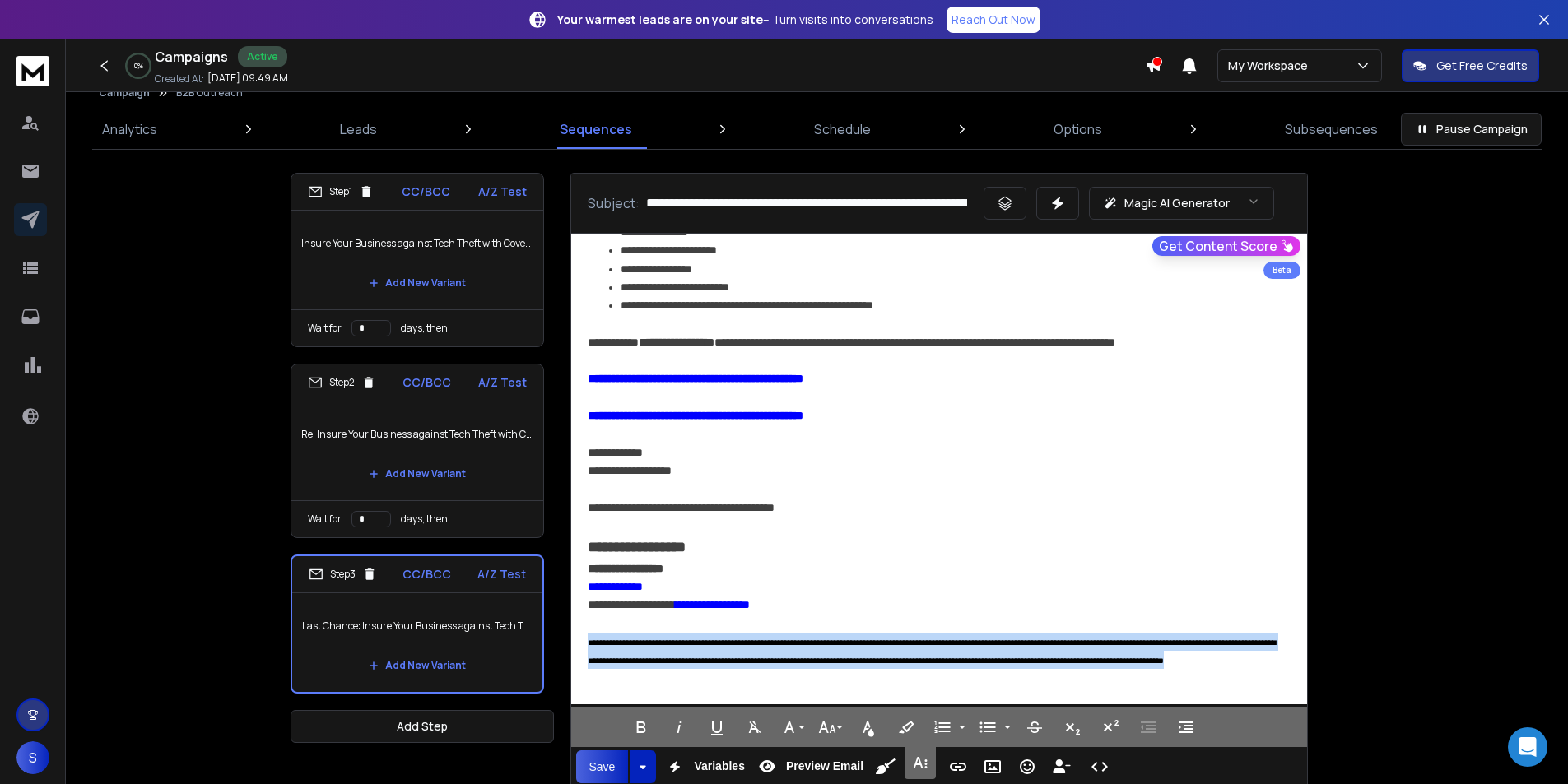
click at [794, 659] on span "**********" at bounding box center [932, 652] width 688 height 27
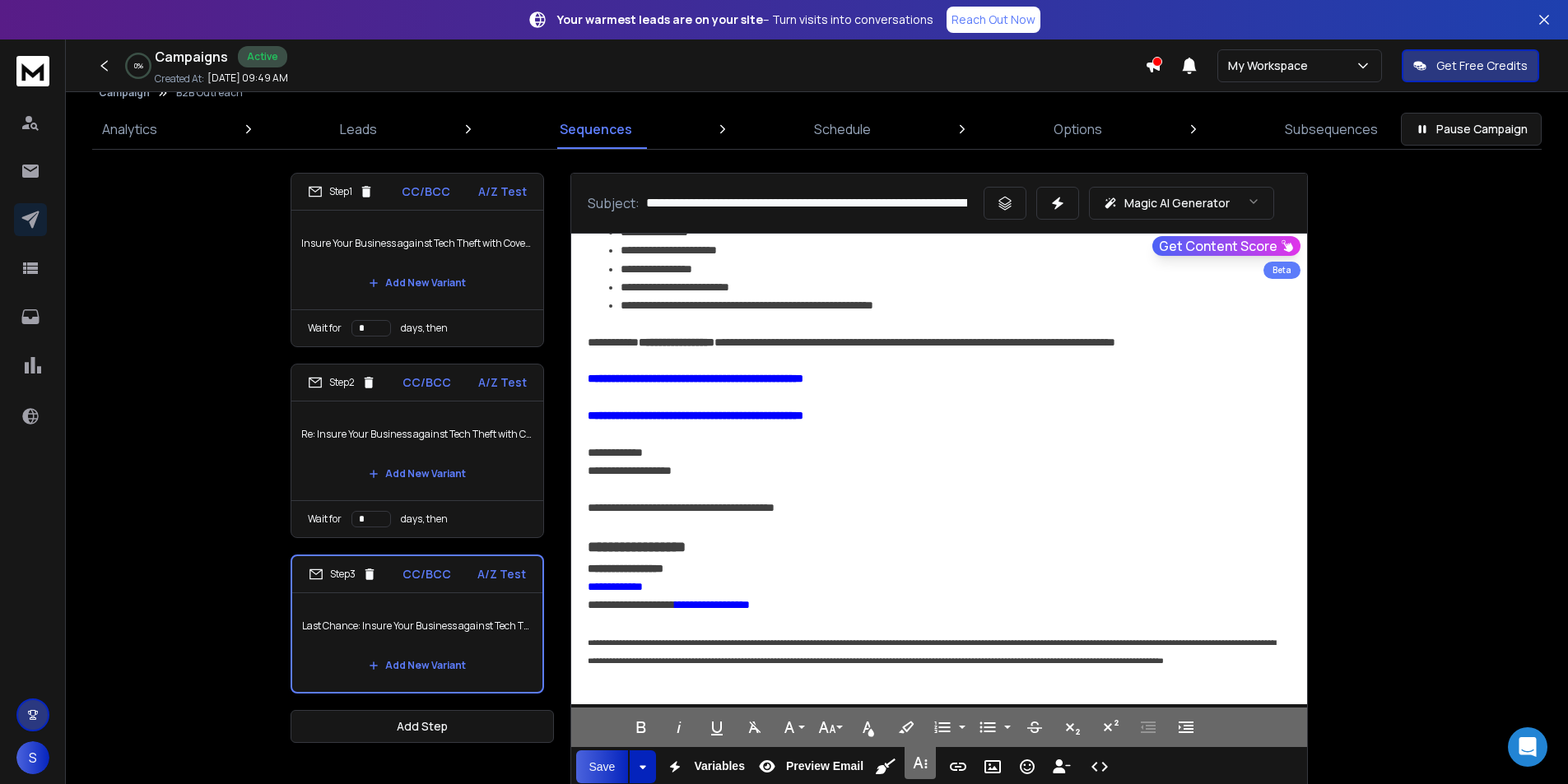
click at [513, 449] on p "Re: Insure Your Business against Tech Theft with CoverCloud" at bounding box center [417, 434] width 232 height 46
type input "**********"
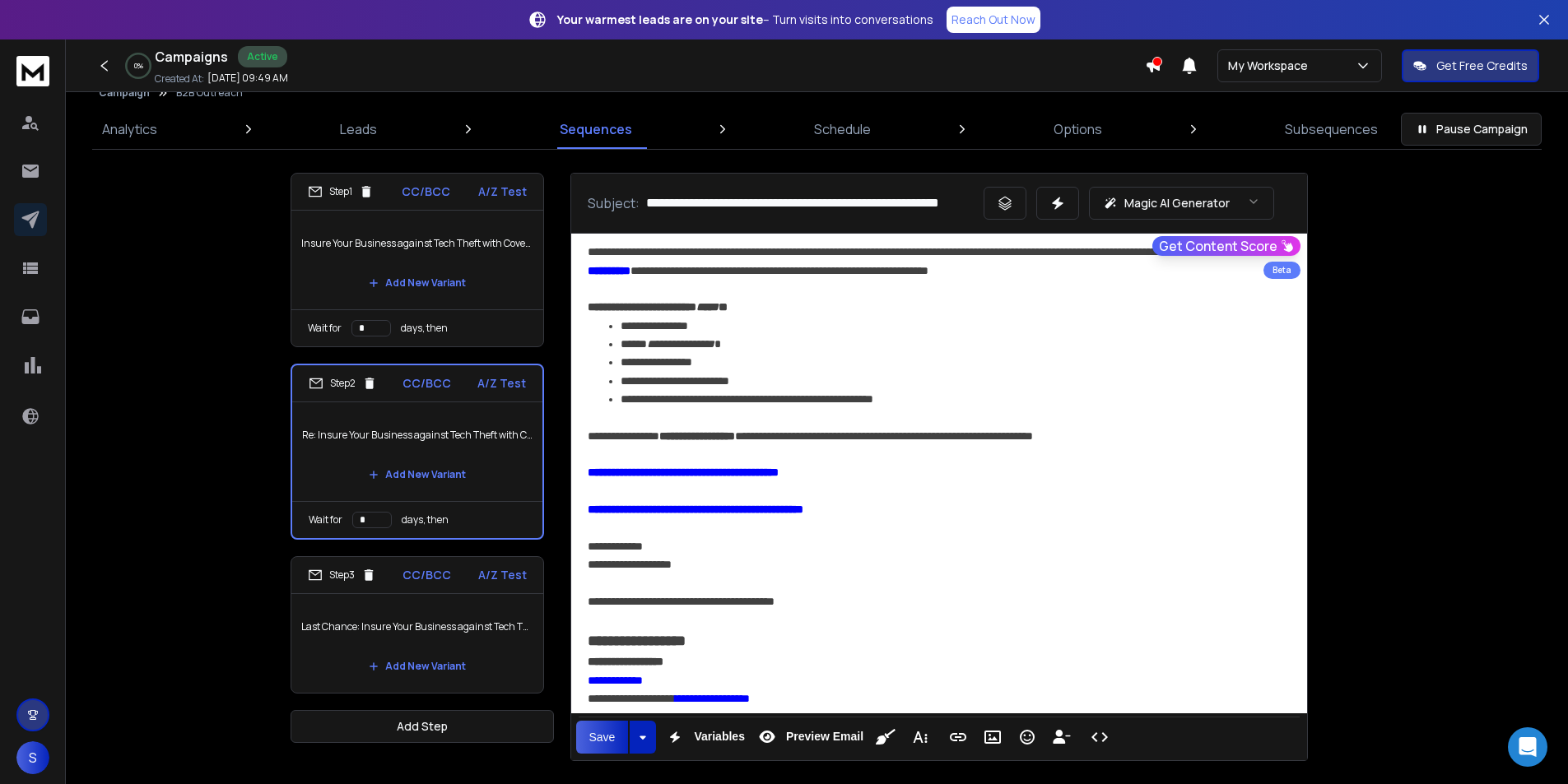
scroll to position [175, 0]
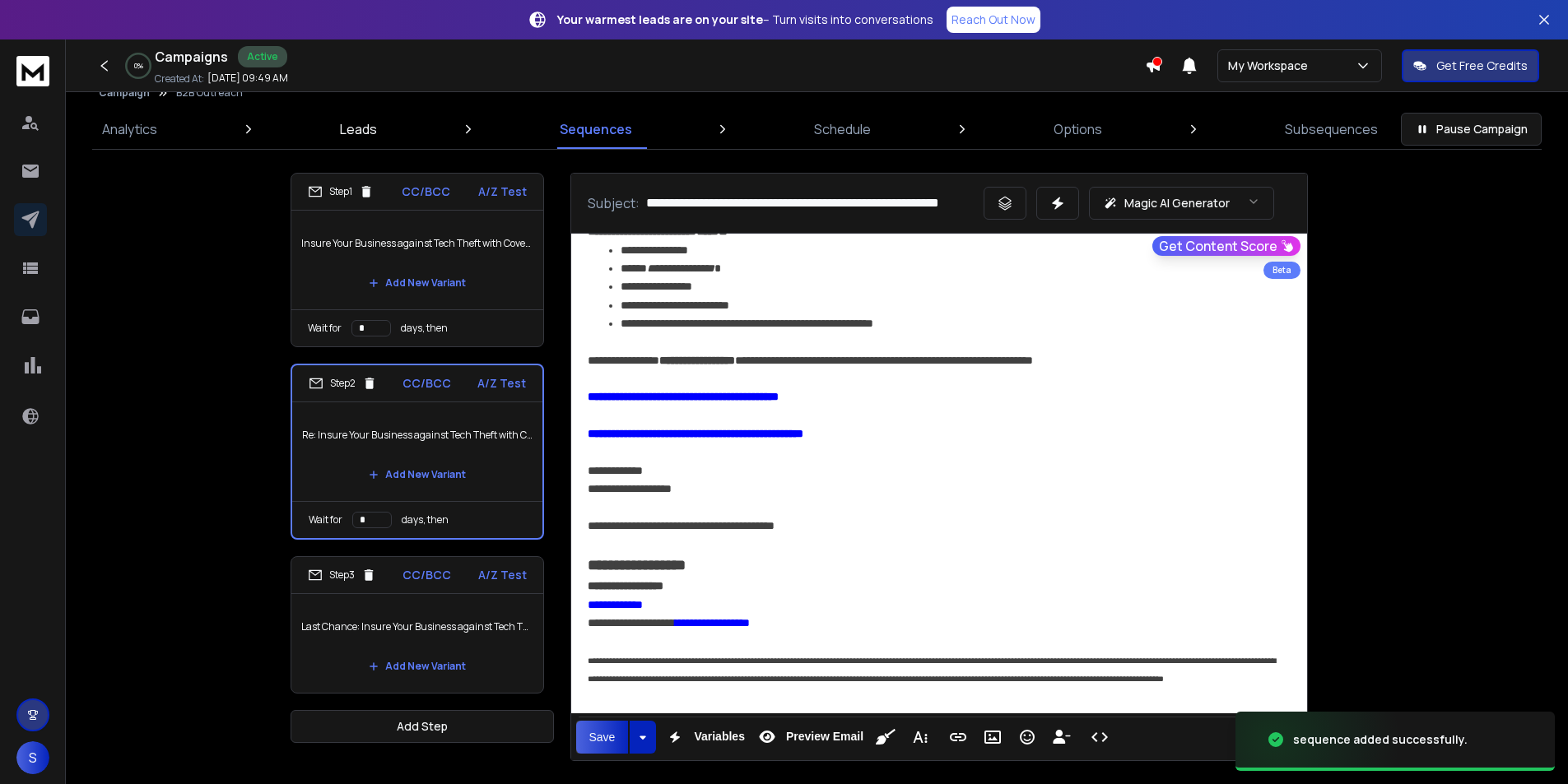
click at [381, 138] on link "Leads" at bounding box center [358, 128] width 57 height 39
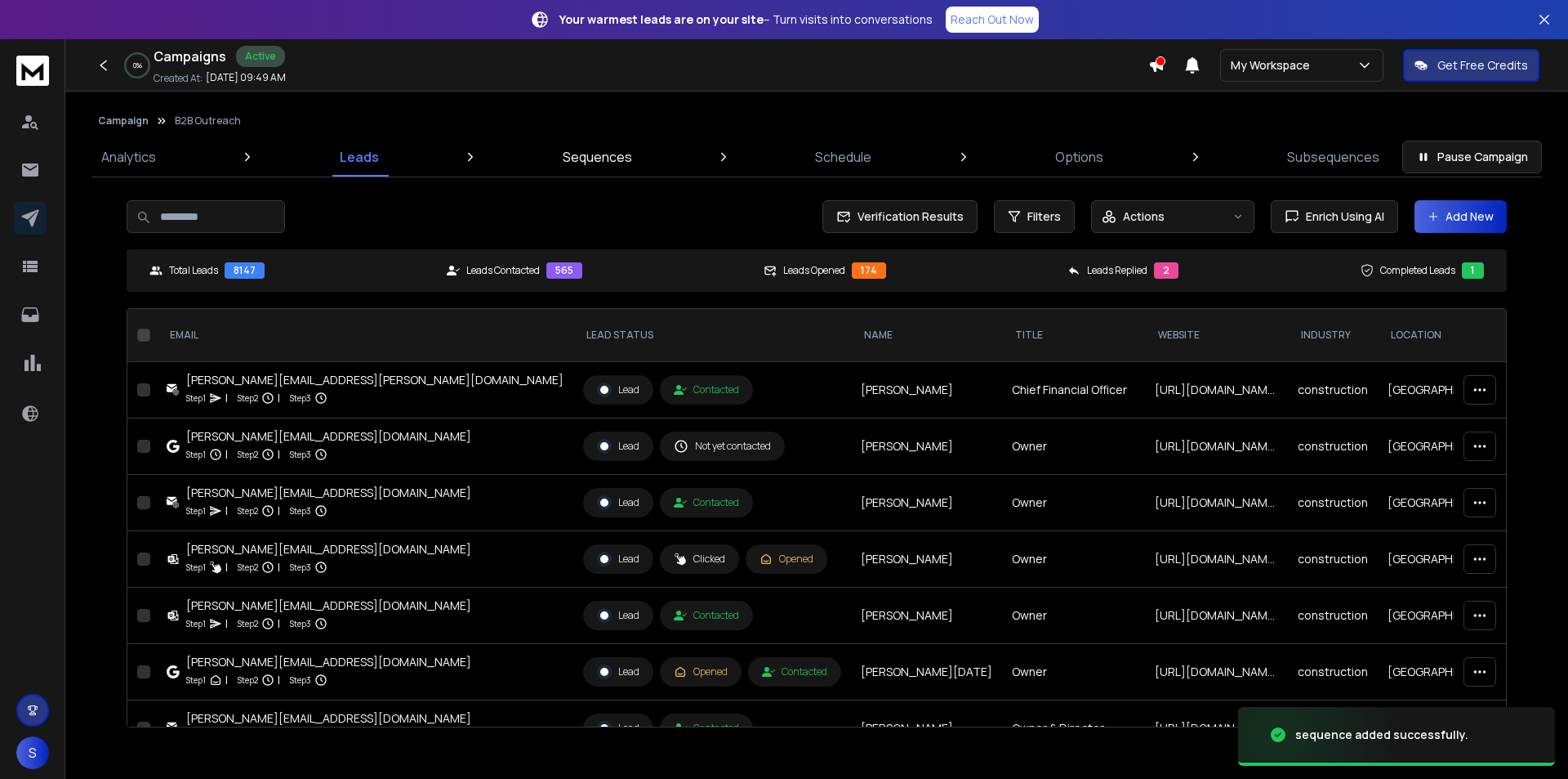
click at [583, 157] on p "Sequences" at bounding box center [598, 157] width 69 height 20
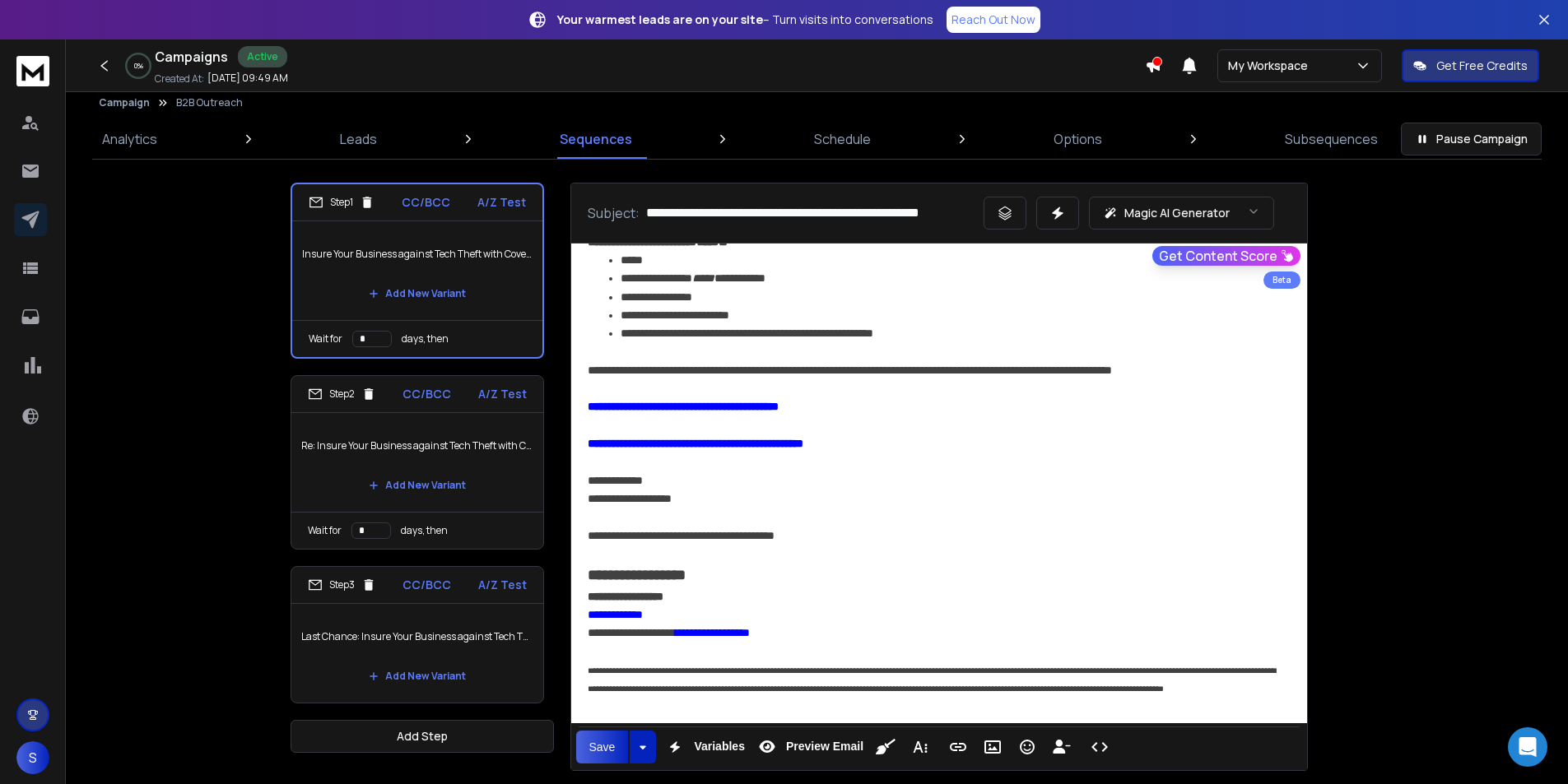
scroll to position [29, 0]
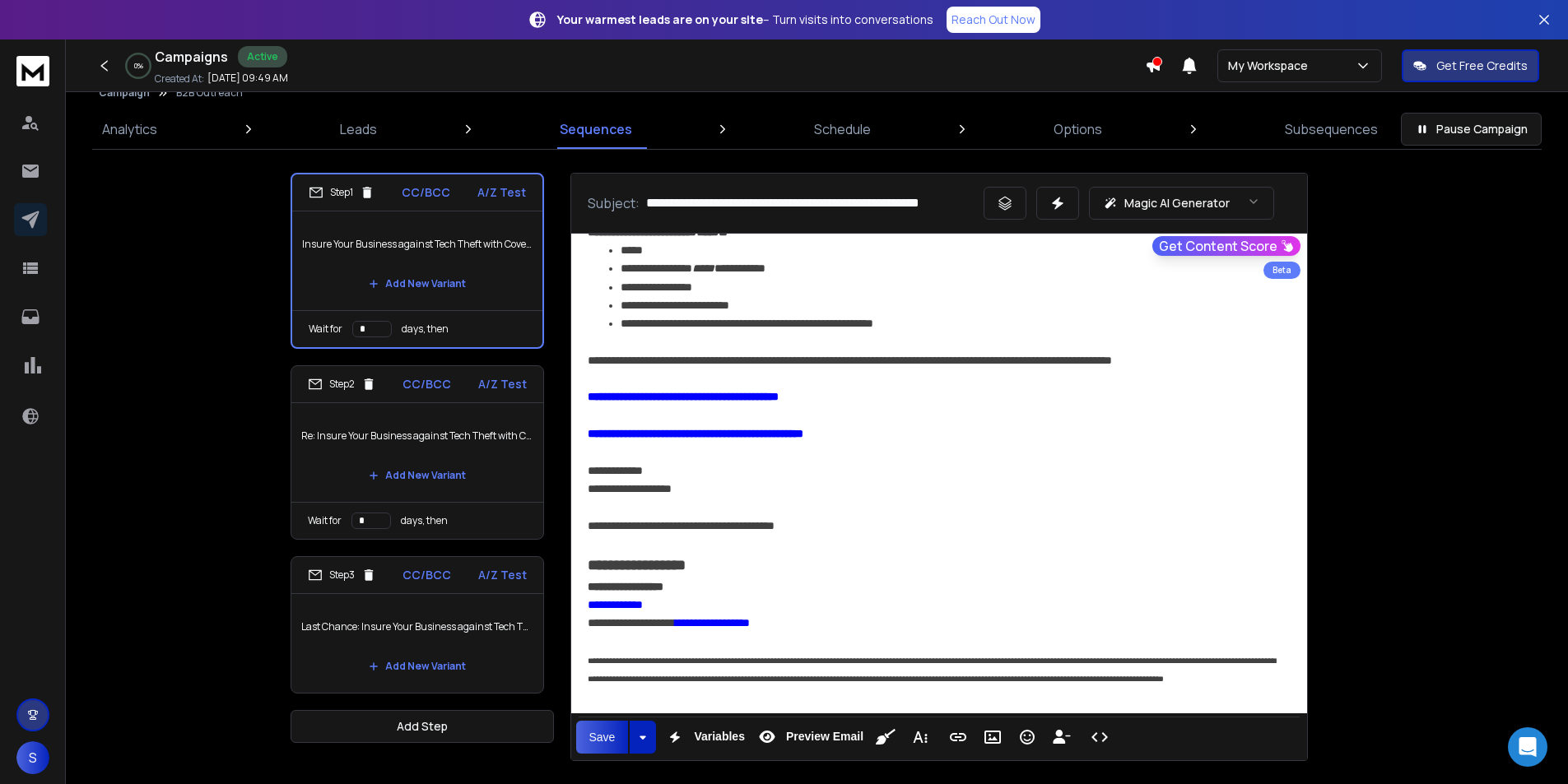
click at [500, 439] on p "Re: Insure Your Business against Tech Theft with CoverCloud" at bounding box center [417, 435] width 232 height 46
type input "**********"
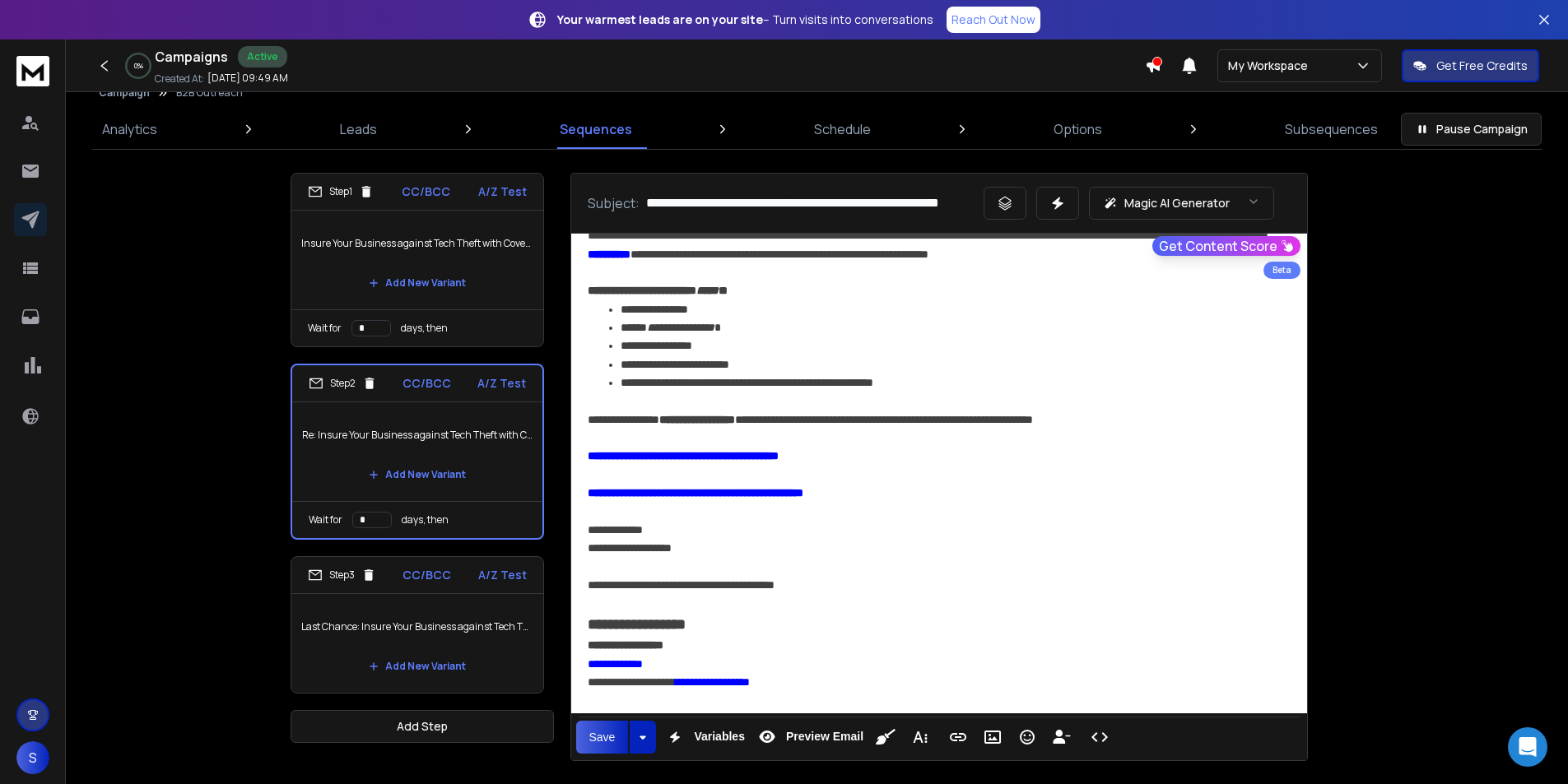
scroll to position [175, 0]
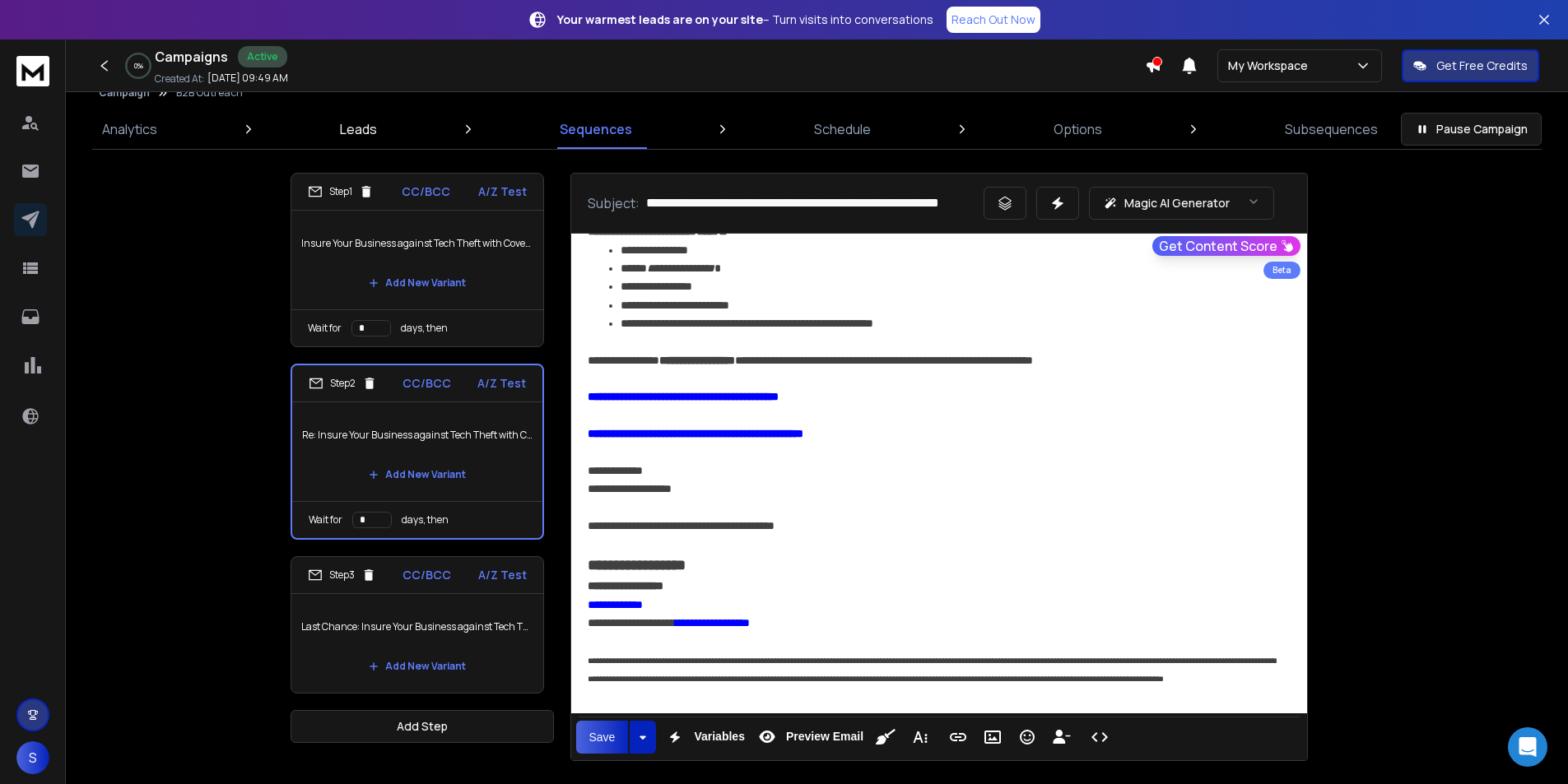
click at [356, 145] on link "Leads" at bounding box center [358, 128] width 57 height 39
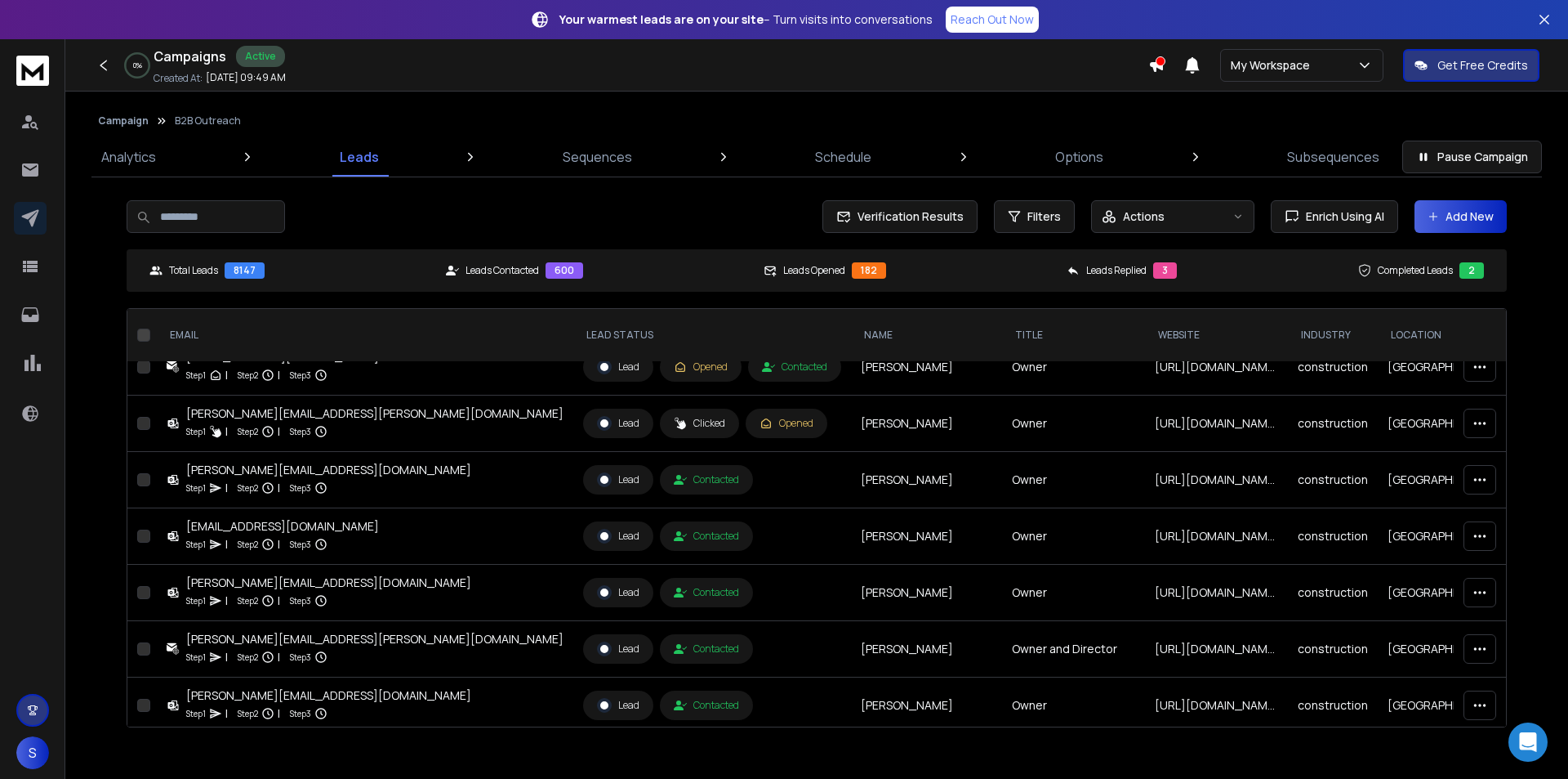
scroll to position [572, 0]
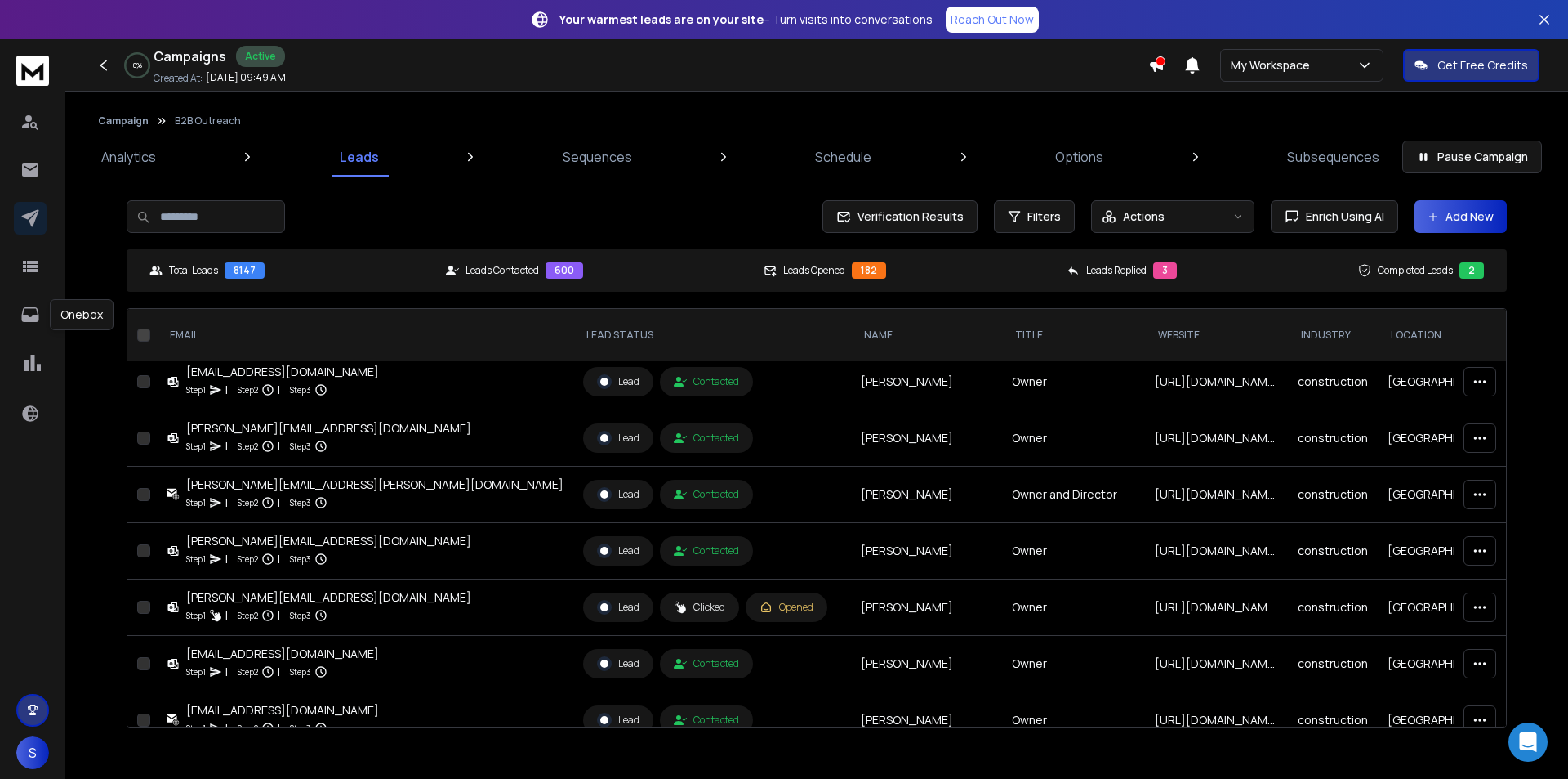
click at [21, 294] on div at bounding box center [32, 270] width 37 height 330
click at [31, 309] on icon at bounding box center [31, 315] width 20 height 20
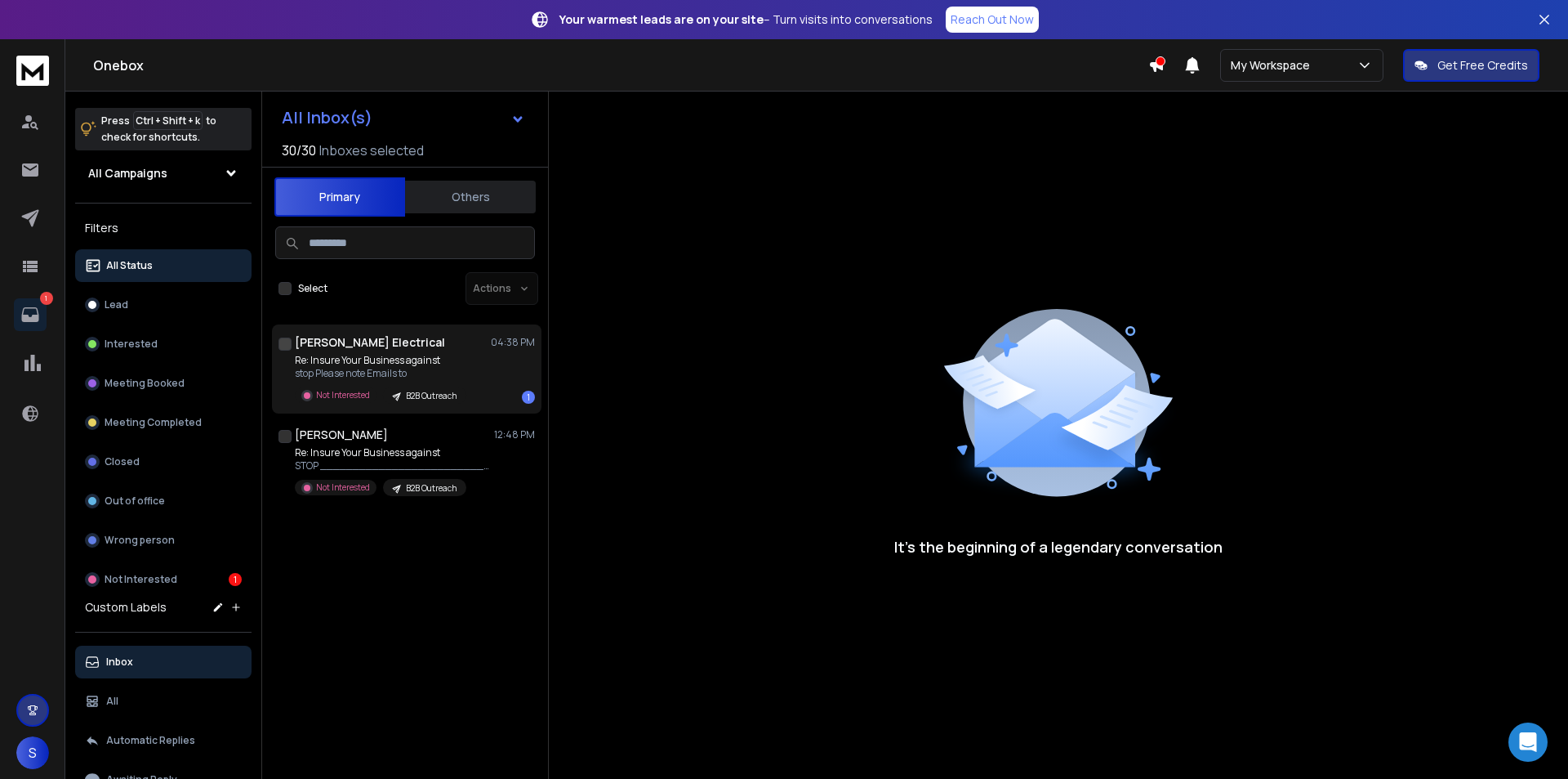
click at [405, 361] on p "Re: Insure Your Business against" at bounding box center [381, 361] width 172 height 13
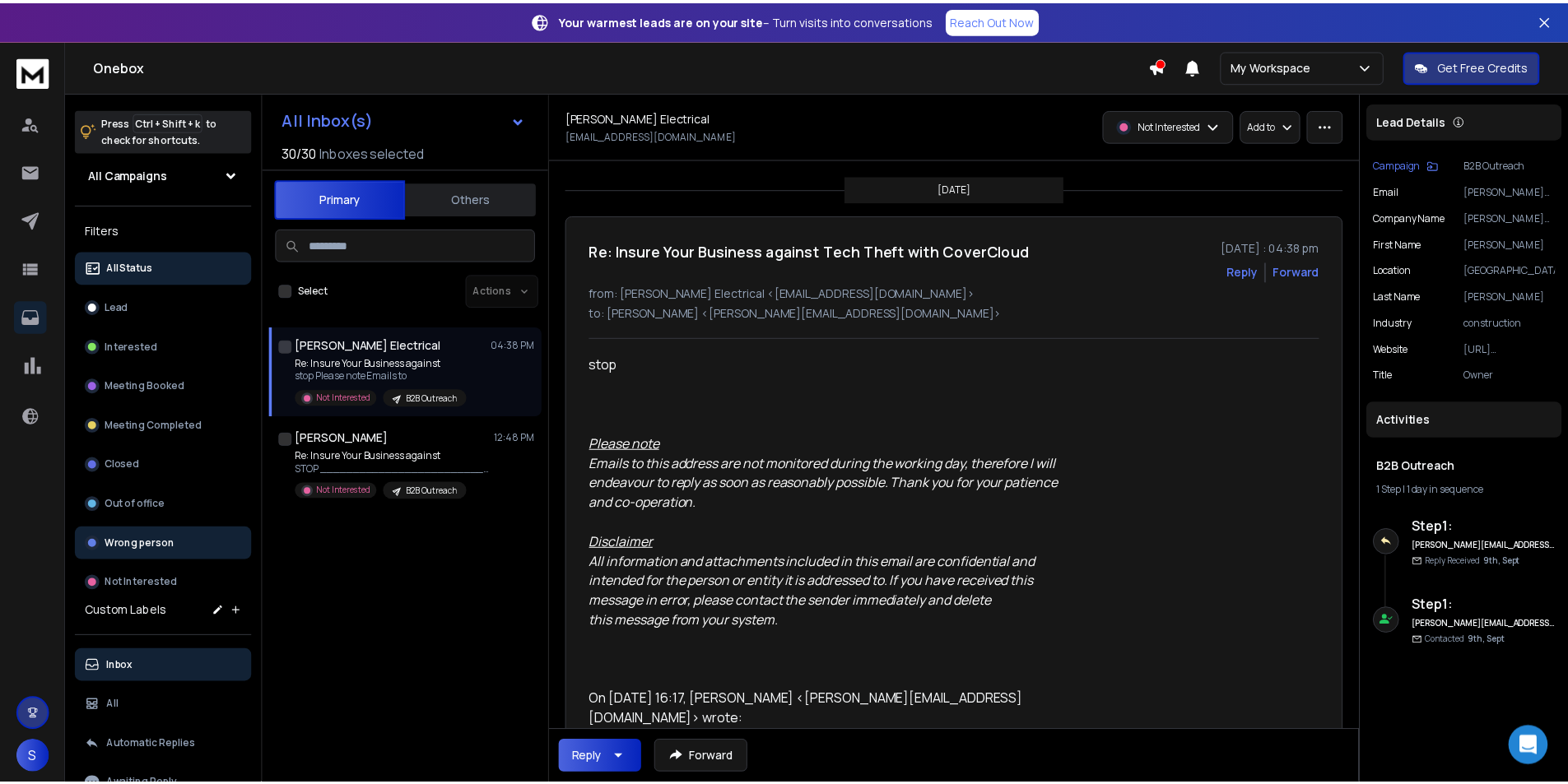
scroll to position [82, 0]
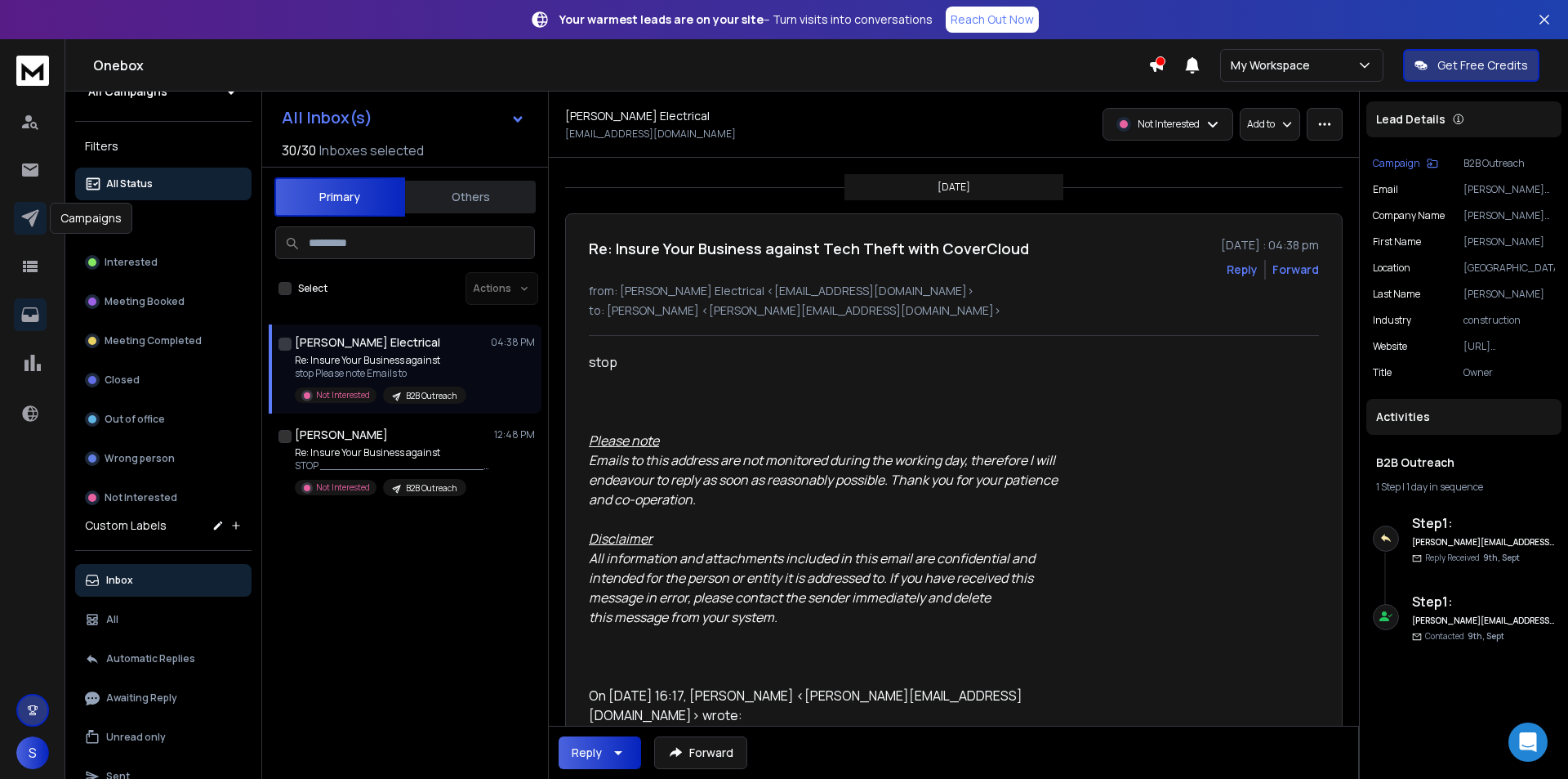
click at [38, 213] on icon at bounding box center [31, 218] width 20 height 20
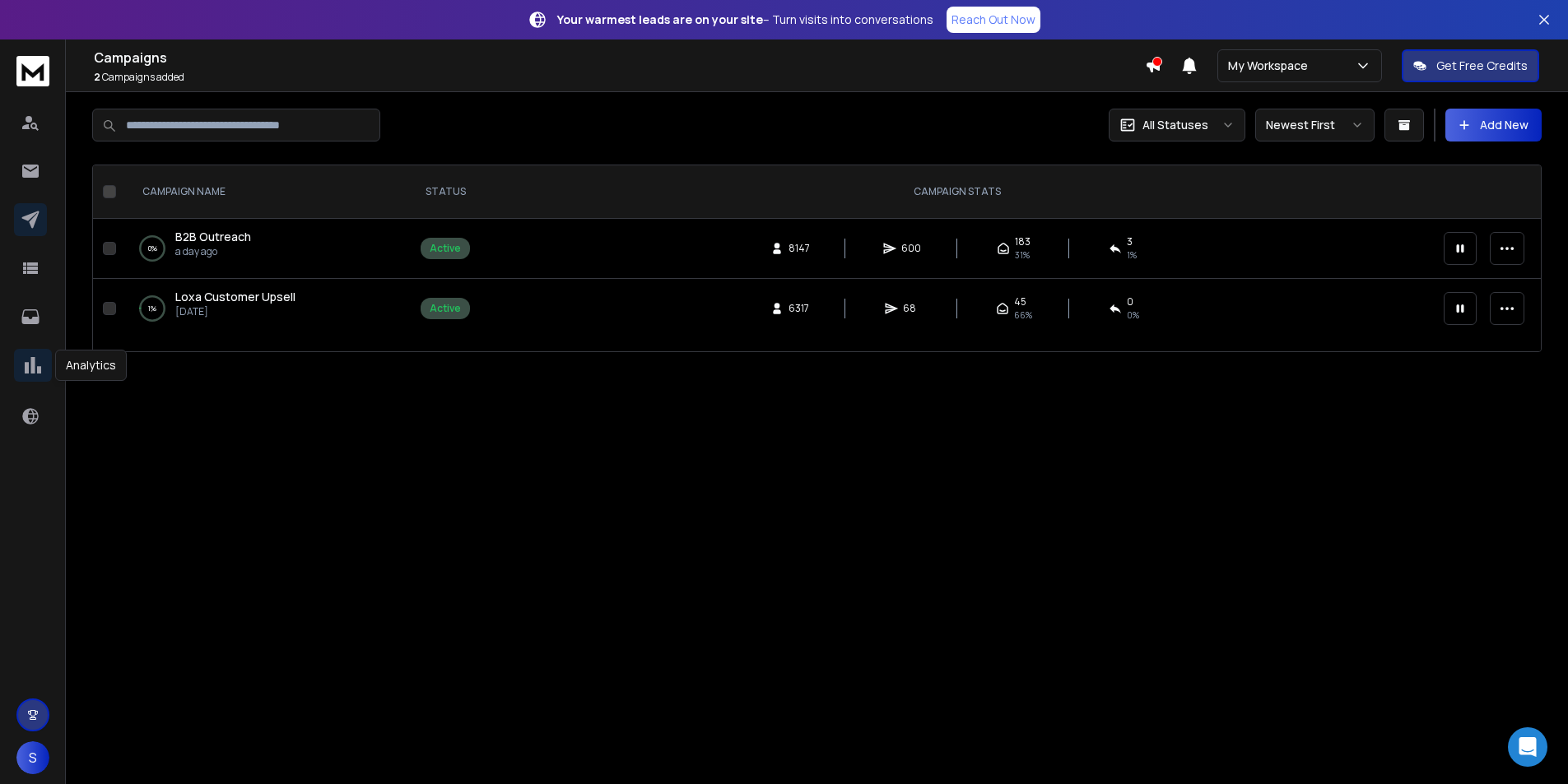
click at [38, 372] on icon at bounding box center [33, 365] width 17 height 17
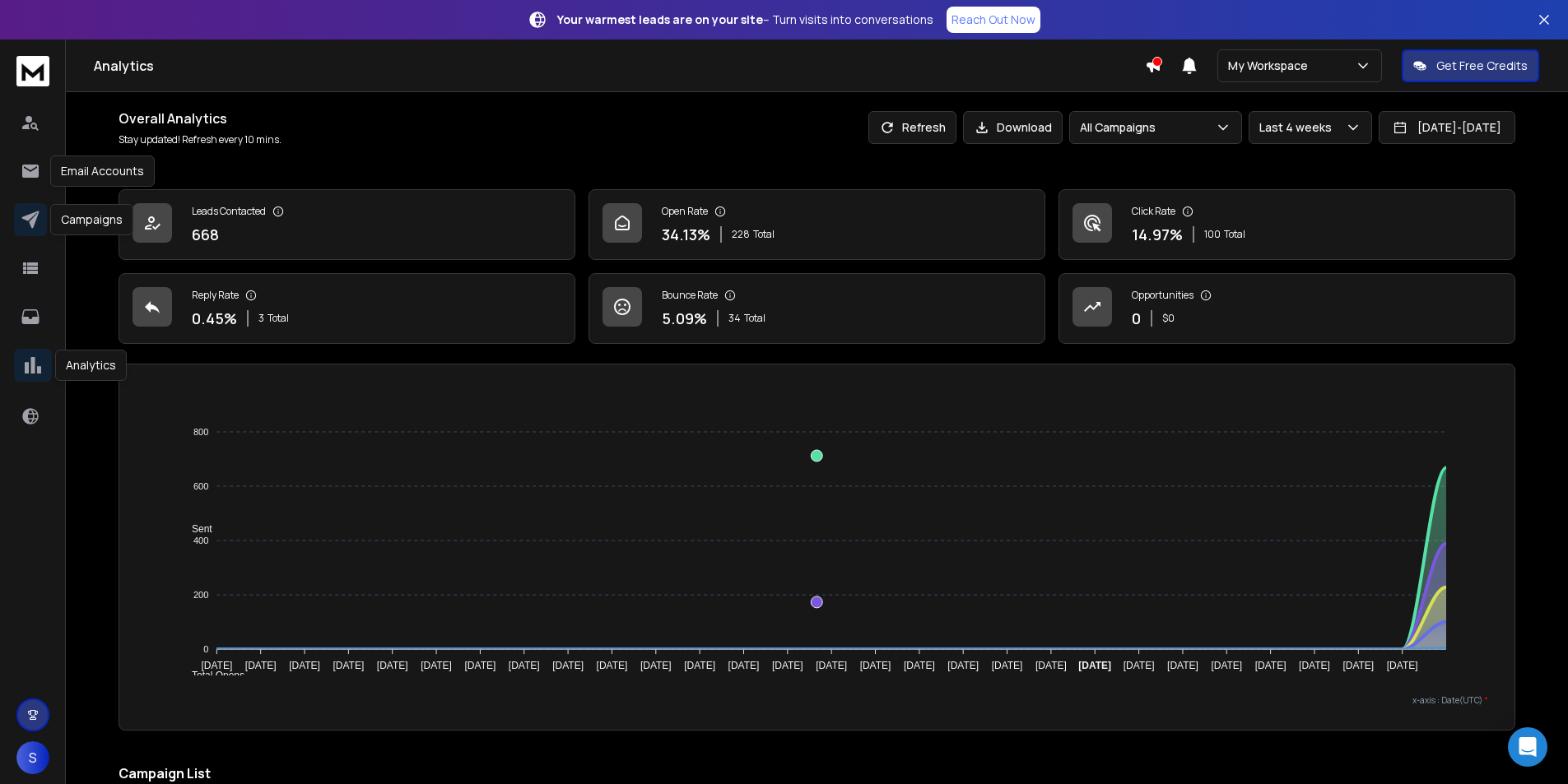
click at [37, 216] on icon at bounding box center [31, 220] width 20 height 20
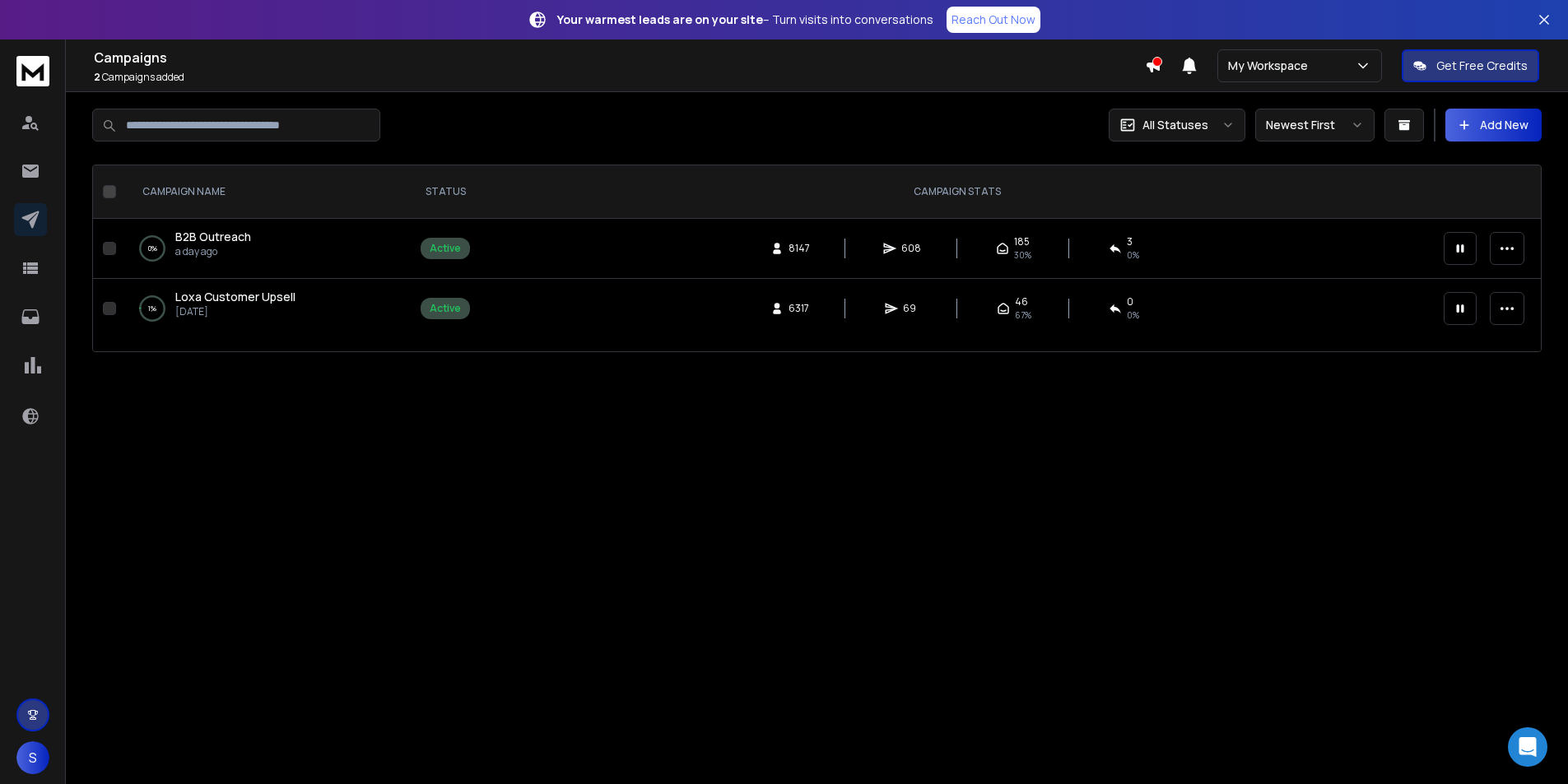
click at [1519, 256] on button "button" at bounding box center [1507, 249] width 35 height 33
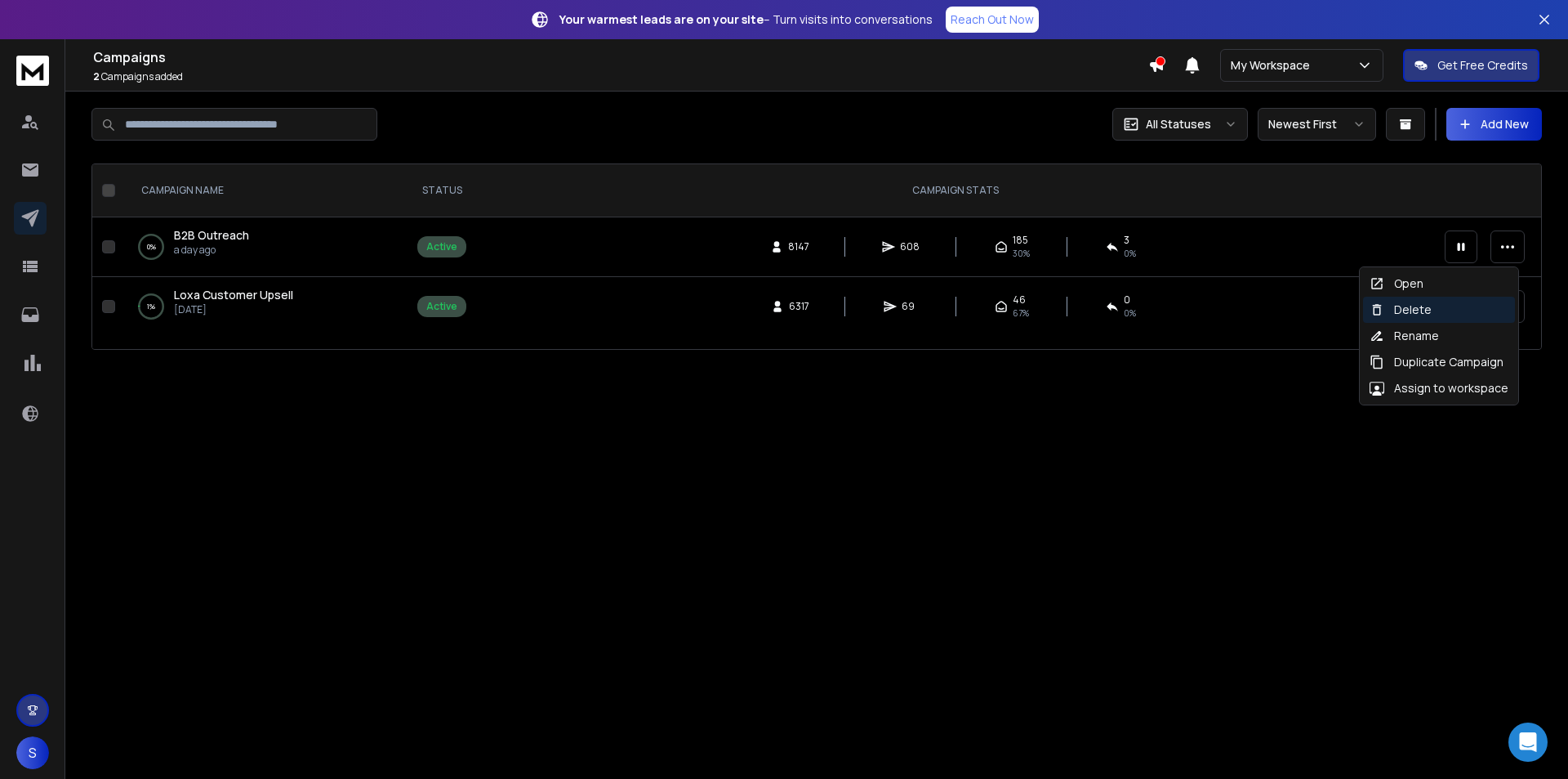
click at [1056, 510] on div "Campaigns 2 Campaigns Added All Statuses Newest First Add New CAMPAIGN NAME STA…" at bounding box center [817, 497] width 1451 height 779
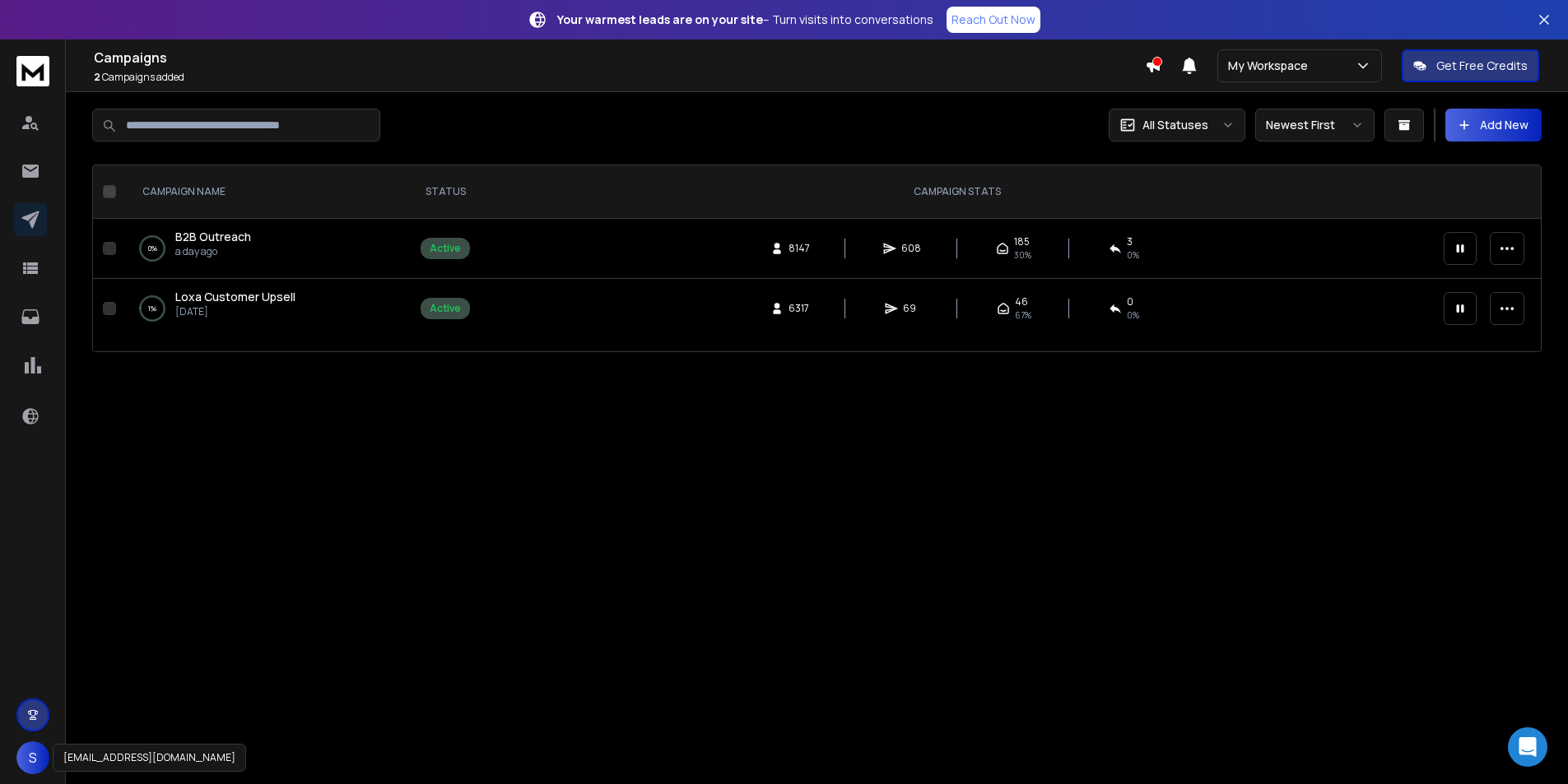
click at [37, 750] on span "S" at bounding box center [33, 757] width 33 height 33
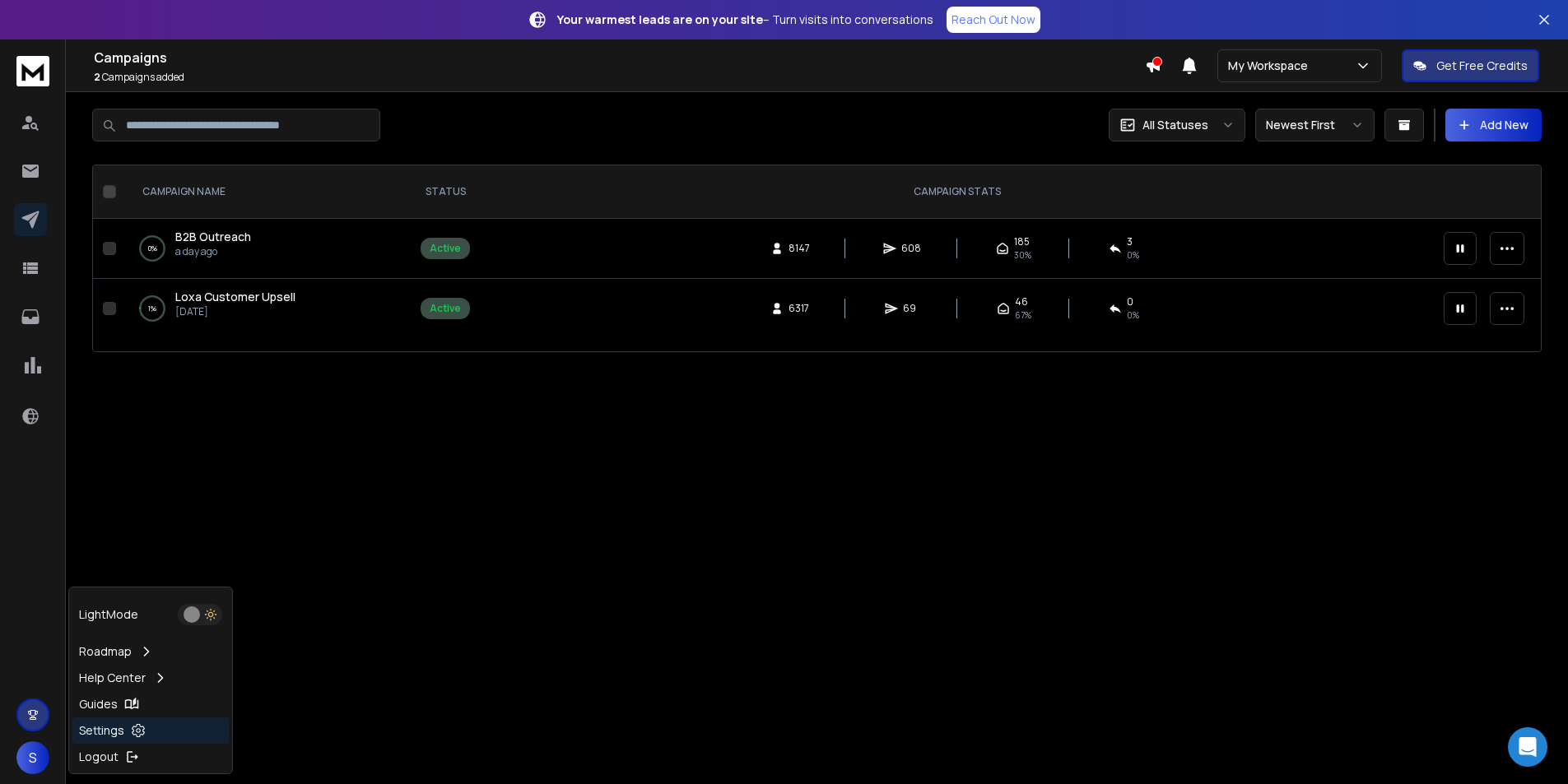
click at [118, 732] on p "Settings" at bounding box center [102, 731] width 45 height 17
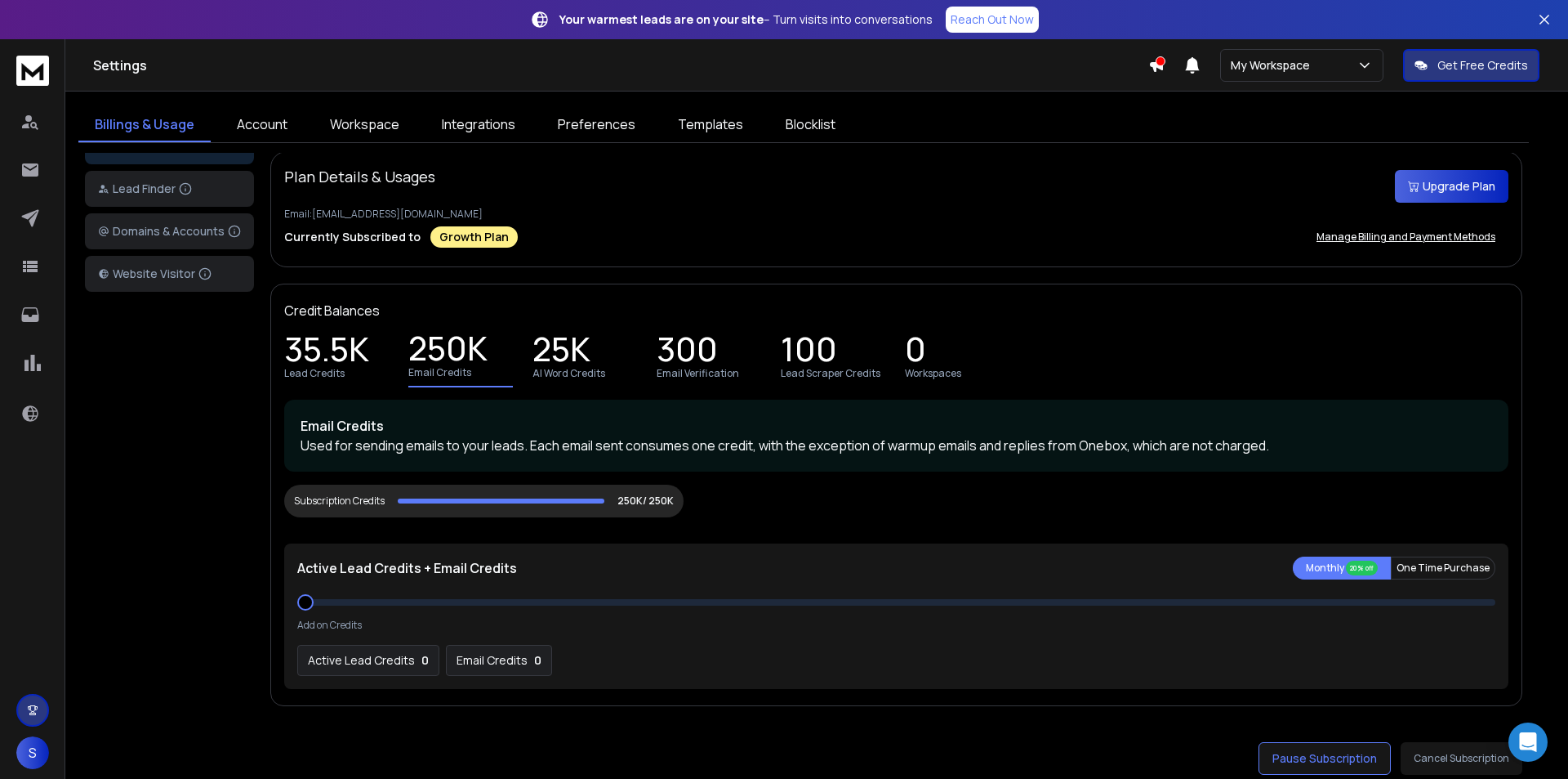
click at [460, 352] on p "250K" at bounding box center [448, 351] width 79 height 23
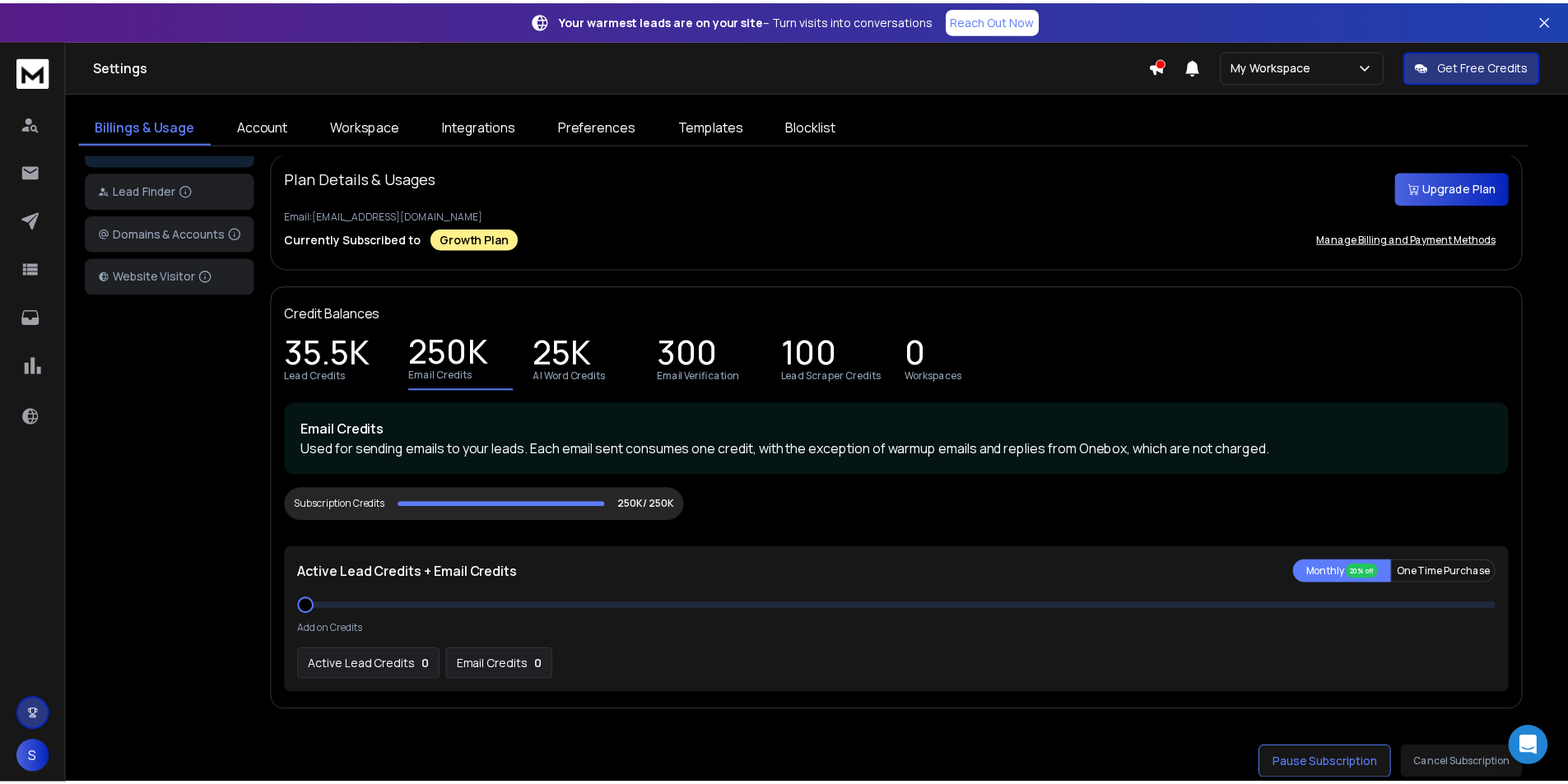
scroll to position [37, 0]
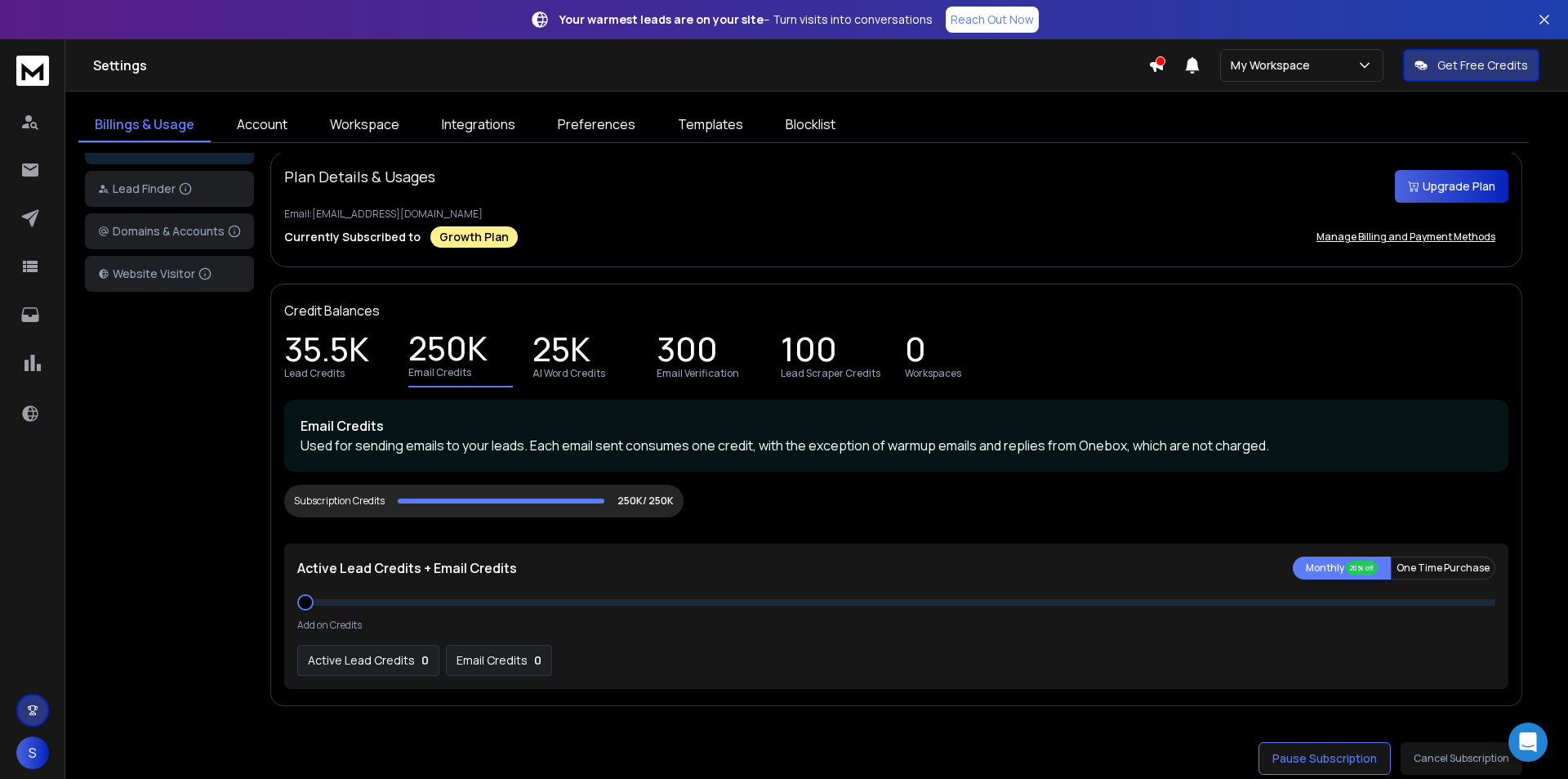
click at [329, 352] on p "35.5K" at bounding box center [326, 352] width 85 height 23
click at [36, 165] on icon at bounding box center [31, 170] width 17 height 13
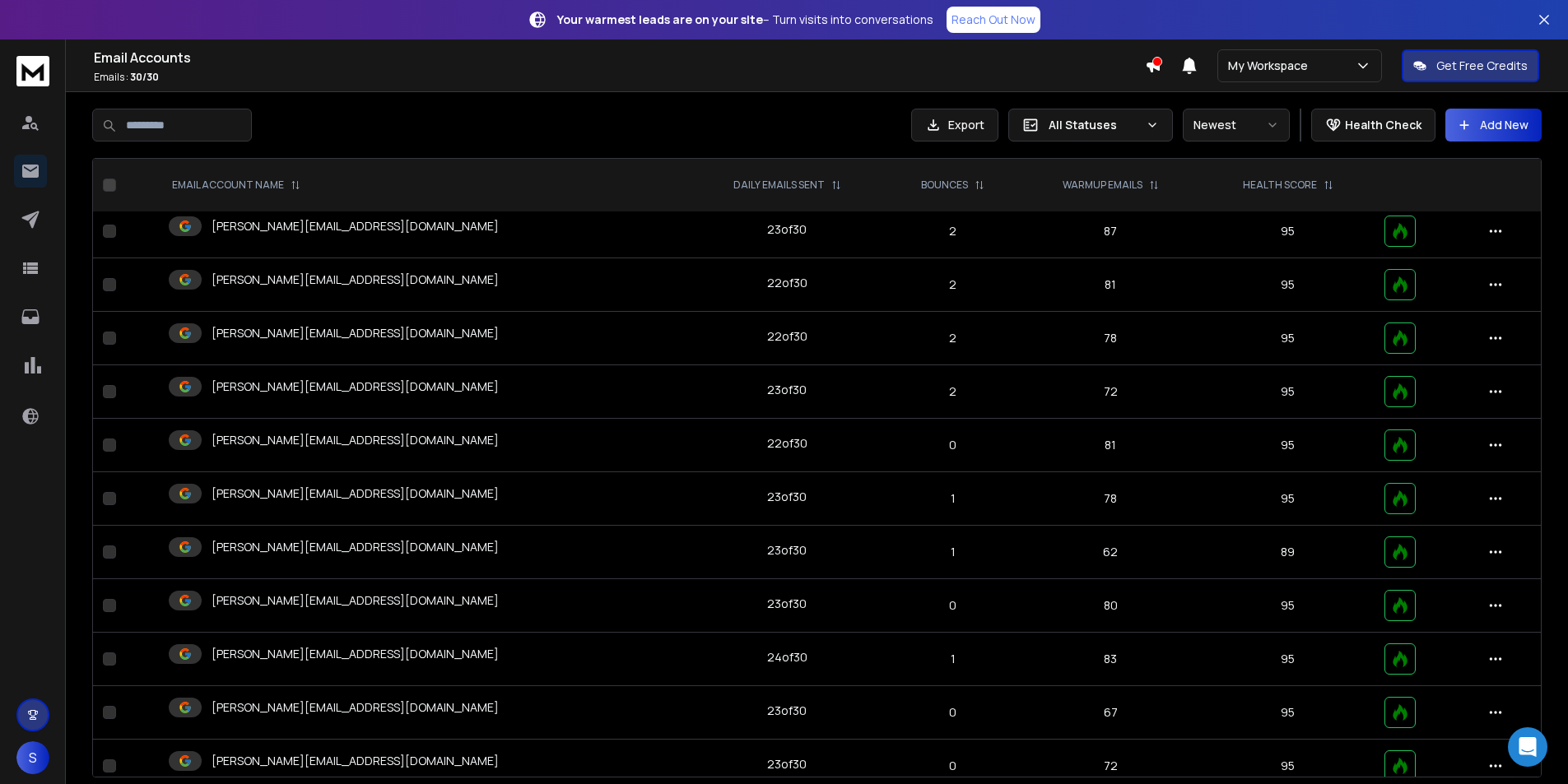
scroll to position [1052, 0]
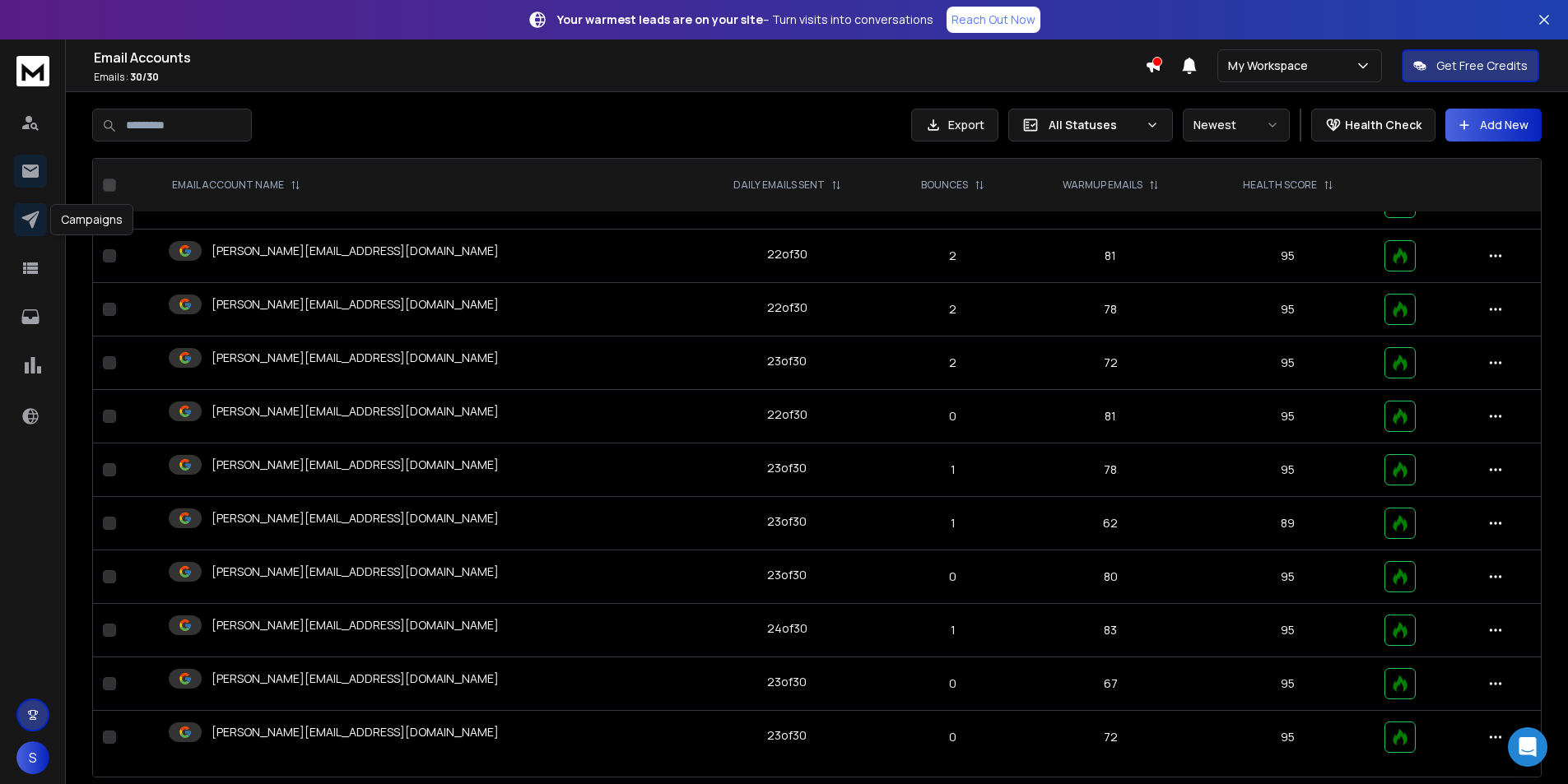
click at [34, 212] on icon at bounding box center [31, 220] width 20 height 20
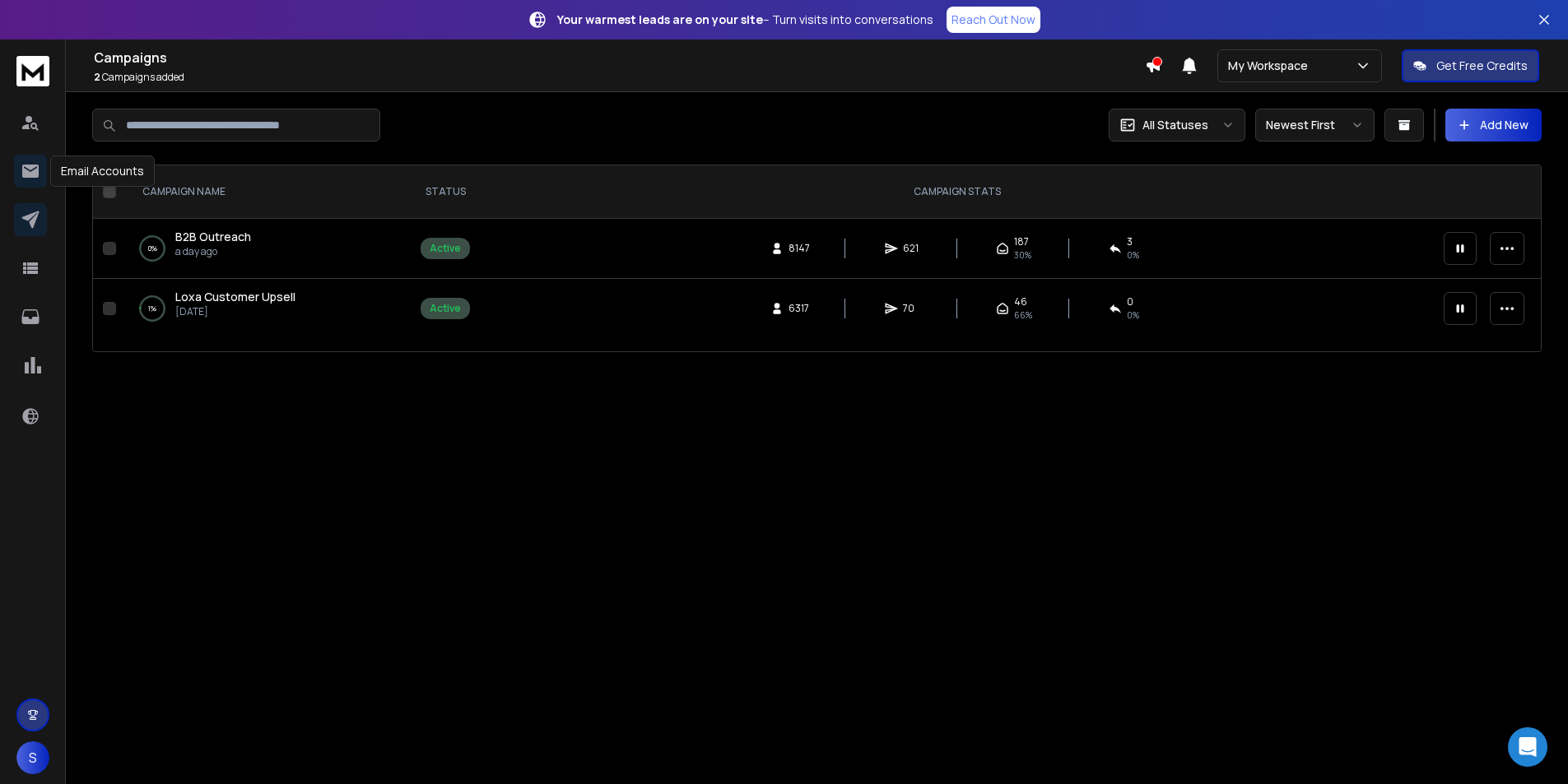
click at [40, 176] on link at bounding box center [31, 171] width 33 height 33
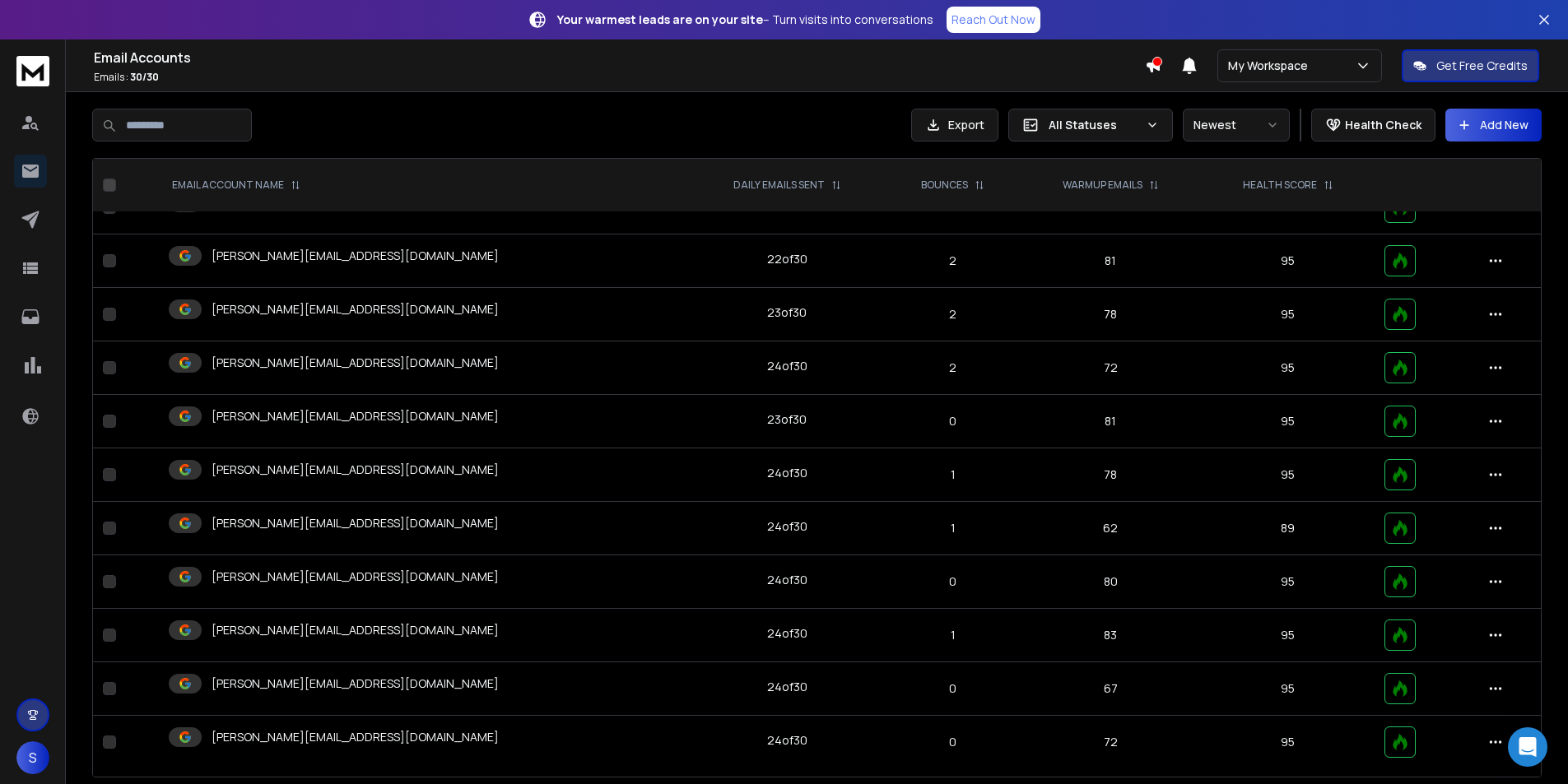
scroll to position [1052, 0]
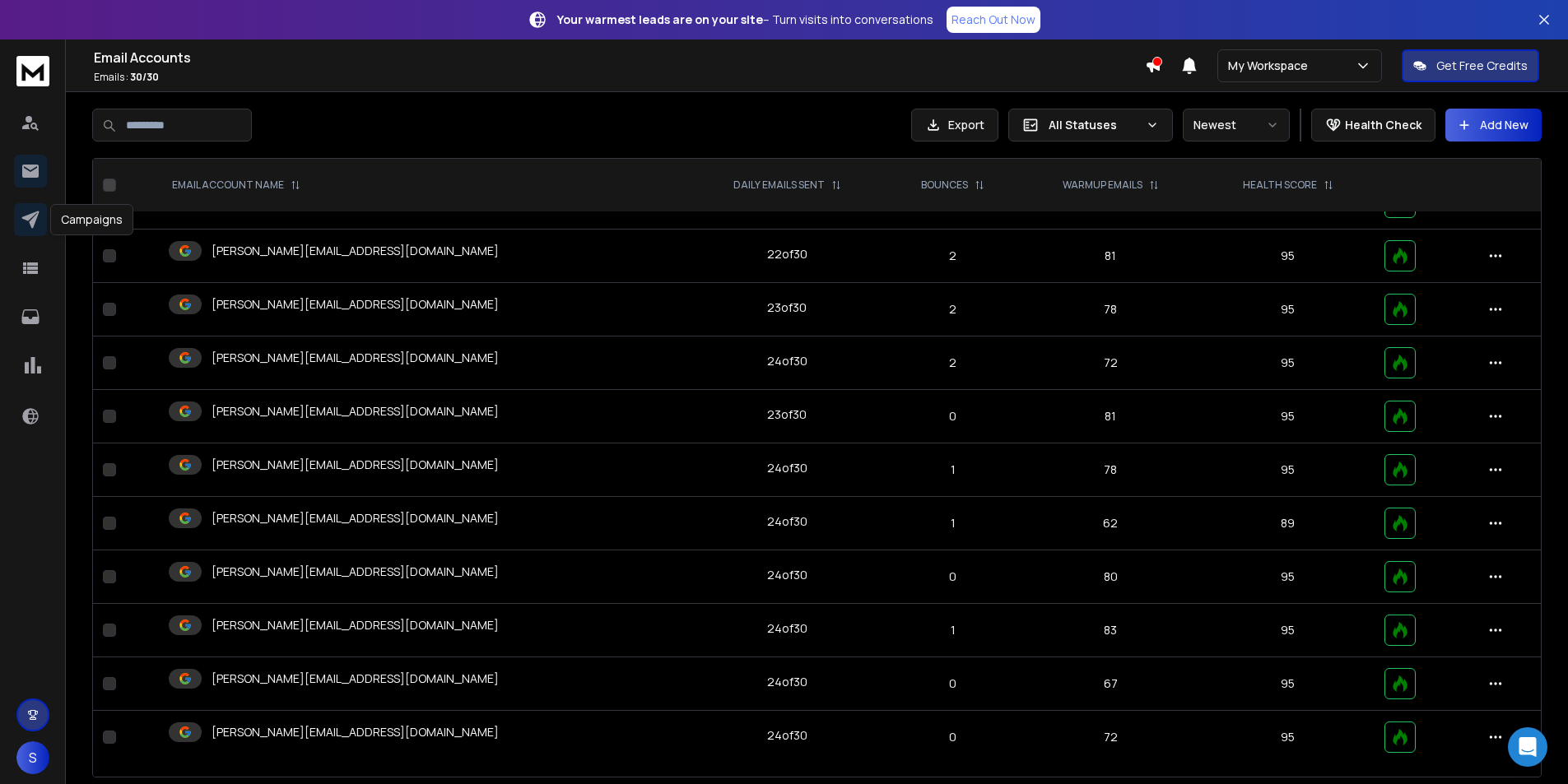
click at [24, 217] on icon at bounding box center [30, 219] width 17 height 17
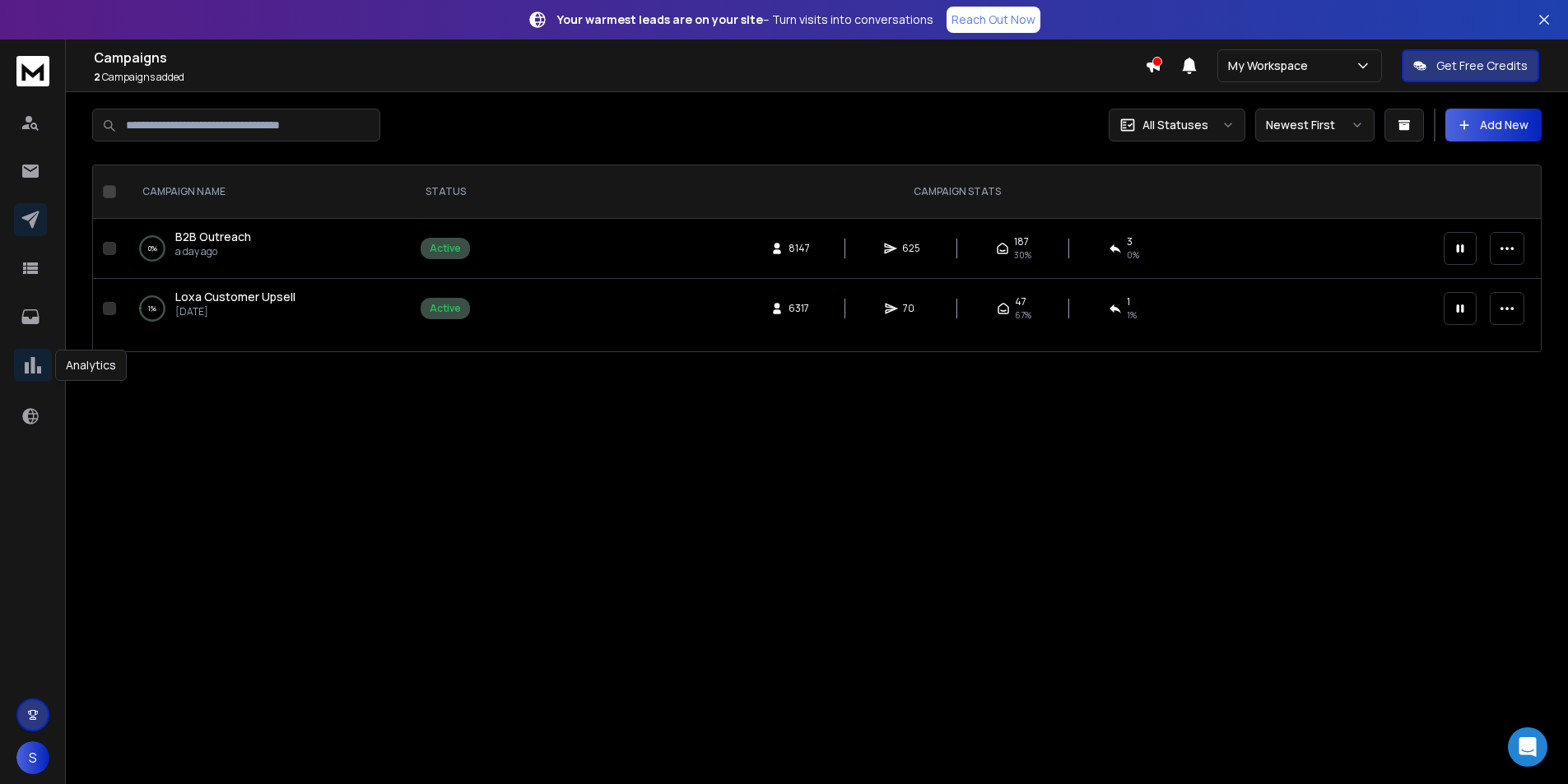
click at [48, 381] on link at bounding box center [32, 365] width 37 height 37
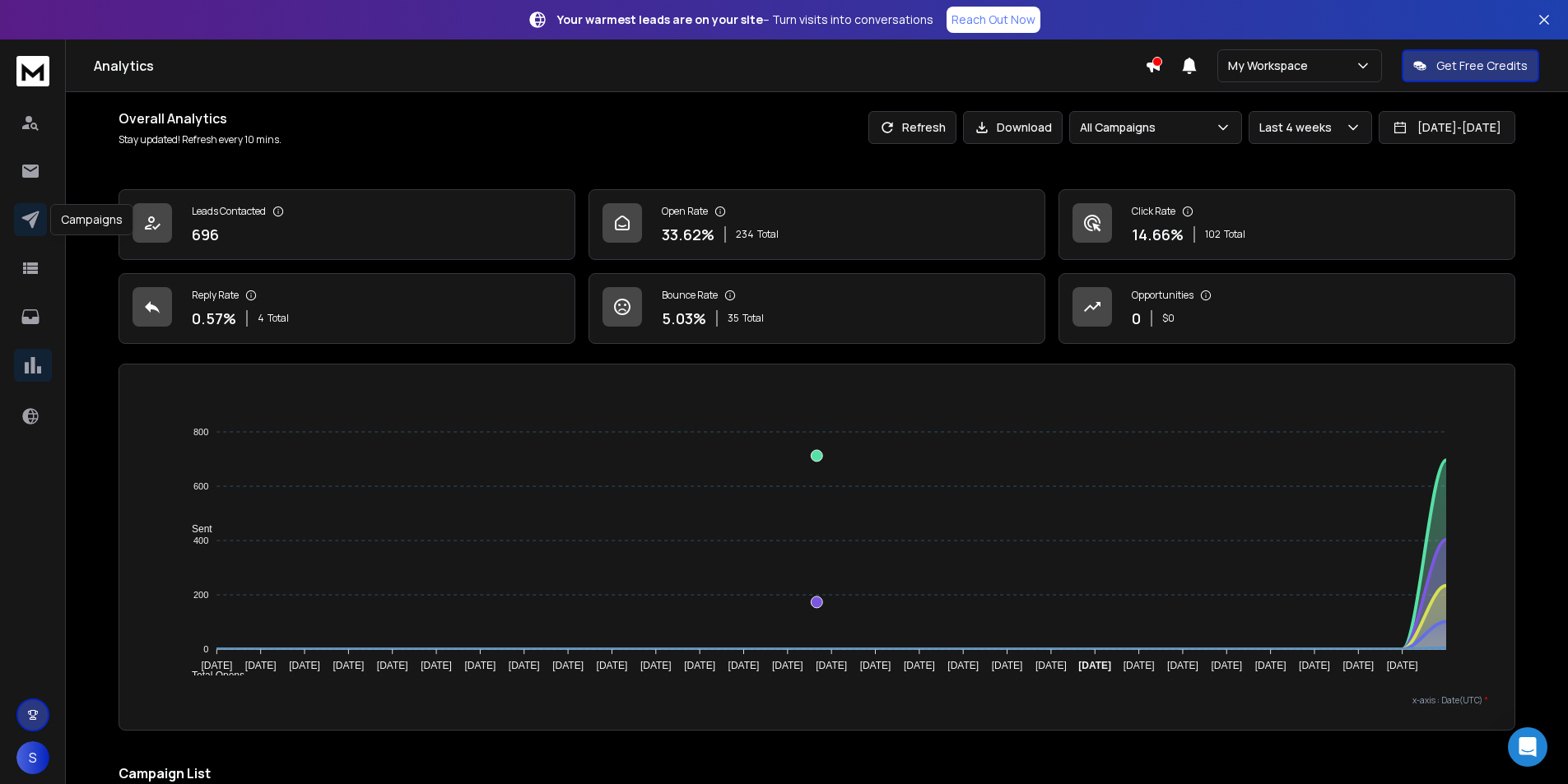
click at [35, 210] on icon at bounding box center [31, 220] width 20 height 20
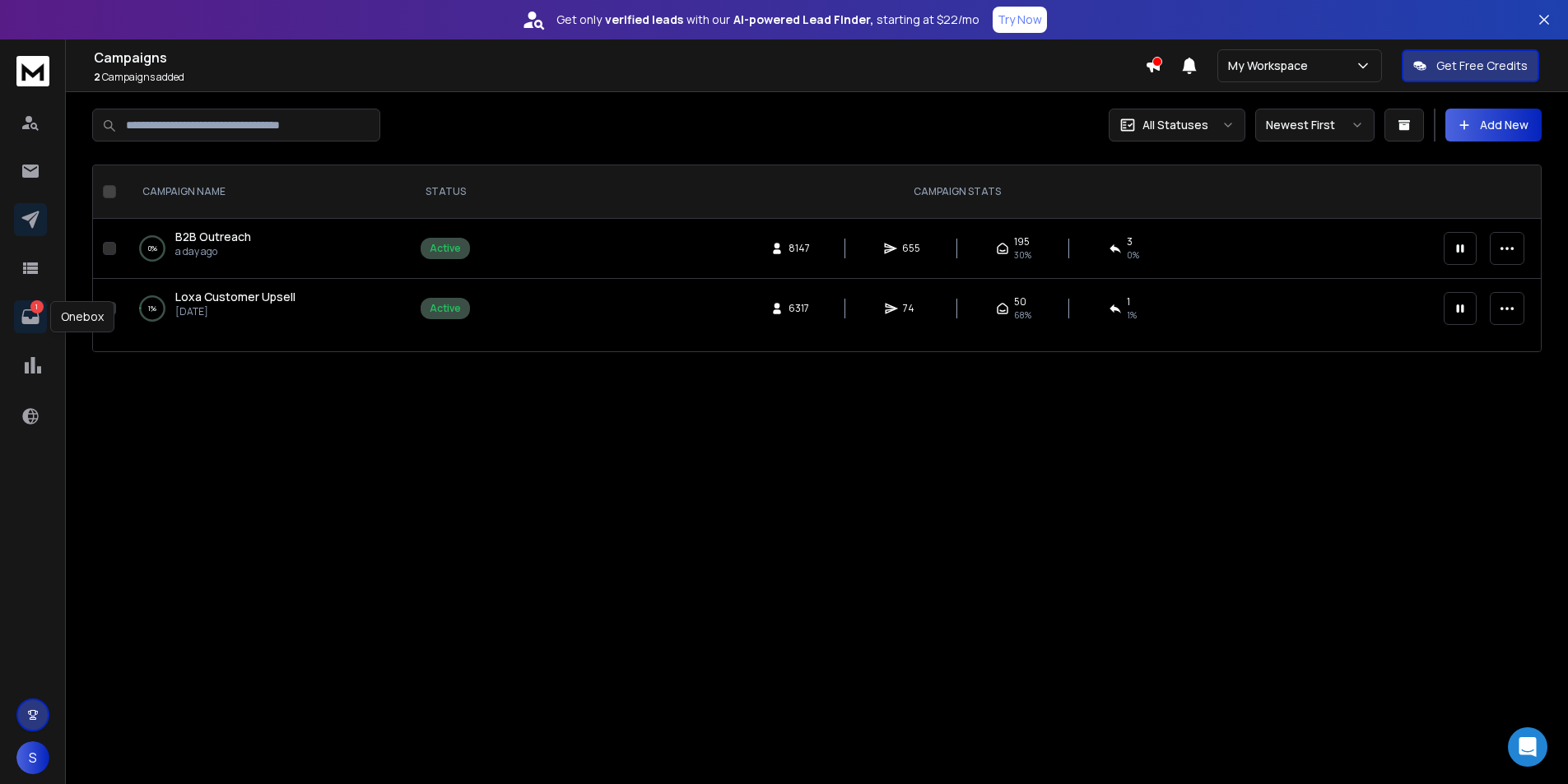
click at [27, 315] on icon at bounding box center [31, 317] width 20 height 20
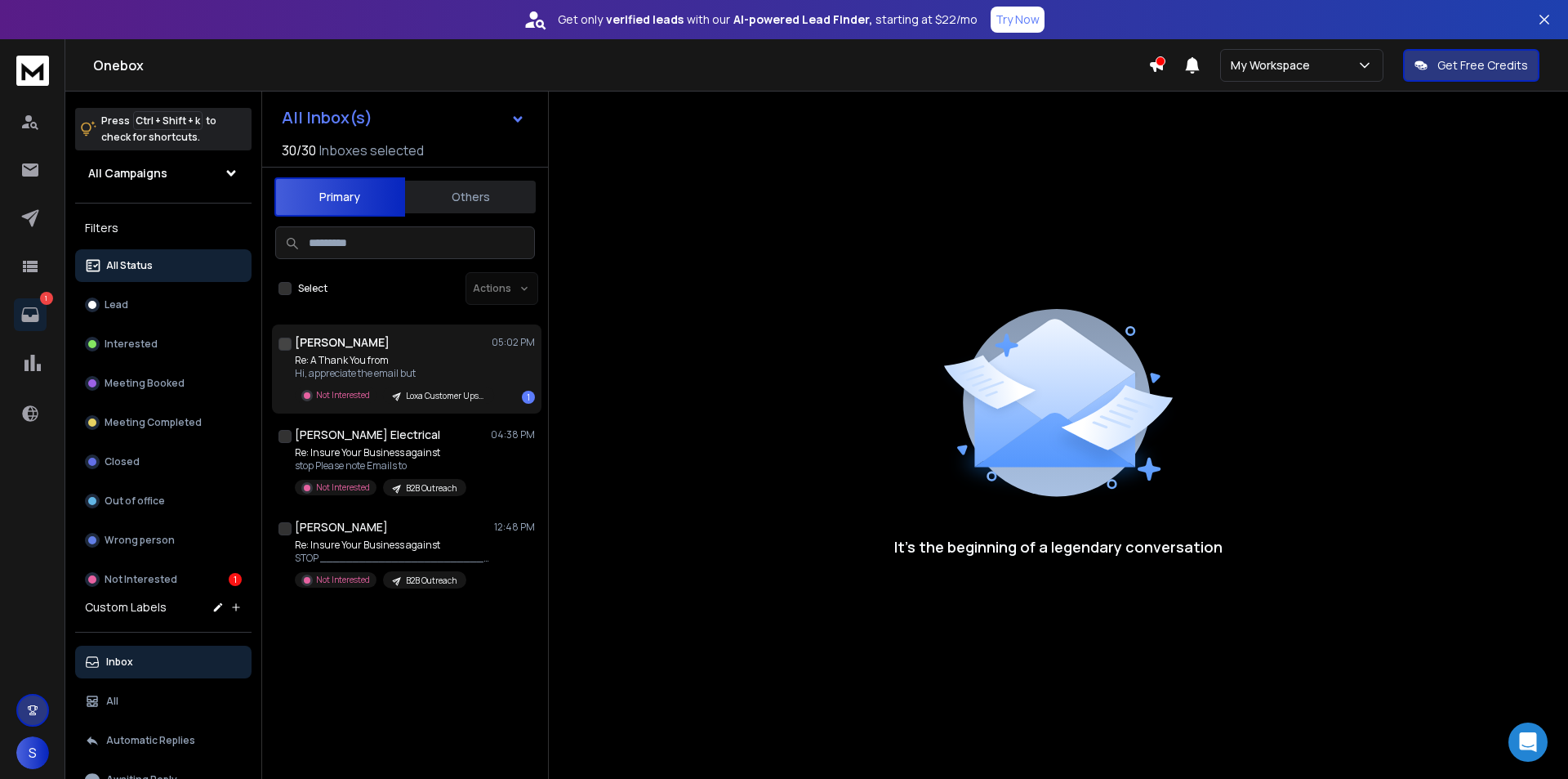
click at [424, 361] on p "Re: A Thank You from" at bounding box center [393, 361] width 196 height 13
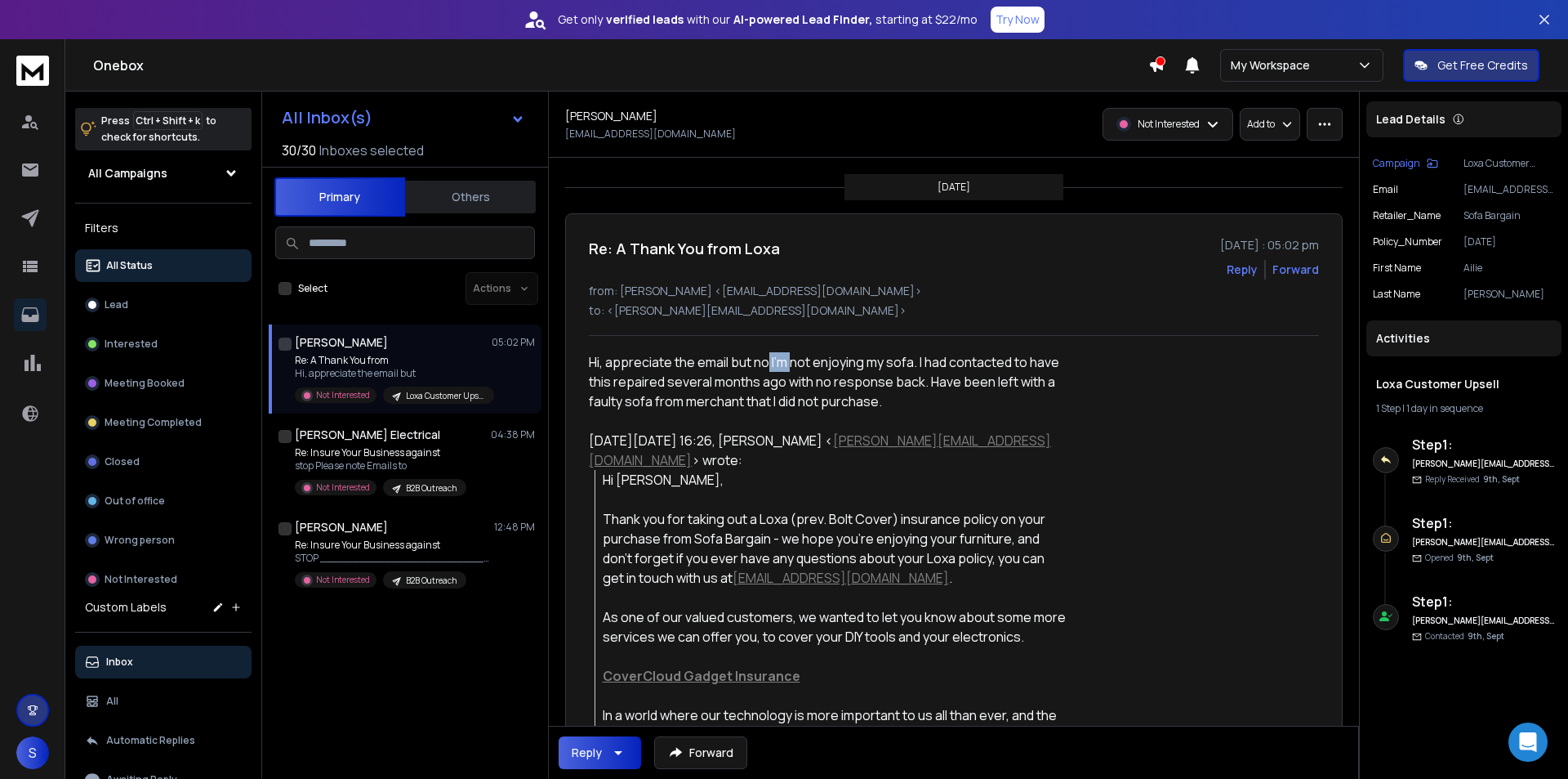
drag, startPoint x: 796, startPoint y: 361, endPoint x: 770, endPoint y: 364, distance: 26.2
click at [770, 364] on div "Hi, appreciate the email but no I’m not enjoying my sofa. I had contacted to ha…" at bounding box center [827, 381] width 477 height 59
click at [809, 363] on div "Hi, appreciate the email but no I’m not enjoying my sofa. I had contacted to ha…" at bounding box center [827, 381] width 477 height 59
click at [618, 753] on icon "button" at bounding box center [618, 753] width 8 height 4
click at [615, 716] on p "Reply All" at bounding box center [609, 711] width 45 height 17
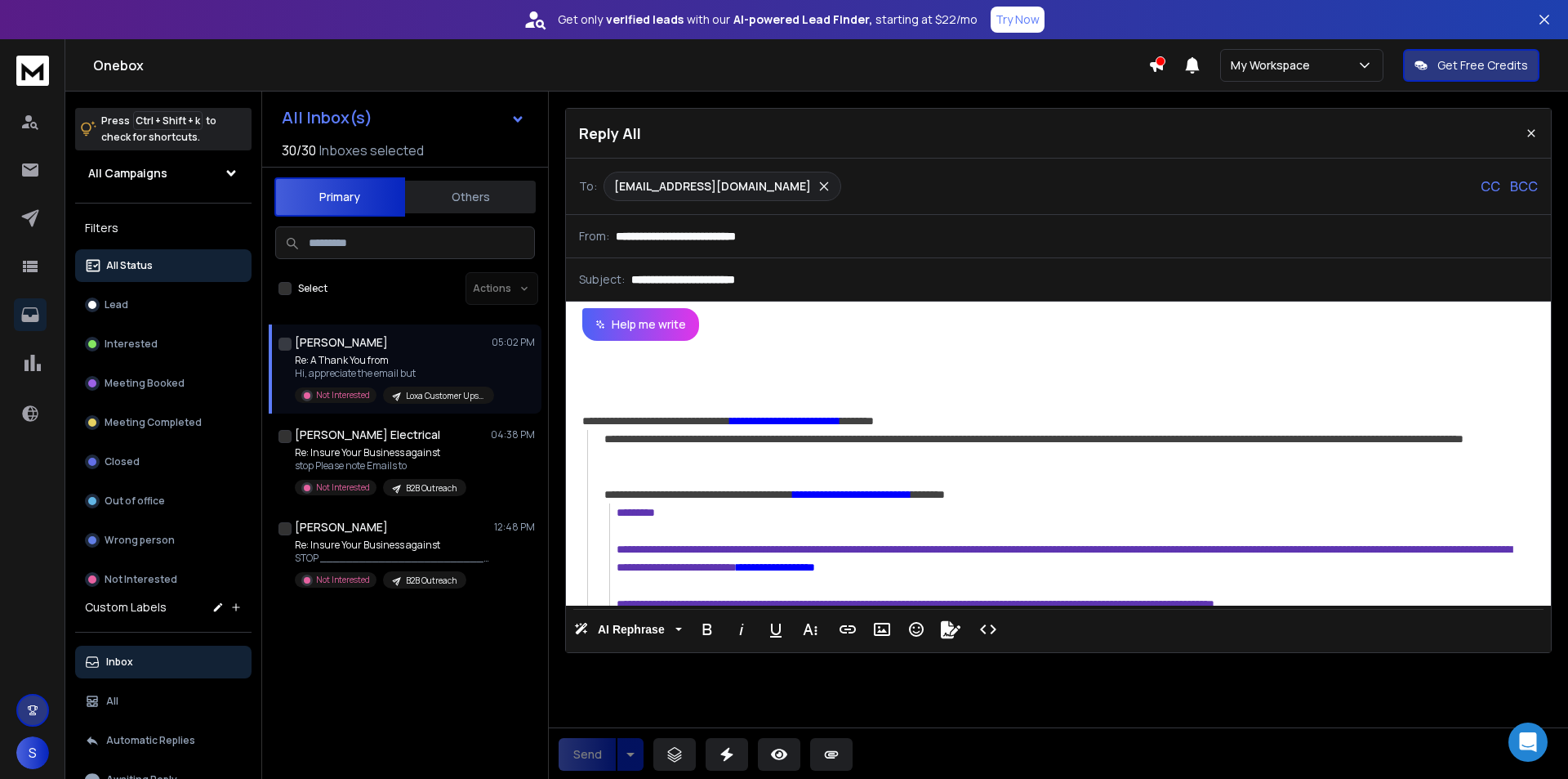
click at [855, 186] on input at bounding box center [905, 187] width 114 height 30
type input "**********"
click at [965, 241] on input "**********" at bounding box center [1077, 237] width 922 height 17
click at [620, 370] on div at bounding box center [1056, 366] width 947 height 18
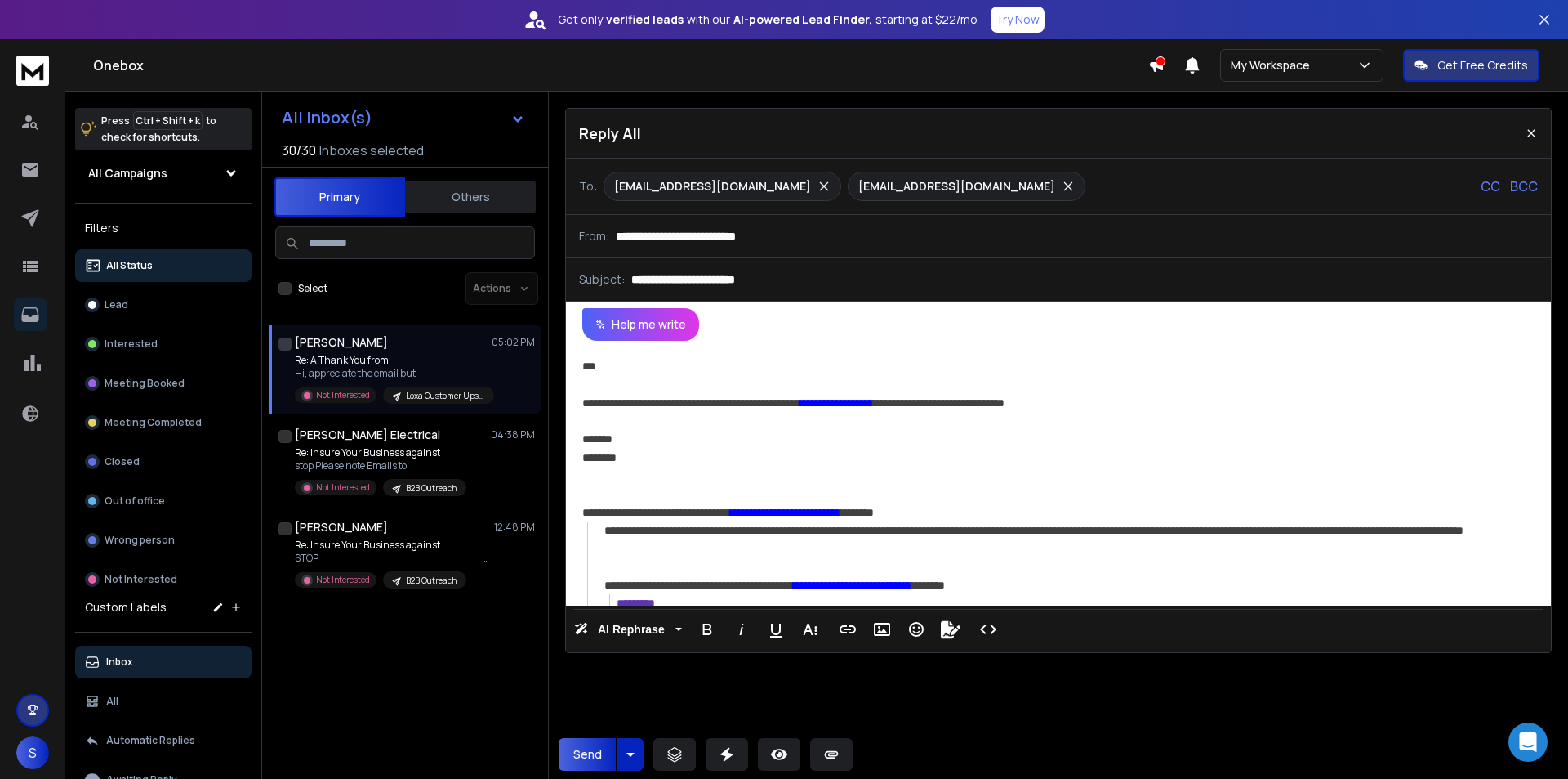
click at [706, 459] on div "********" at bounding box center [1050, 458] width 935 height 18
click at [713, 413] on div at bounding box center [1056, 421] width 947 height 18
click at [666, 456] on div "********" at bounding box center [1050, 458] width 935 height 18
click at [756, 485] on div at bounding box center [1056, 494] width 947 height 18
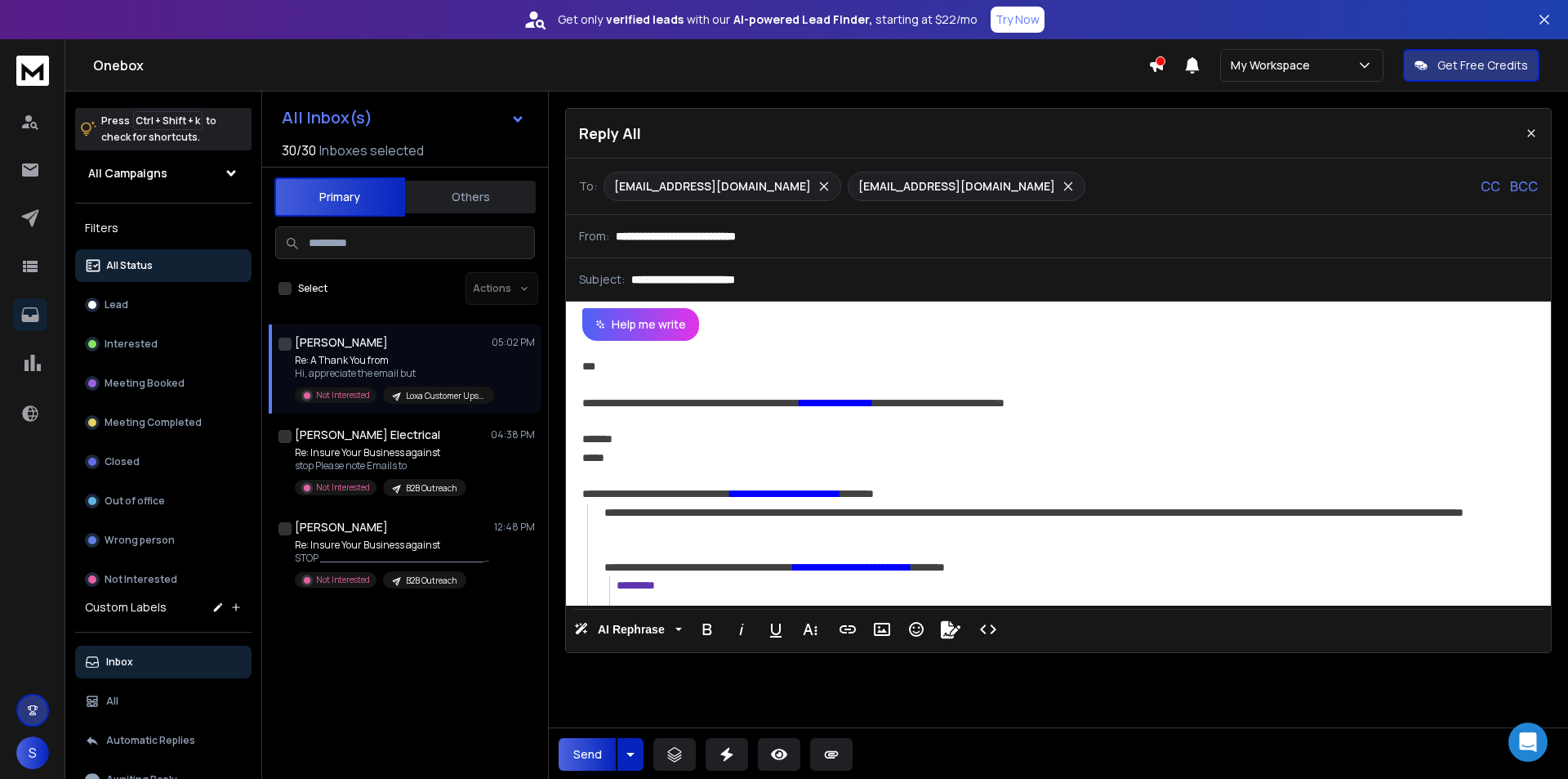
click at [617, 366] on div "***" at bounding box center [1050, 366] width 935 height 18
click at [579, 757] on button "Send" at bounding box center [587, 754] width 57 height 33
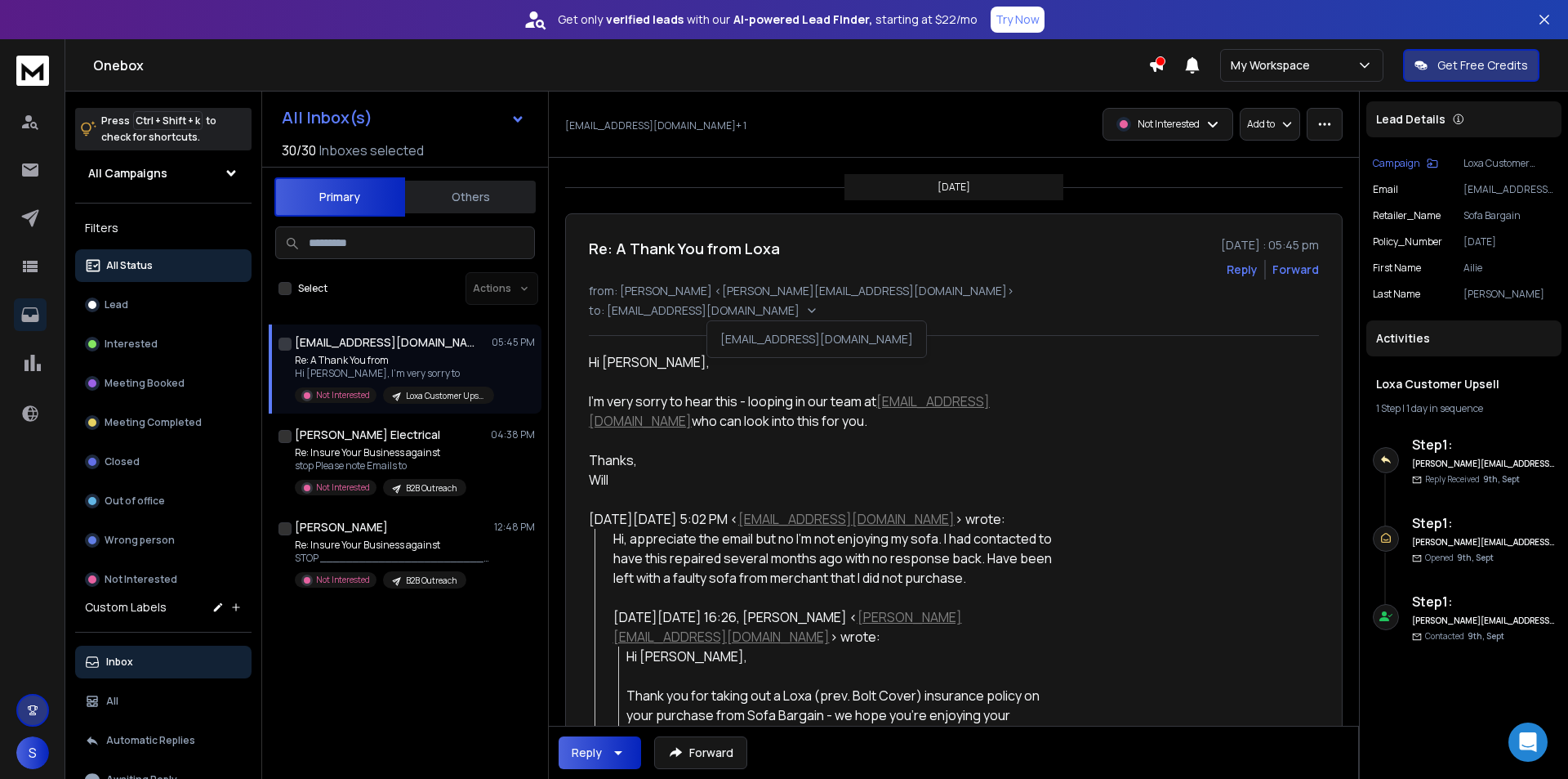
click at [805, 314] on icon at bounding box center [812, 311] width 13 height 13
click at [805, 308] on icon at bounding box center [812, 311] width 13 height 13
click at [429, 356] on p "Re: A Thank You from" at bounding box center [393, 361] width 196 height 13
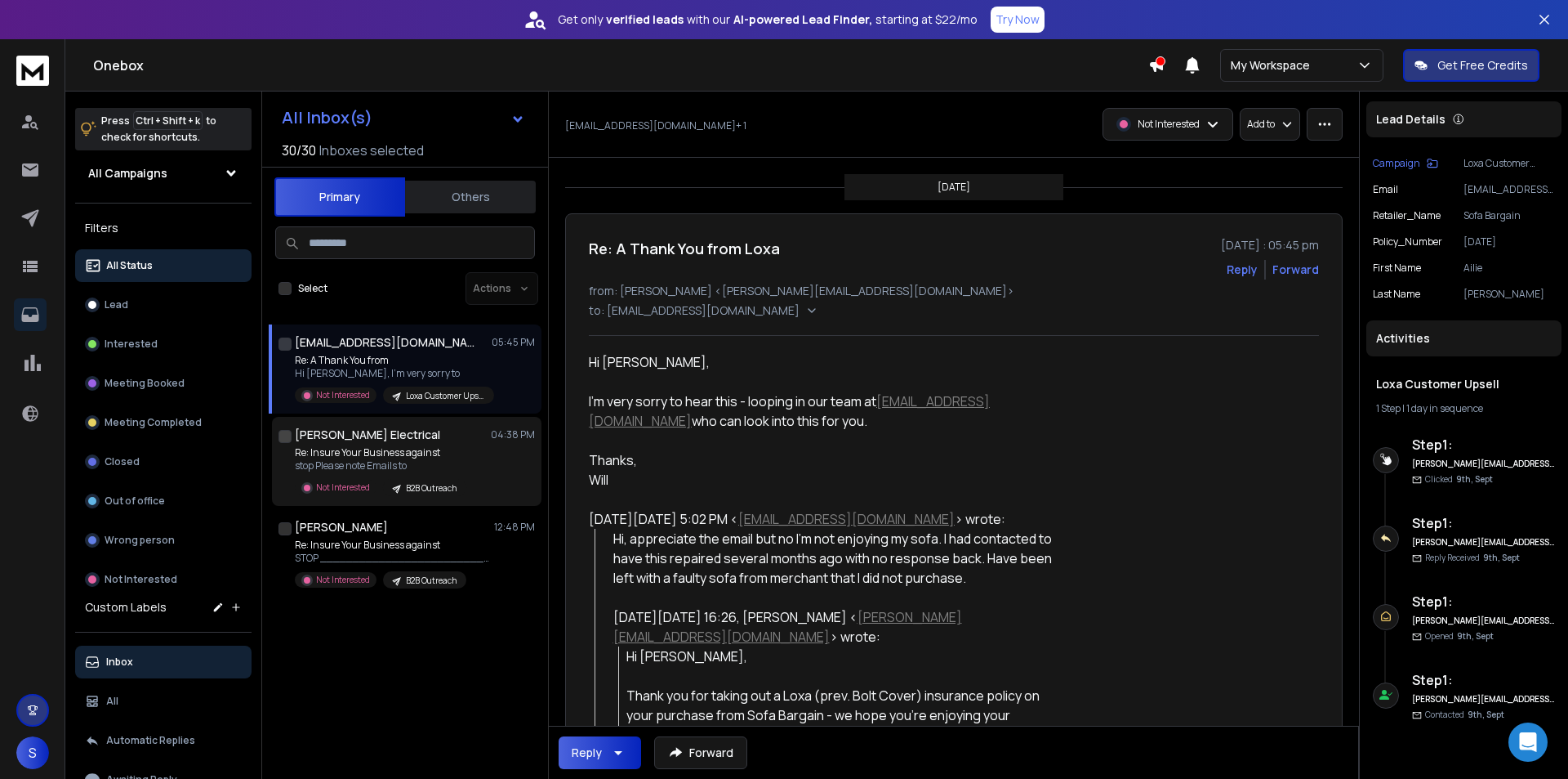
click at [460, 451] on p "Re: Insure Your Business against" at bounding box center [381, 453] width 172 height 13
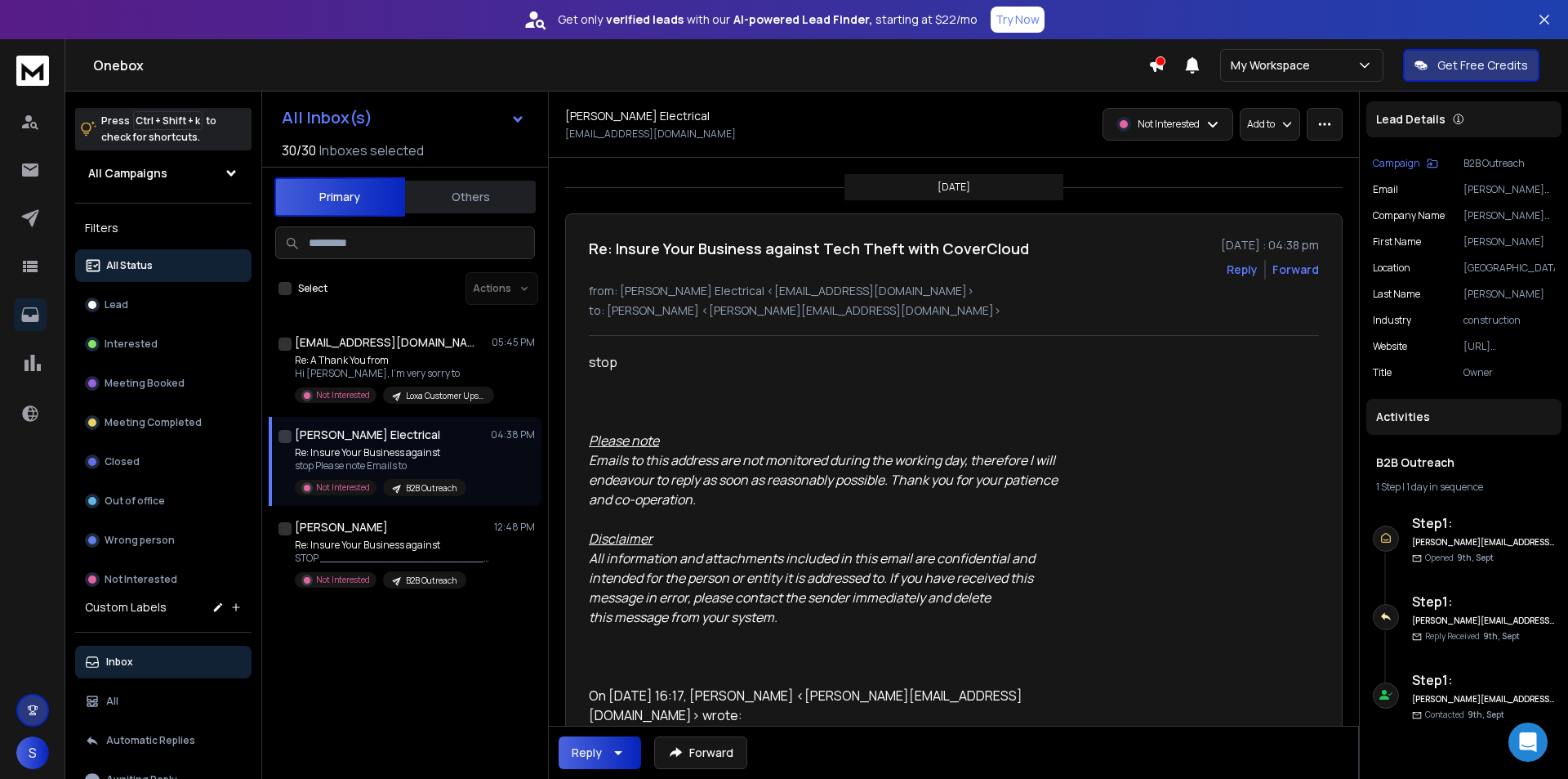
click at [174, 260] on button "All Status" at bounding box center [163, 265] width 176 height 33
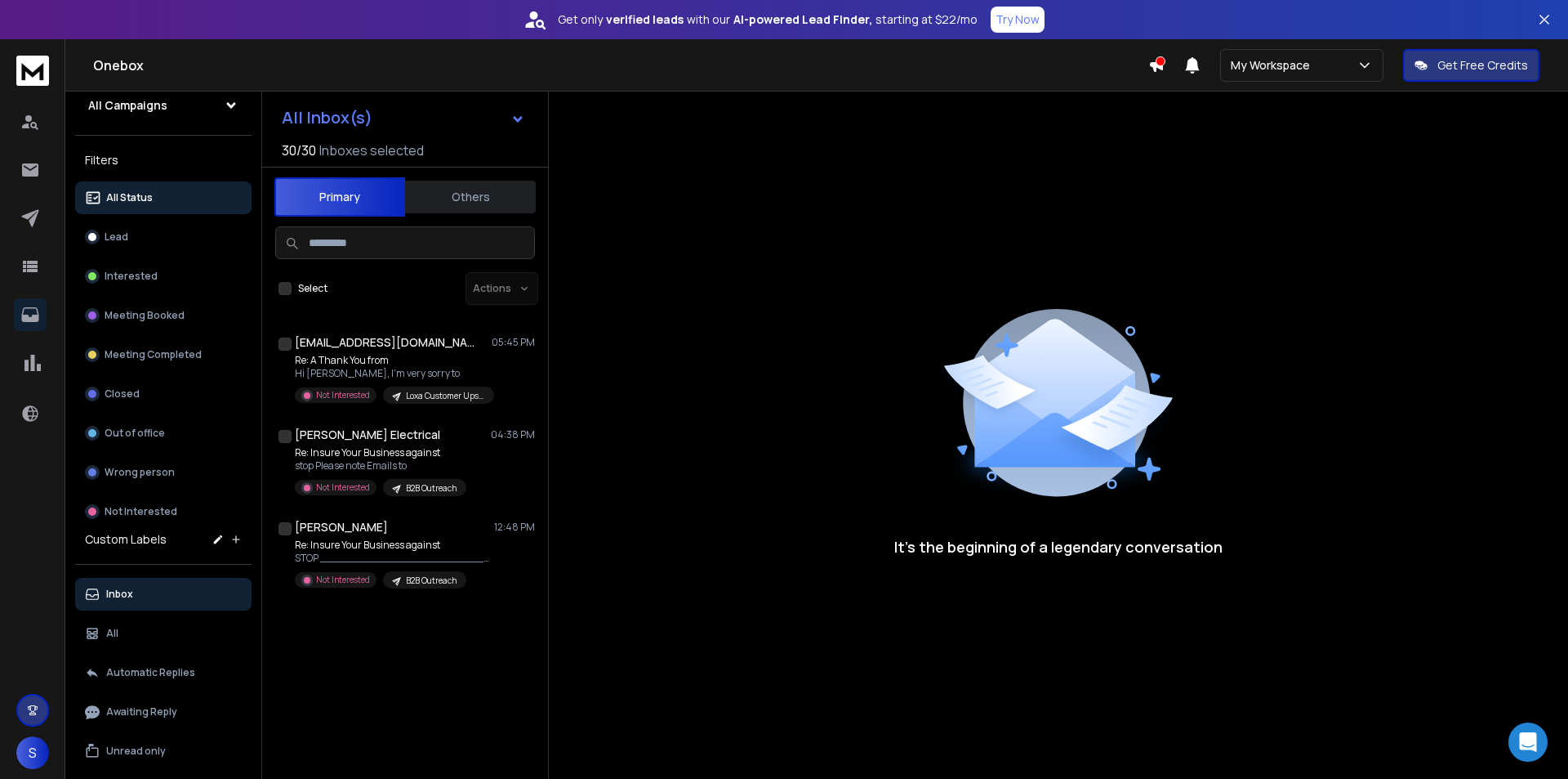
scroll to position [160, 0]
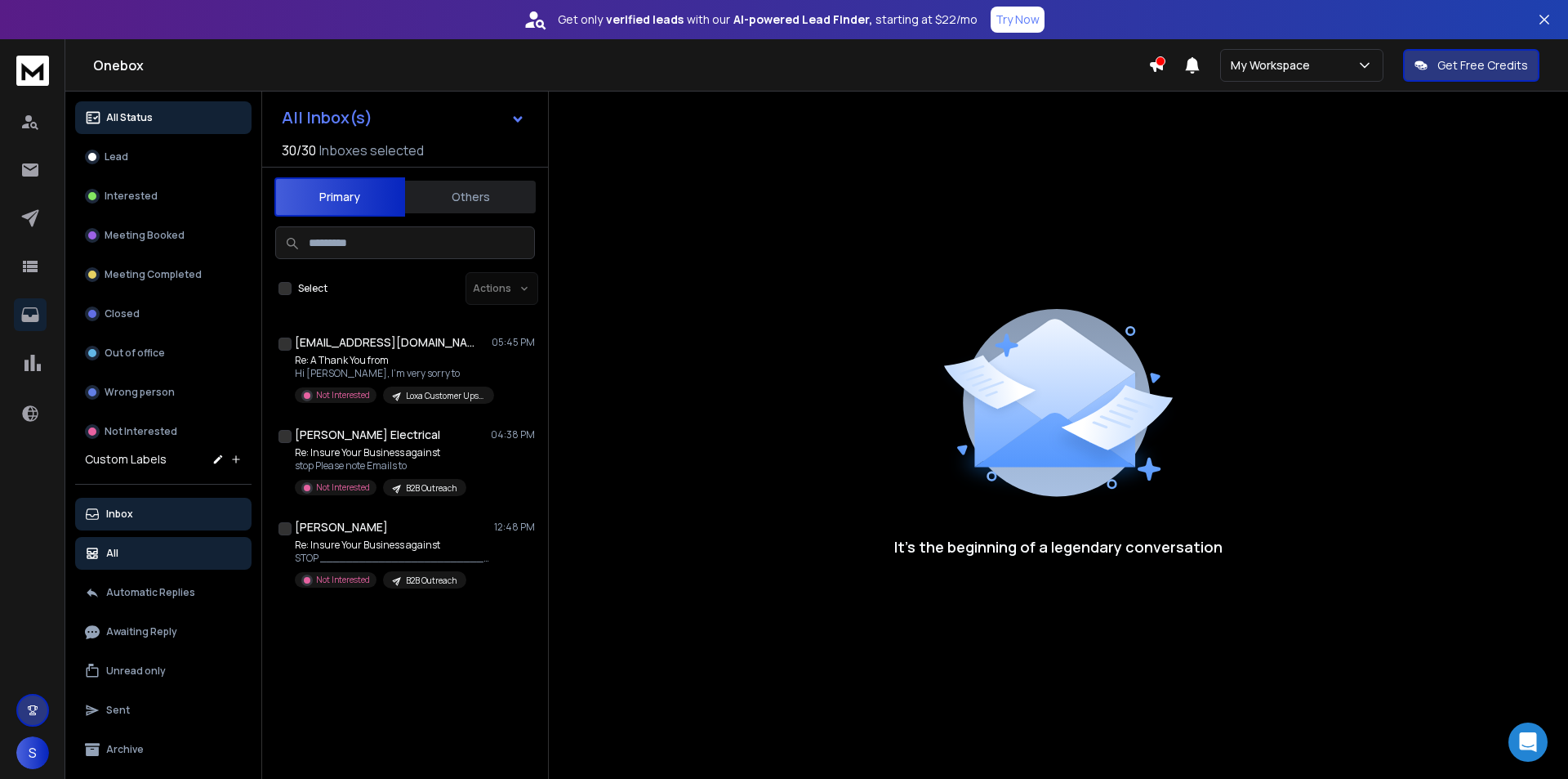
click at [154, 545] on button "All" at bounding box center [163, 553] width 176 height 33
click at [134, 510] on button "Inbox" at bounding box center [163, 514] width 176 height 33
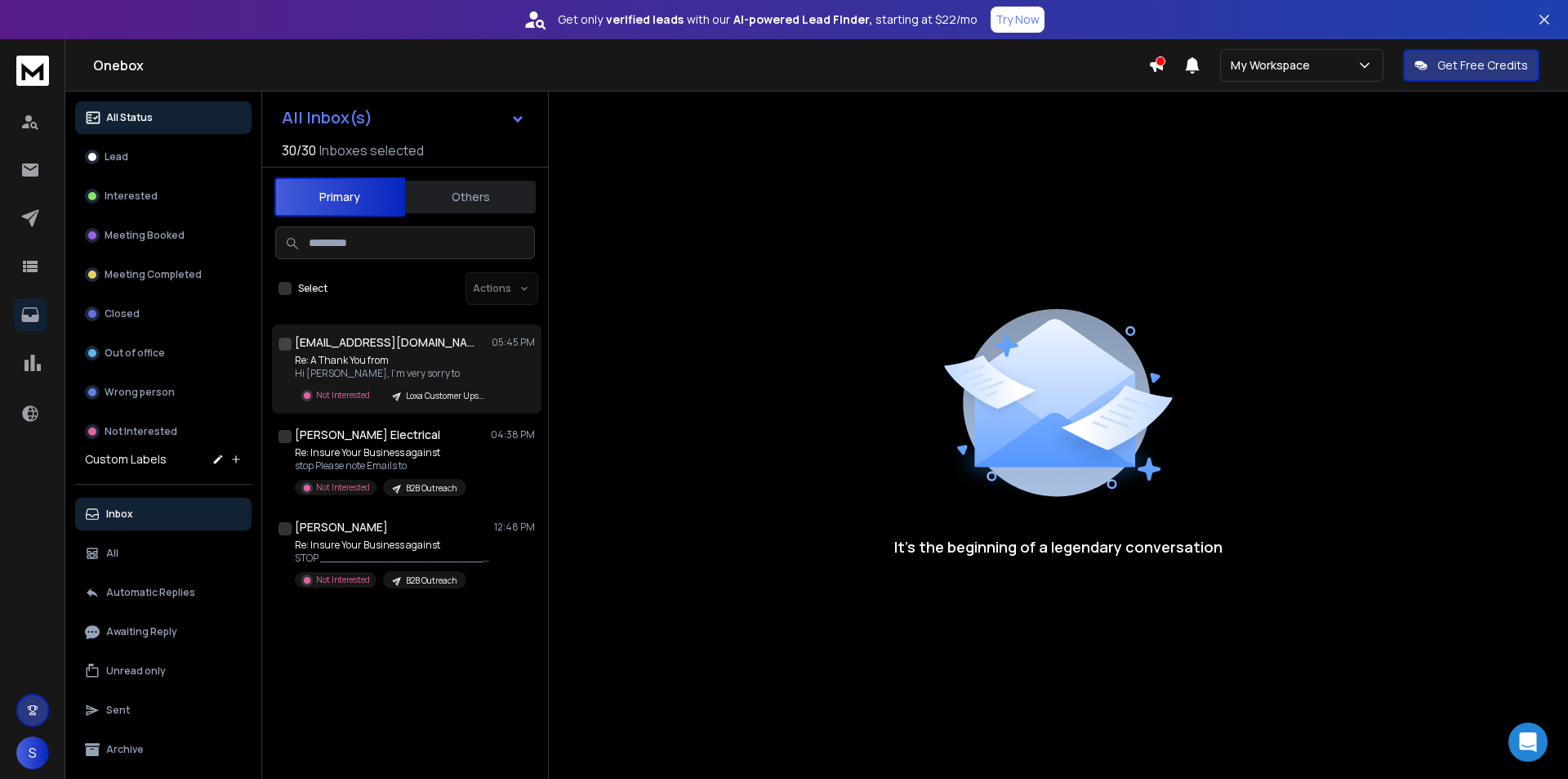
click at [439, 368] on p "Hi [PERSON_NAME], I'm very sorry to" at bounding box center [393, 374] width 196 height 13
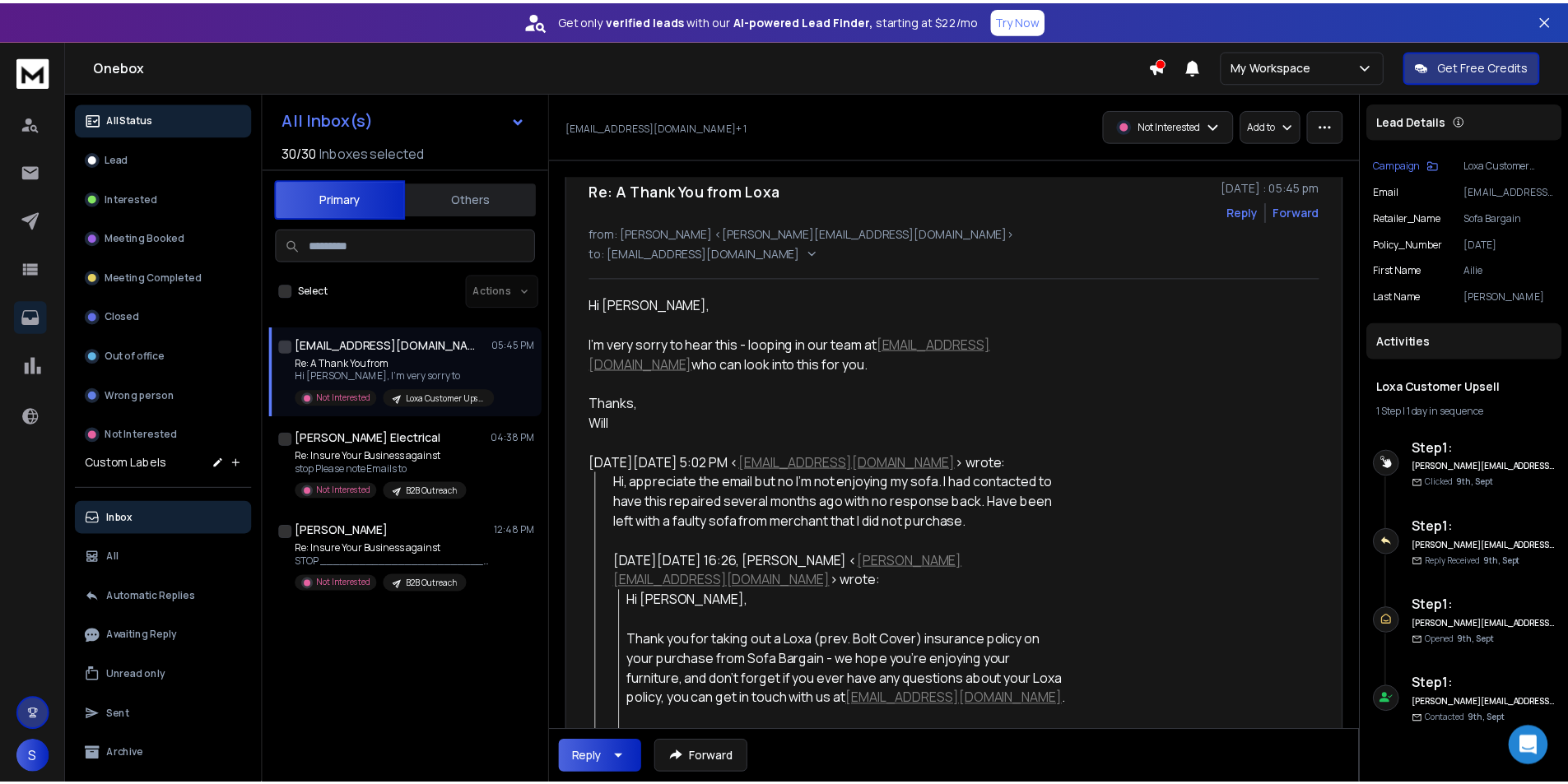
scroll to position [0, 0]
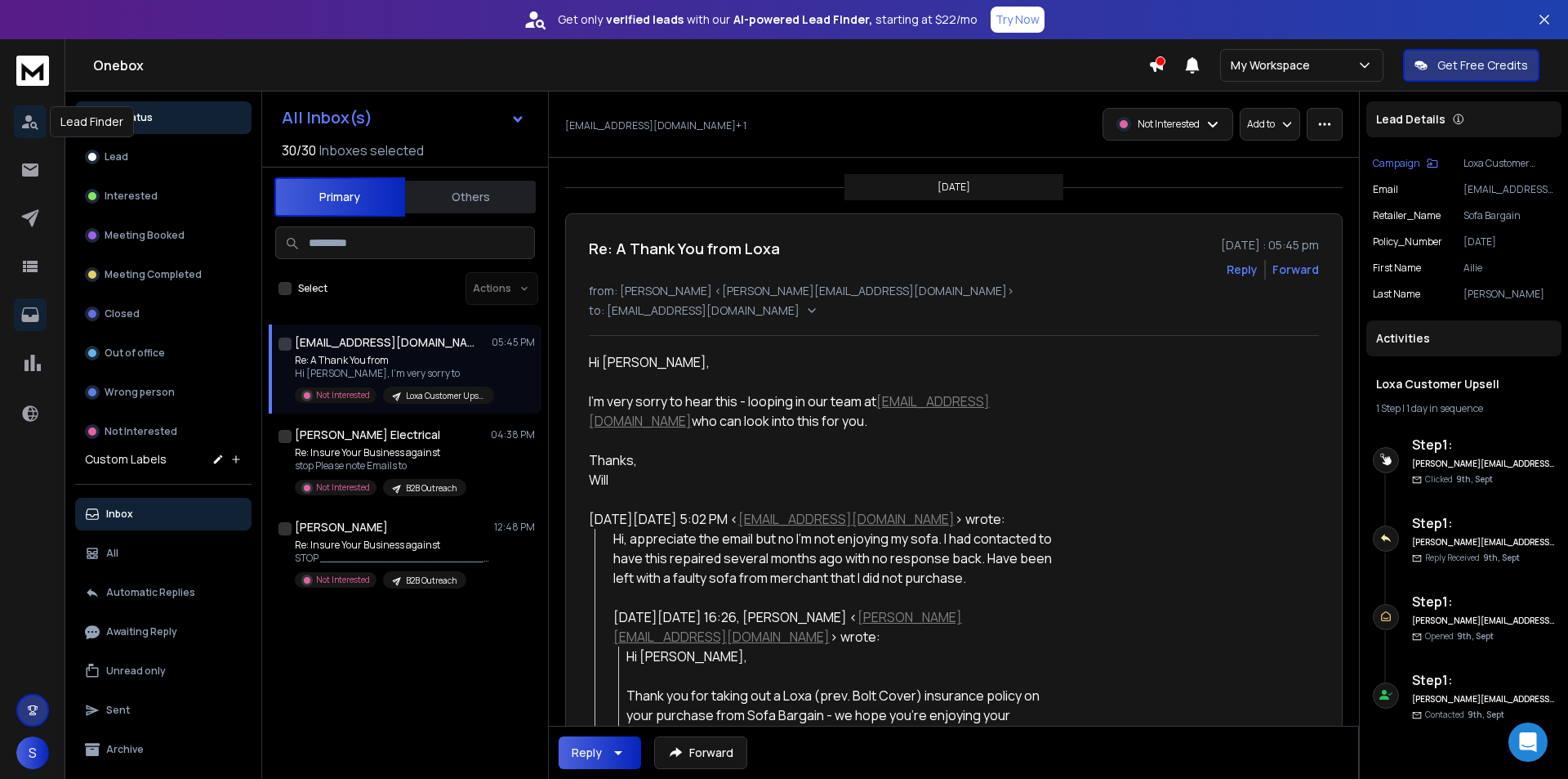
click at [36, 114] on icon at bounding box center [31, 122] width 20 height 20
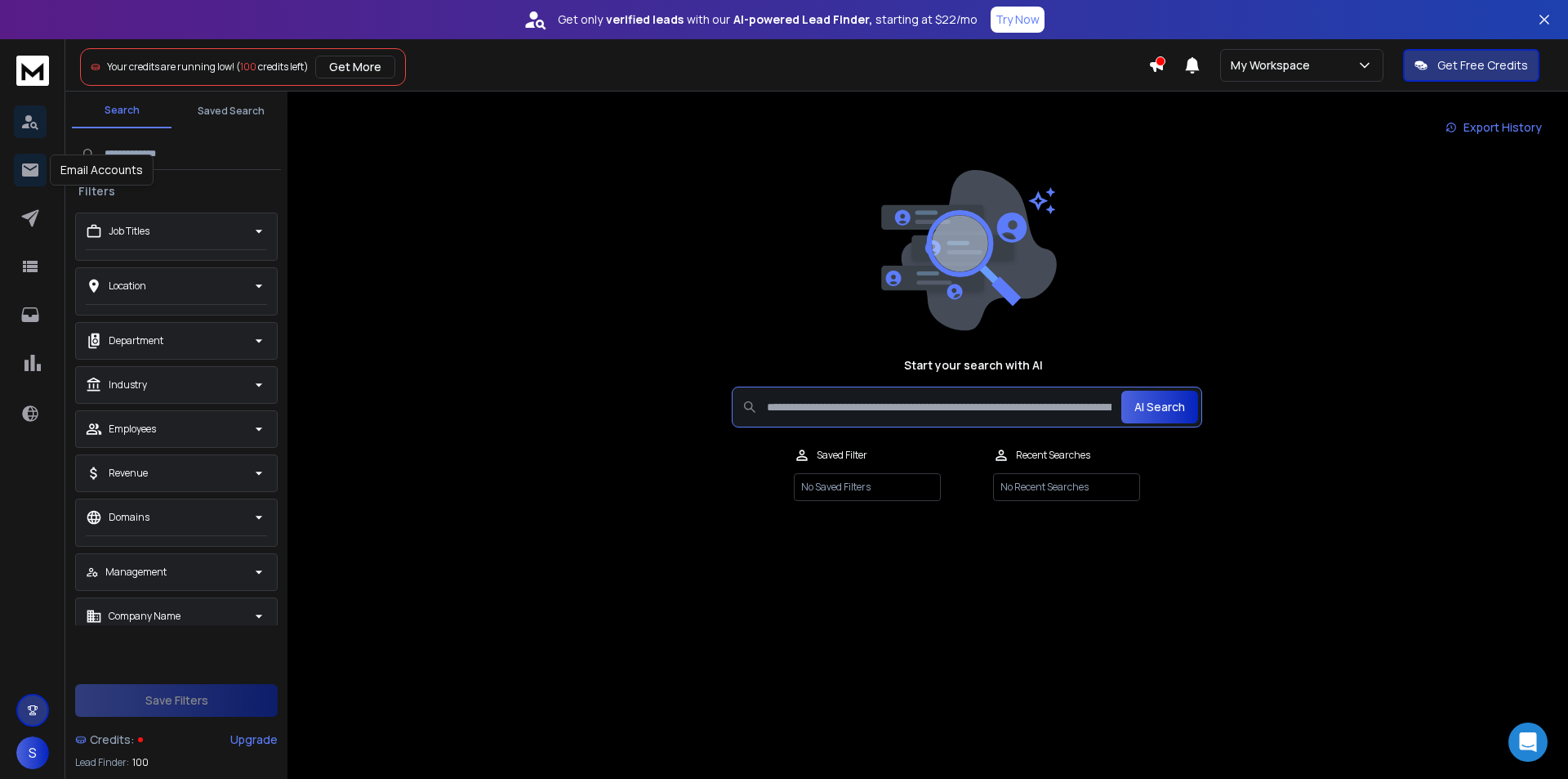
click at [36, 171] on icon at bounding box center [31, 170] width 17 height 13
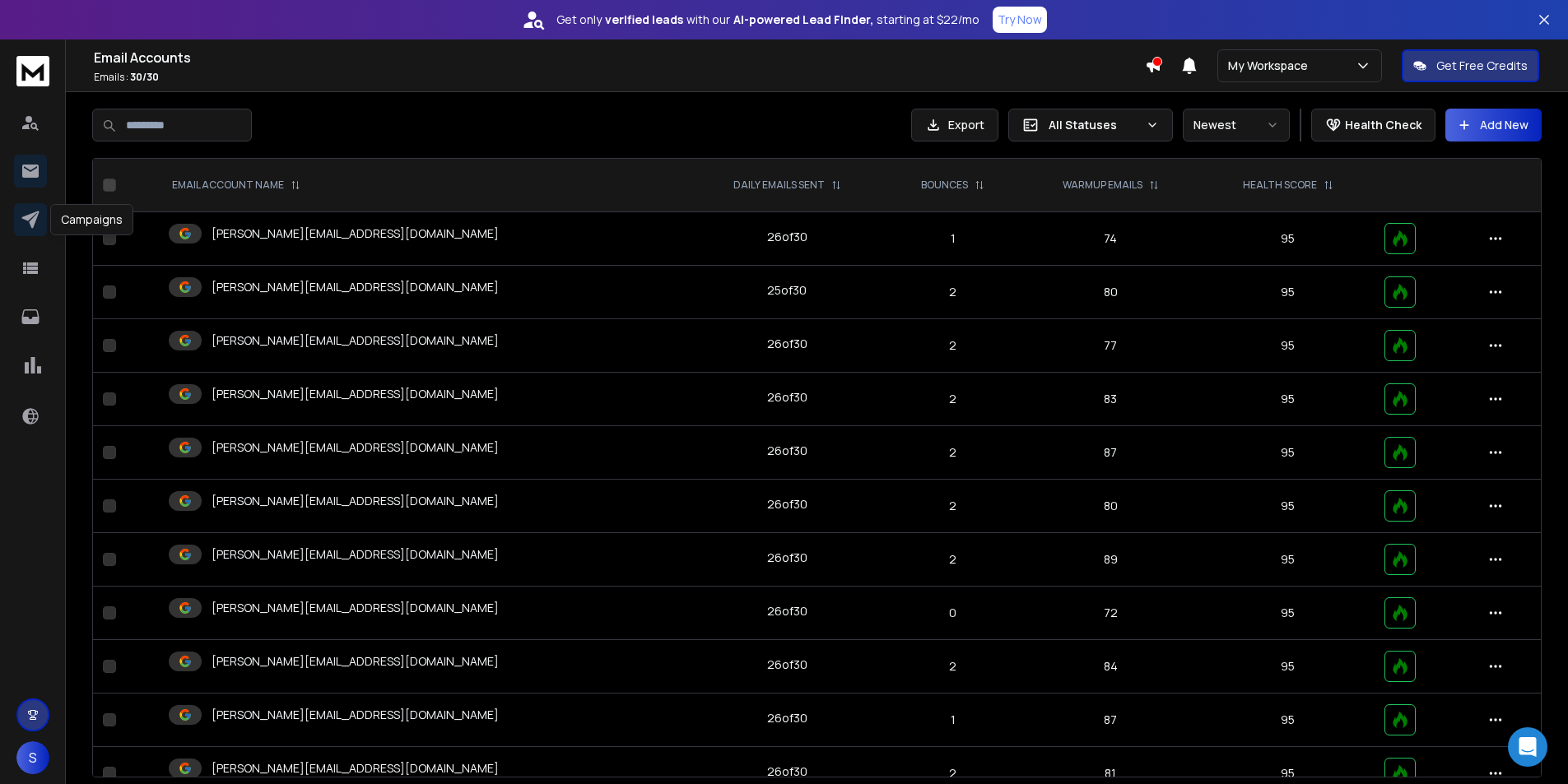
click at [37, 220] on icon at bounding box center [31, 220] width 20 height 20
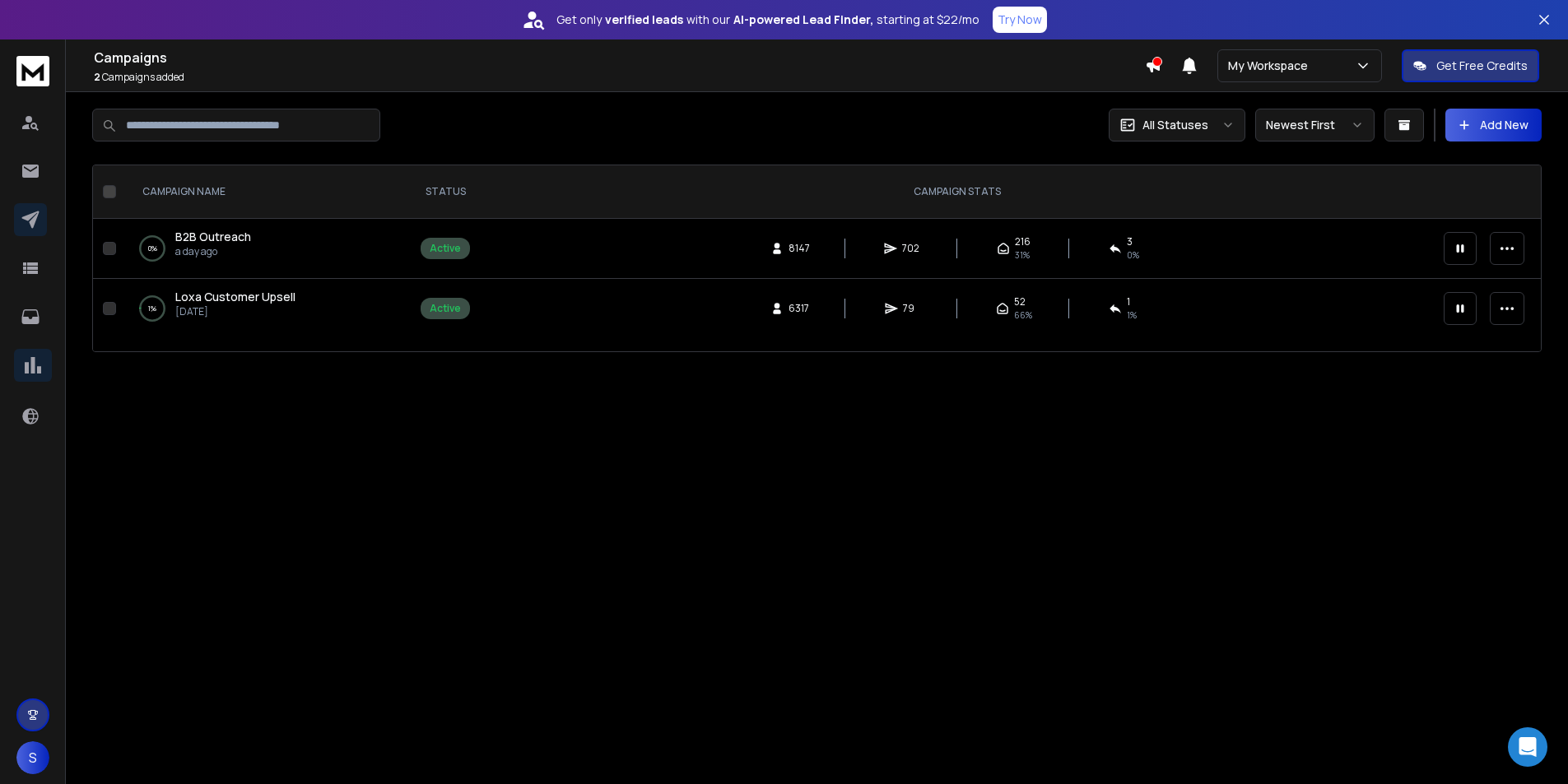
click at [41, 374] on icon at bounding box center [33, 365] width 25 height 25
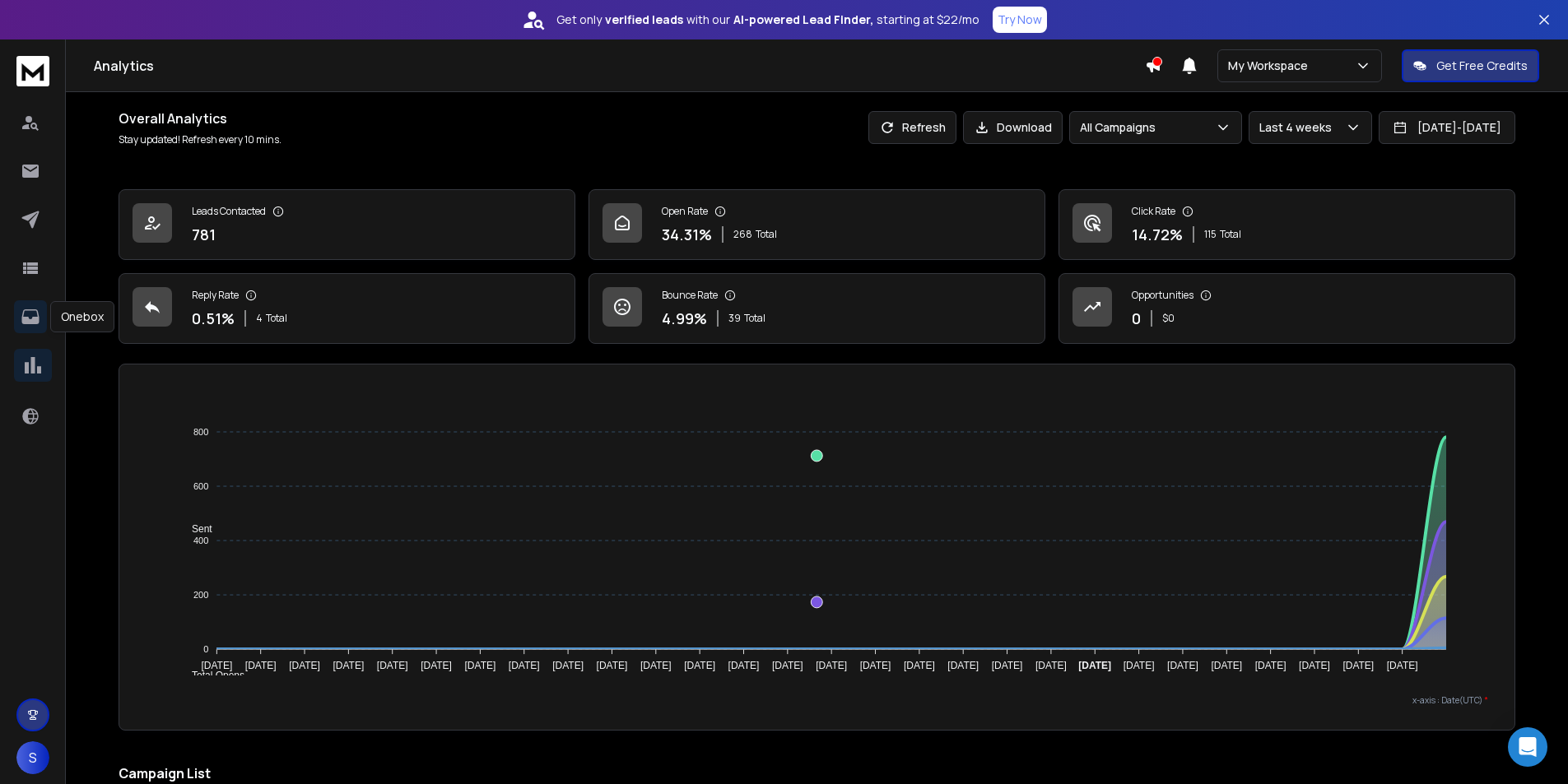
click at [36, 310] on icon at bounding box center [31, 317] width 20 height 20
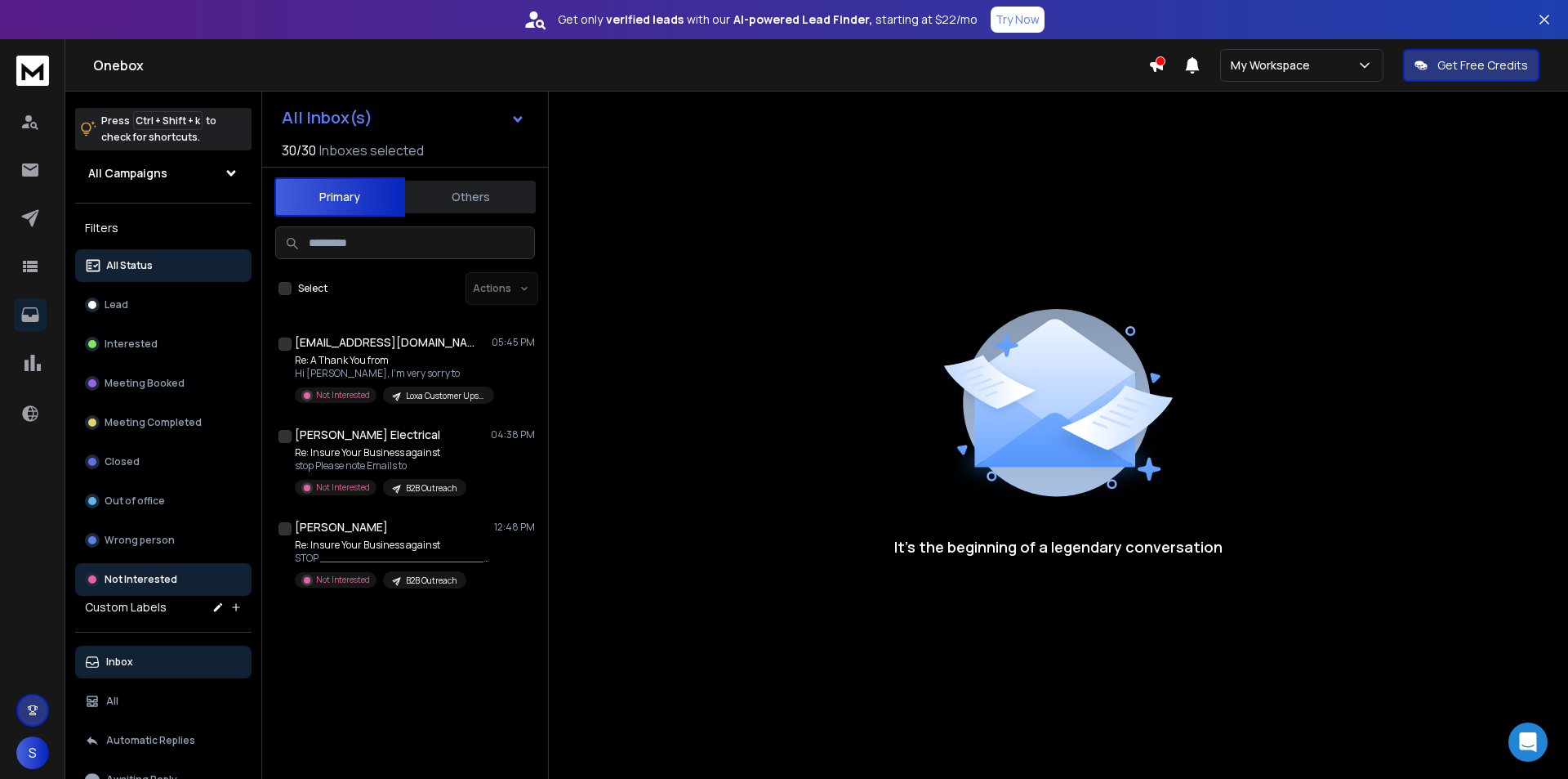
click at [169, 570] on button "Not Interested" at bounding box center [163, 580] width 176 height 33
click at [173, 263] on button "All Status" at bounding box center [163, 265] width 176 height 33
click at [25, 182] on link at bounding box center [31, 170] width 33 height 33
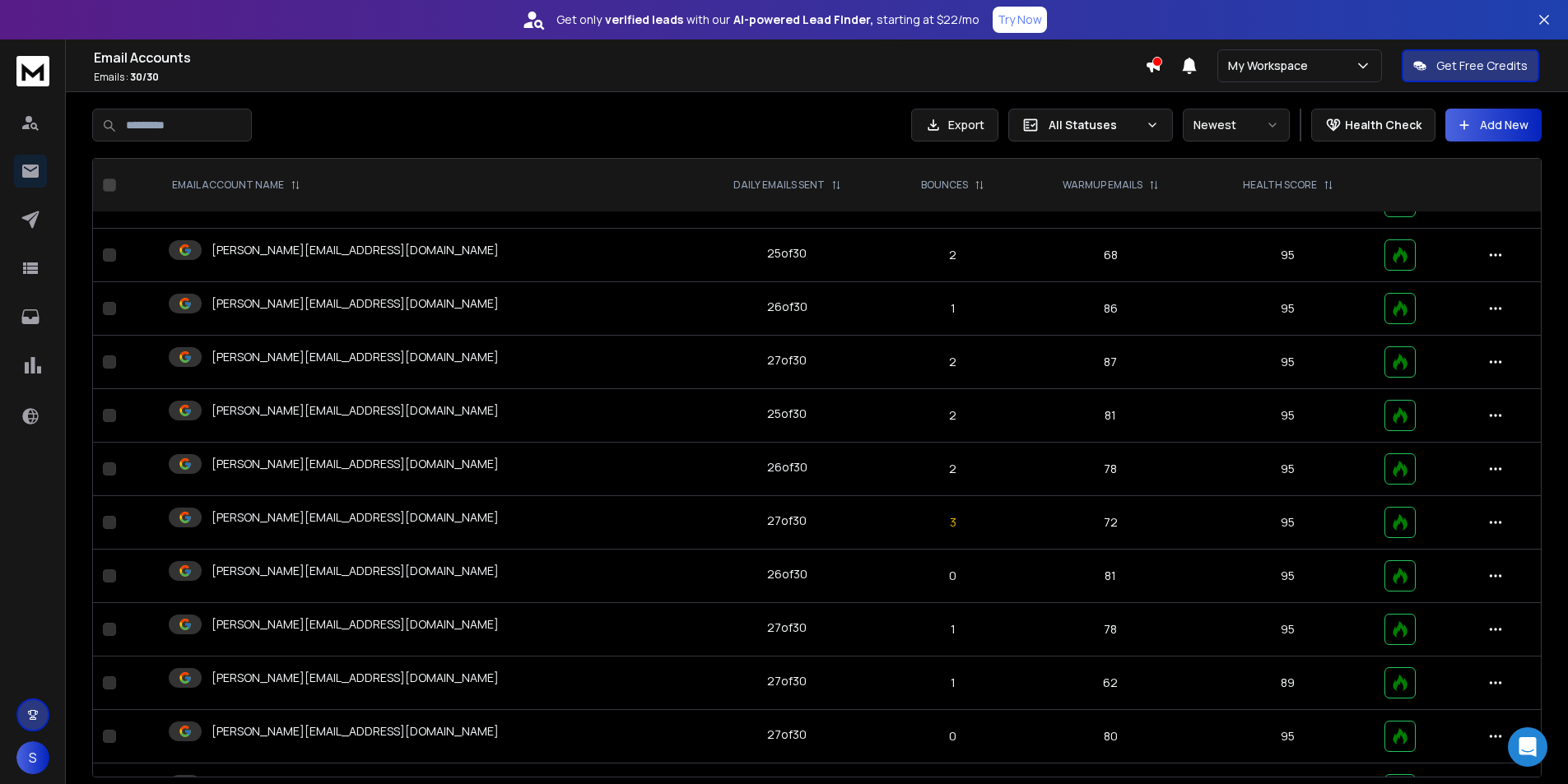
scroll to position [987, 0]
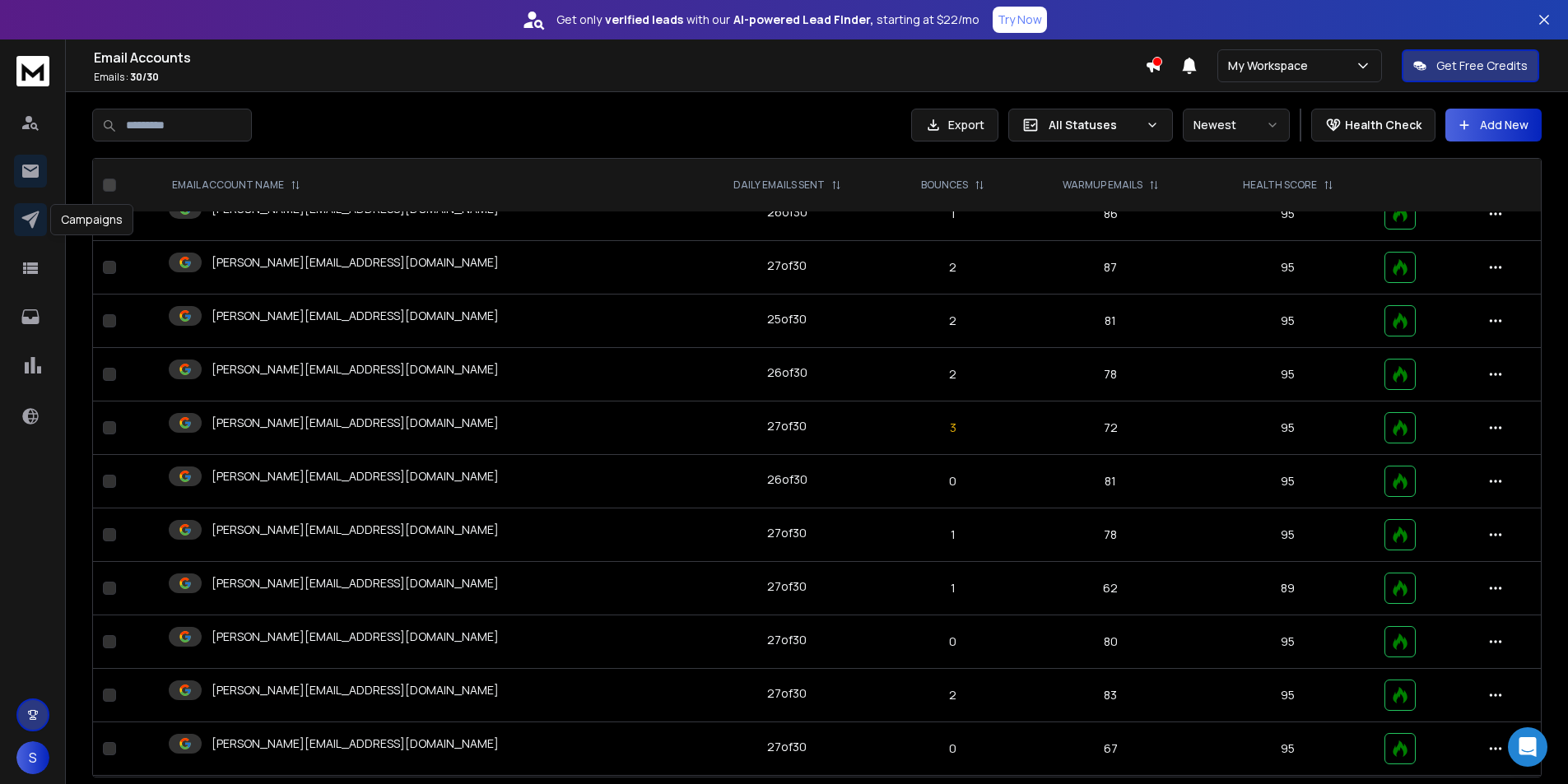
click at [38, 215] on icon at bounding box center [31, 220] width 20 height 20
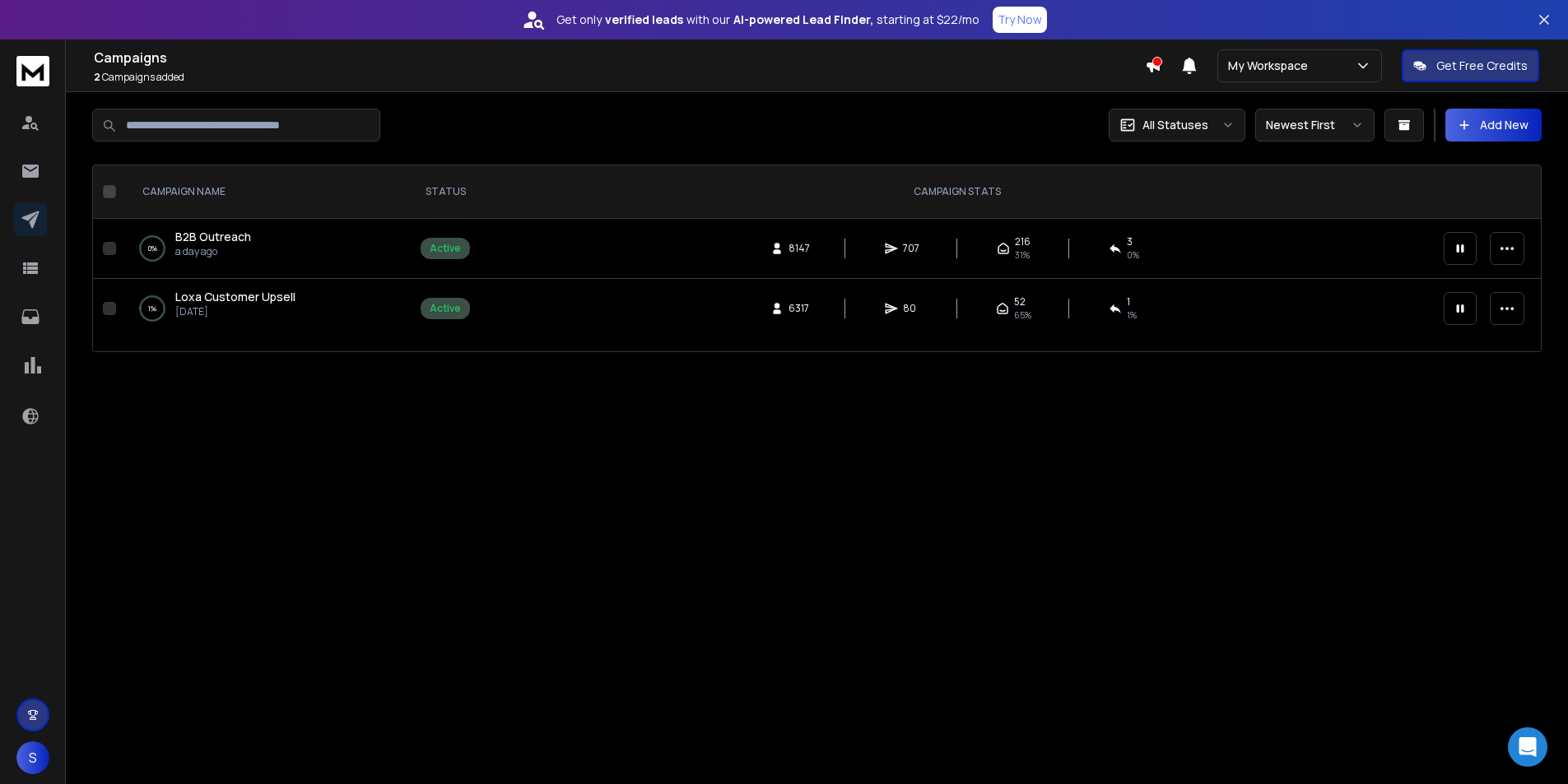
click at [559, 492] on div "Campaigns 2 Campaigns Added All Statuses Newest First Add New CAMPAIGN NAME STA…" at bounding box center [817, 500] width 1449 height 784
click at [39, 181] on link at bounding box center [31, 171] width 33 height 33
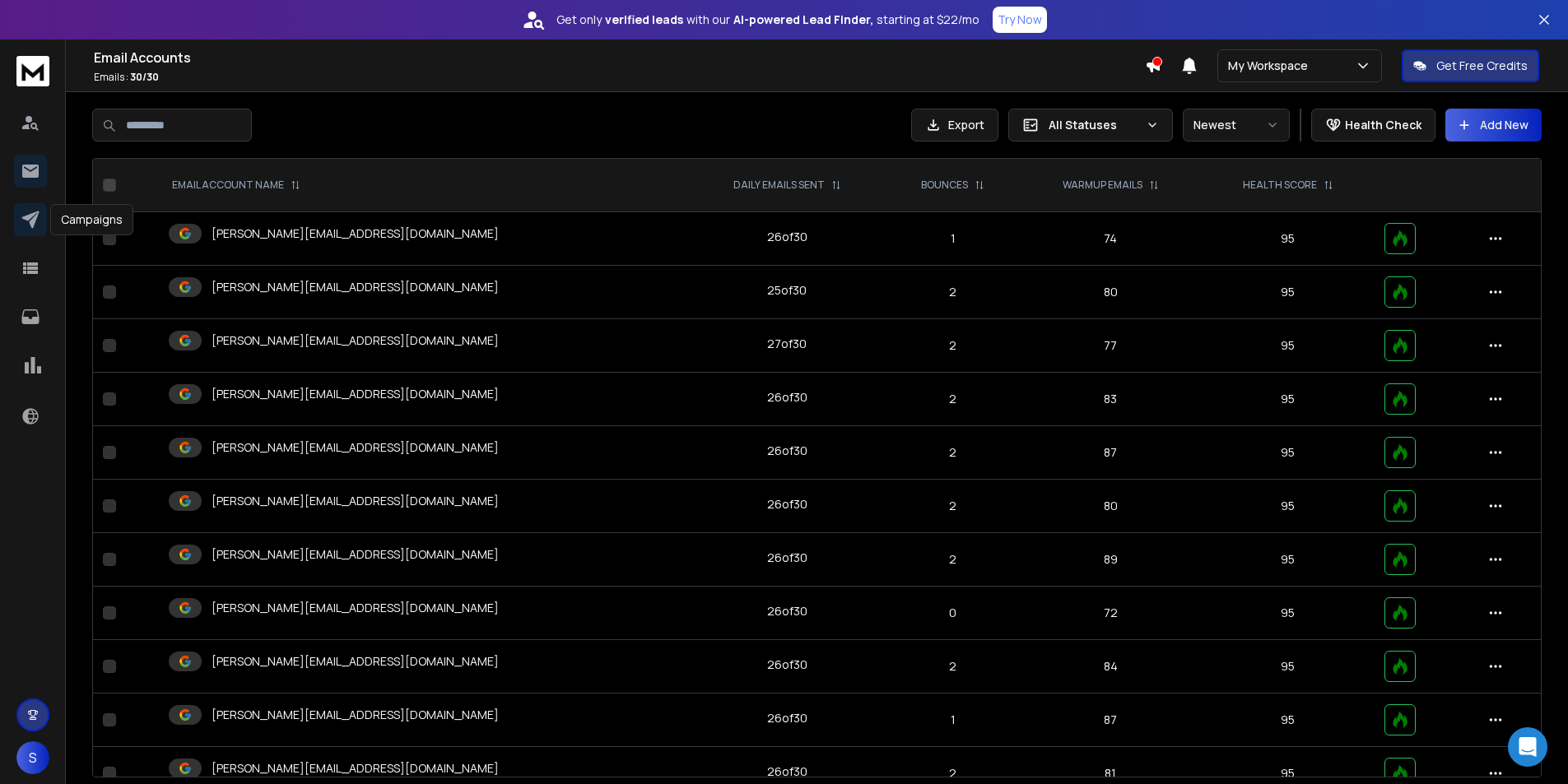
click at [34, 221] on icon at bounding box center [30, 219] width 17 height 17
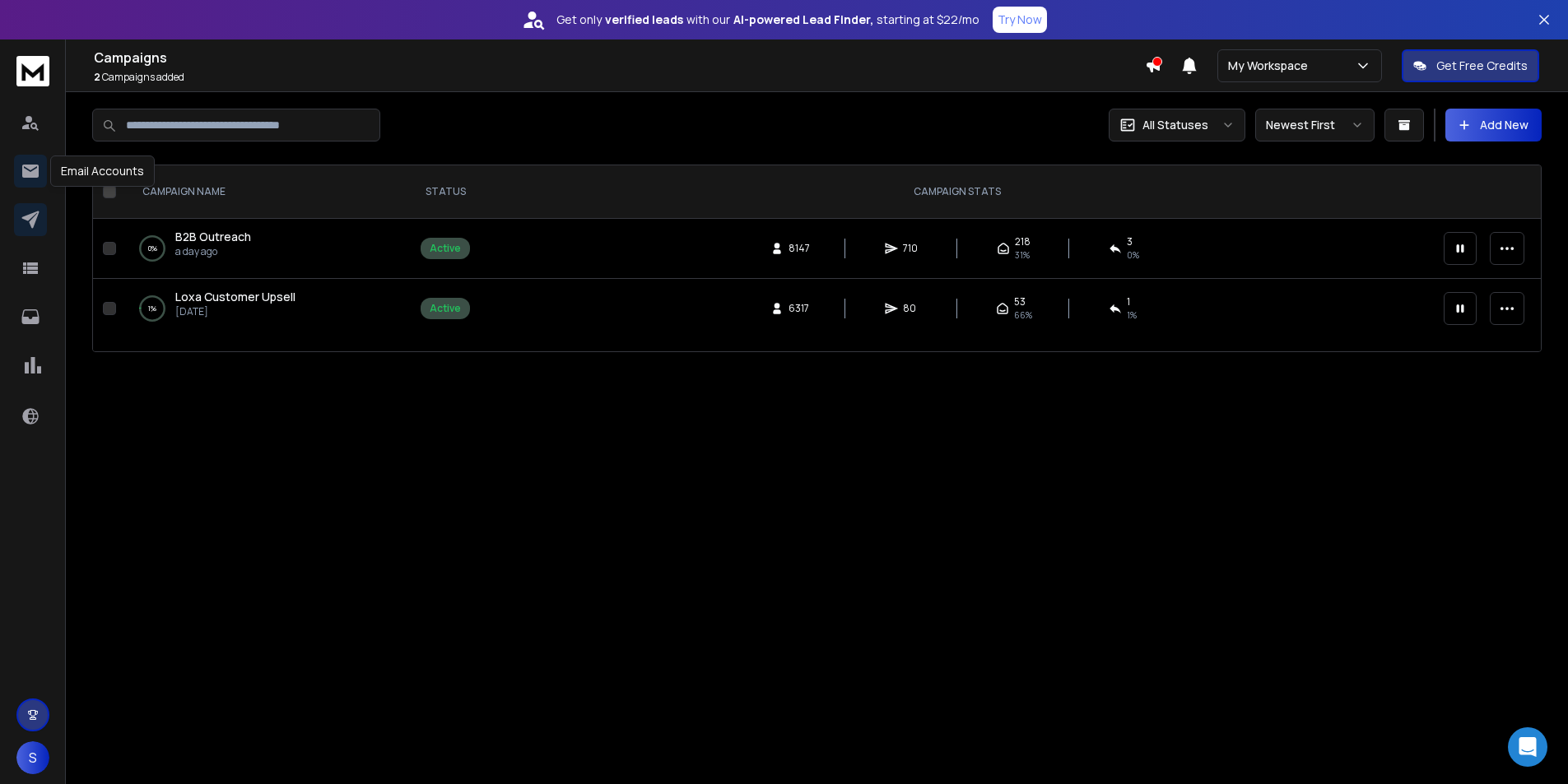
click at [25, 186] on link at bounding box center [31, 171] width 33 height 33
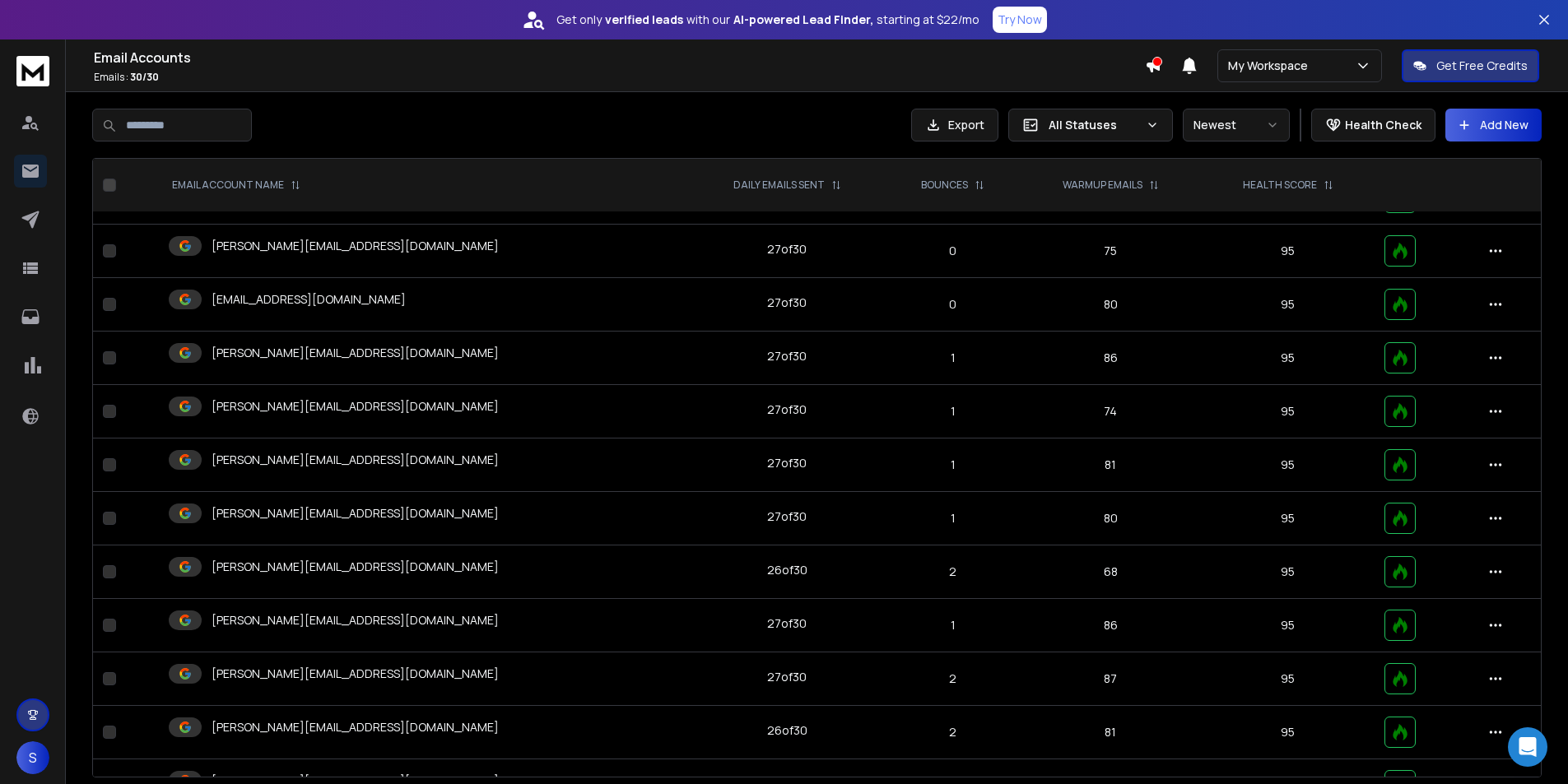
scroll to position [1052, 0]
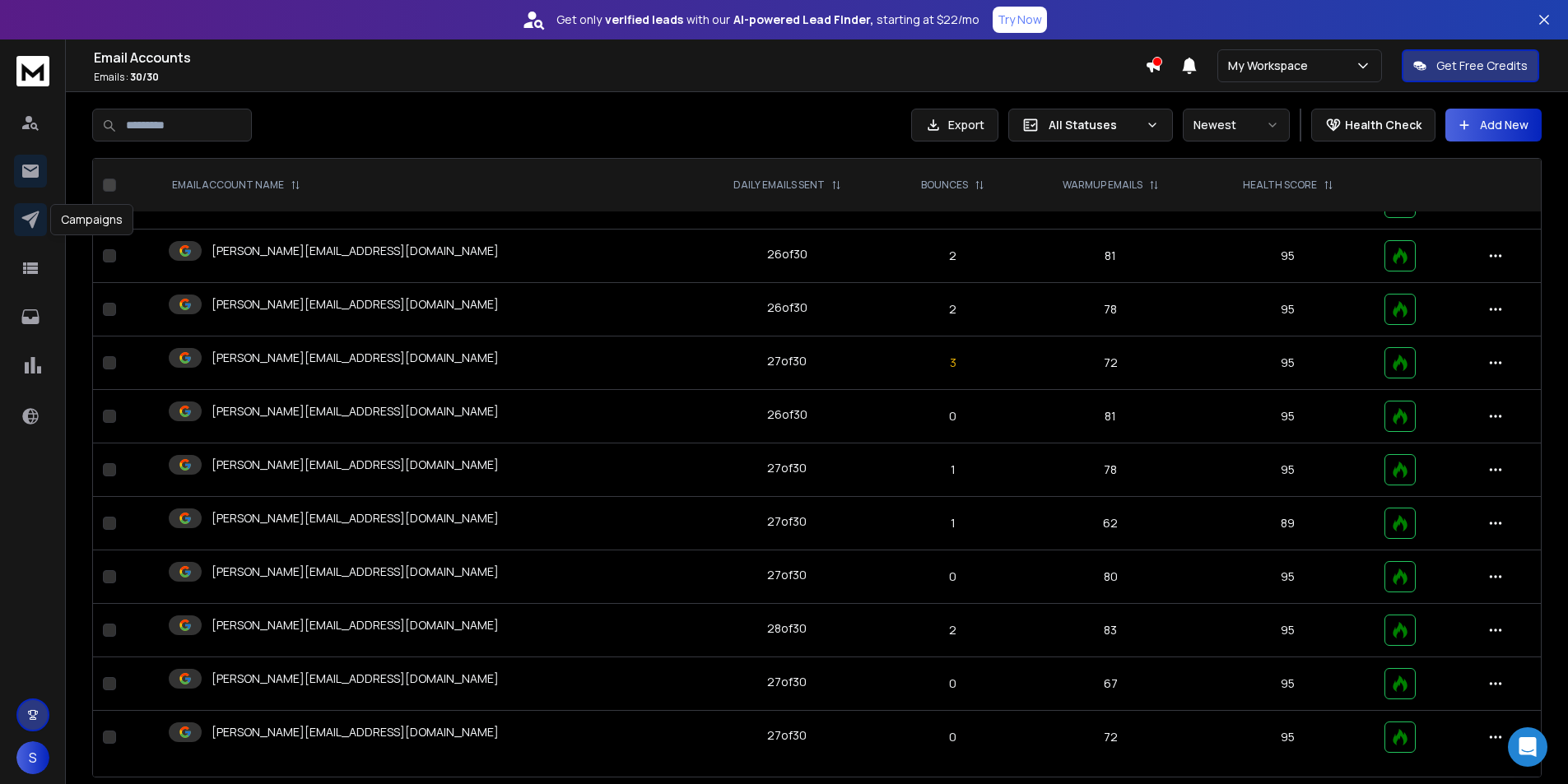
click at [34, 215] on icon at bounding box center [30, 219] width 17 height 17
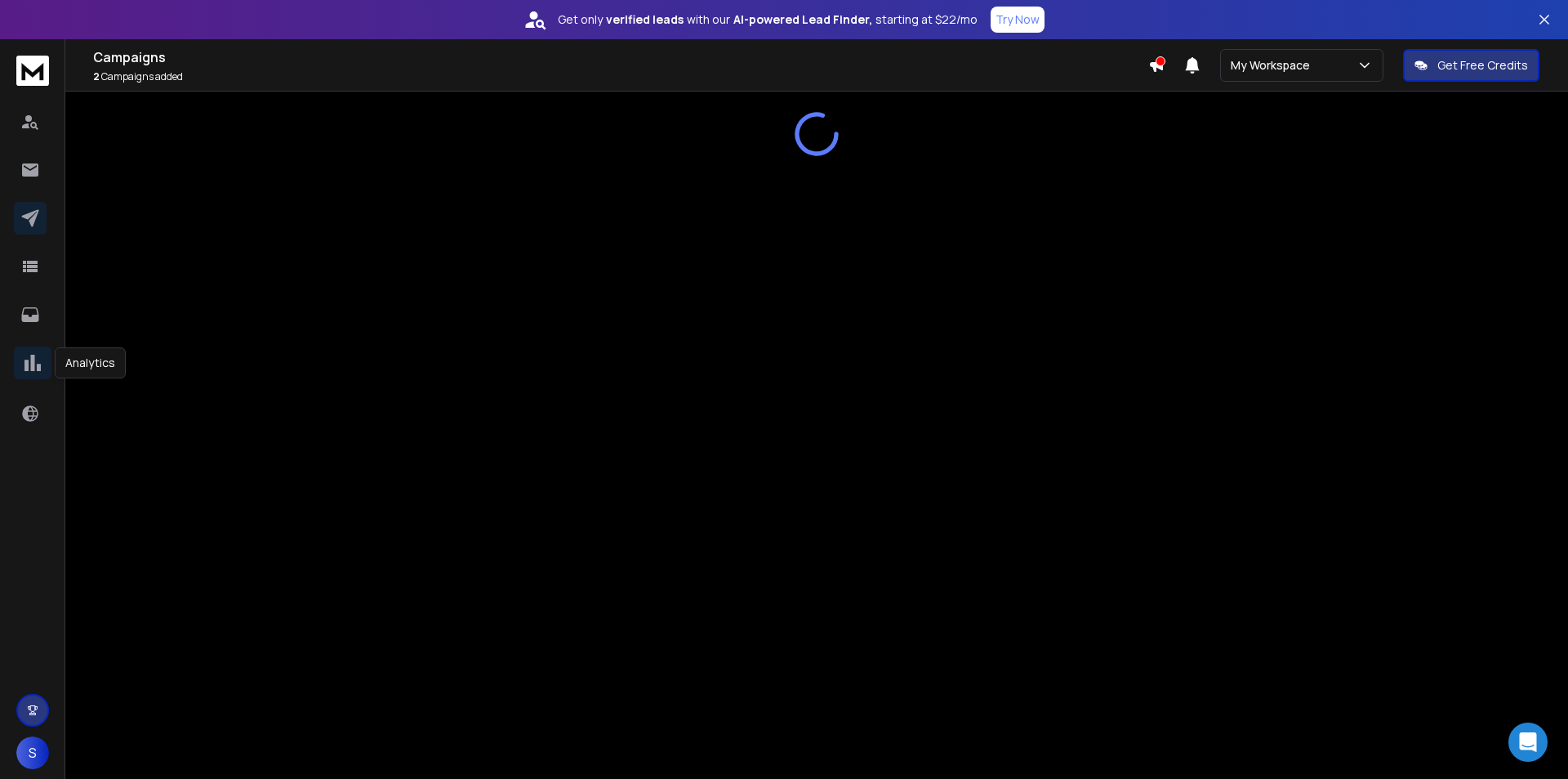
click at [35, 369] on icon at bounding box center [33, 363] width 25 height 25
